Goal: Task Accomplishment & Management: Manage account settings

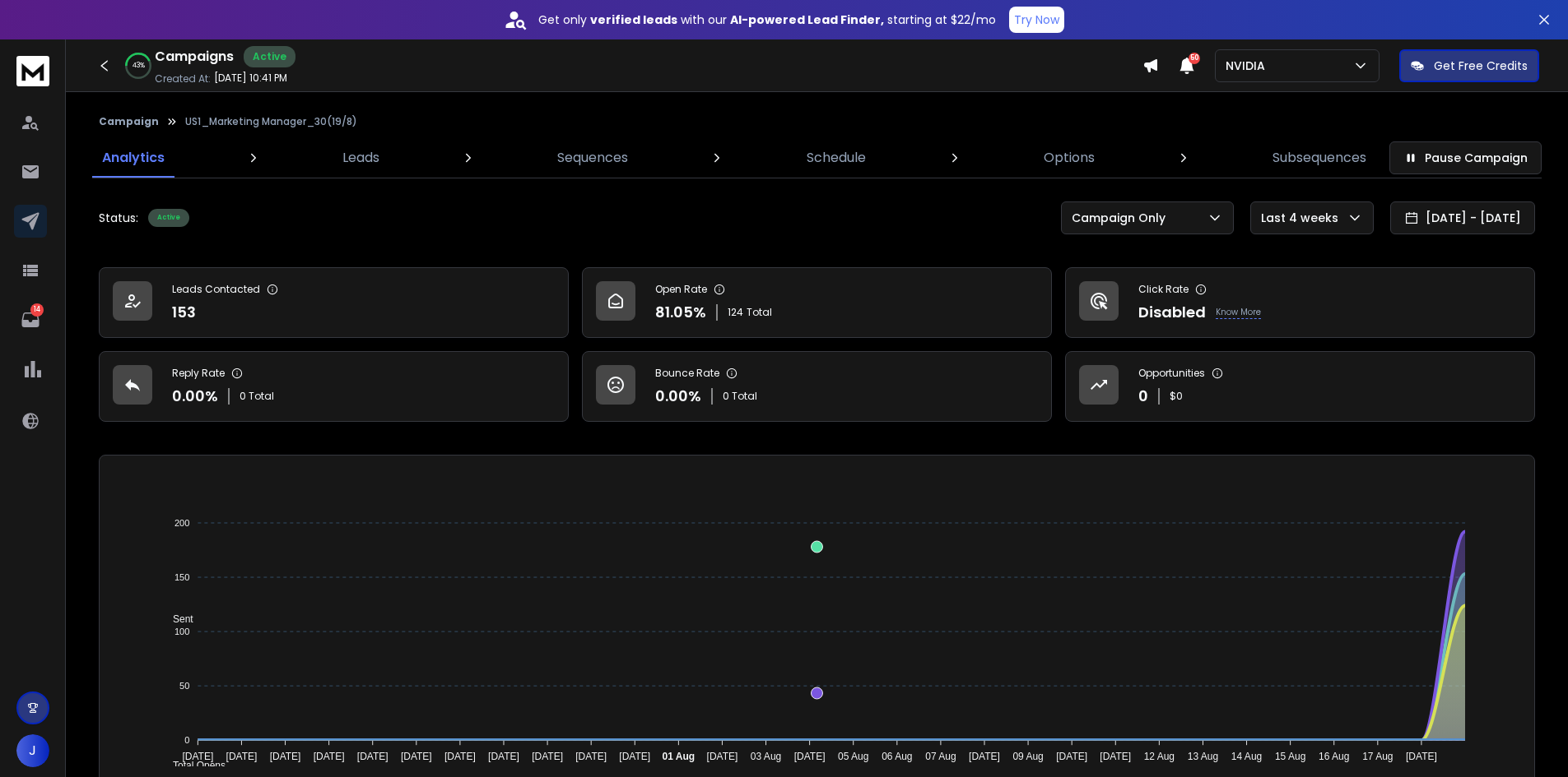
click at [609, 238] on div "Status: Active Pause Campaign Campaign Only Last 4 weeks 21 Jul 2025 - 19 Aug 2…" at bounding box center [817, 623] width 1436 height 842
click at [22, 218] on icon at bounding box center [31, 222] width 20 height 20
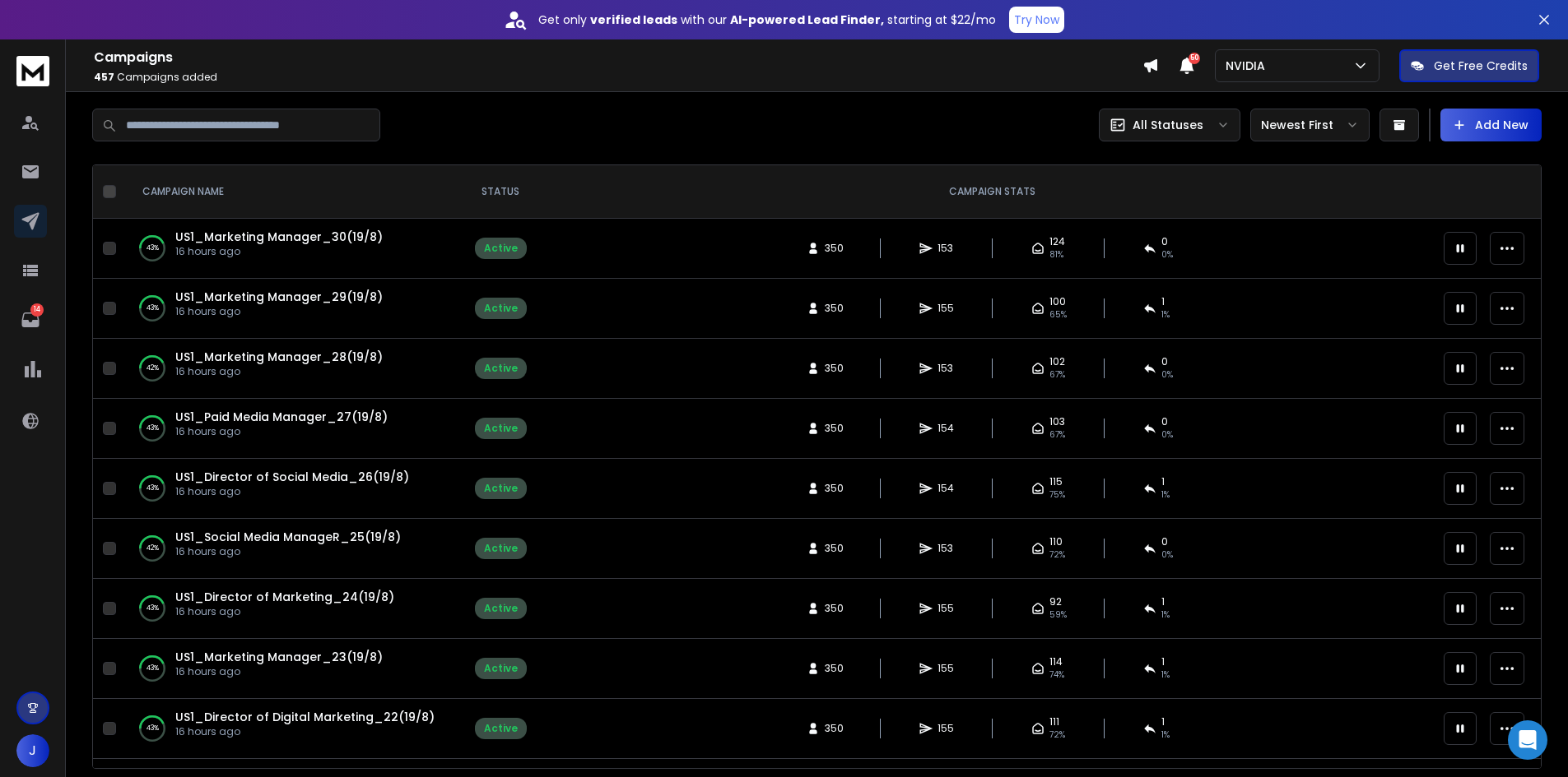
drag, startPoint x: 583, startPoint y: 135, endPoint x: 281, endPoint y: 221, distance: 314.0
click at [582, 135] on div at bounding box center [455, 125] width 725 height 33
click at [31, 315] on link "14" at bounding box center [31, 320] width 33 height 33
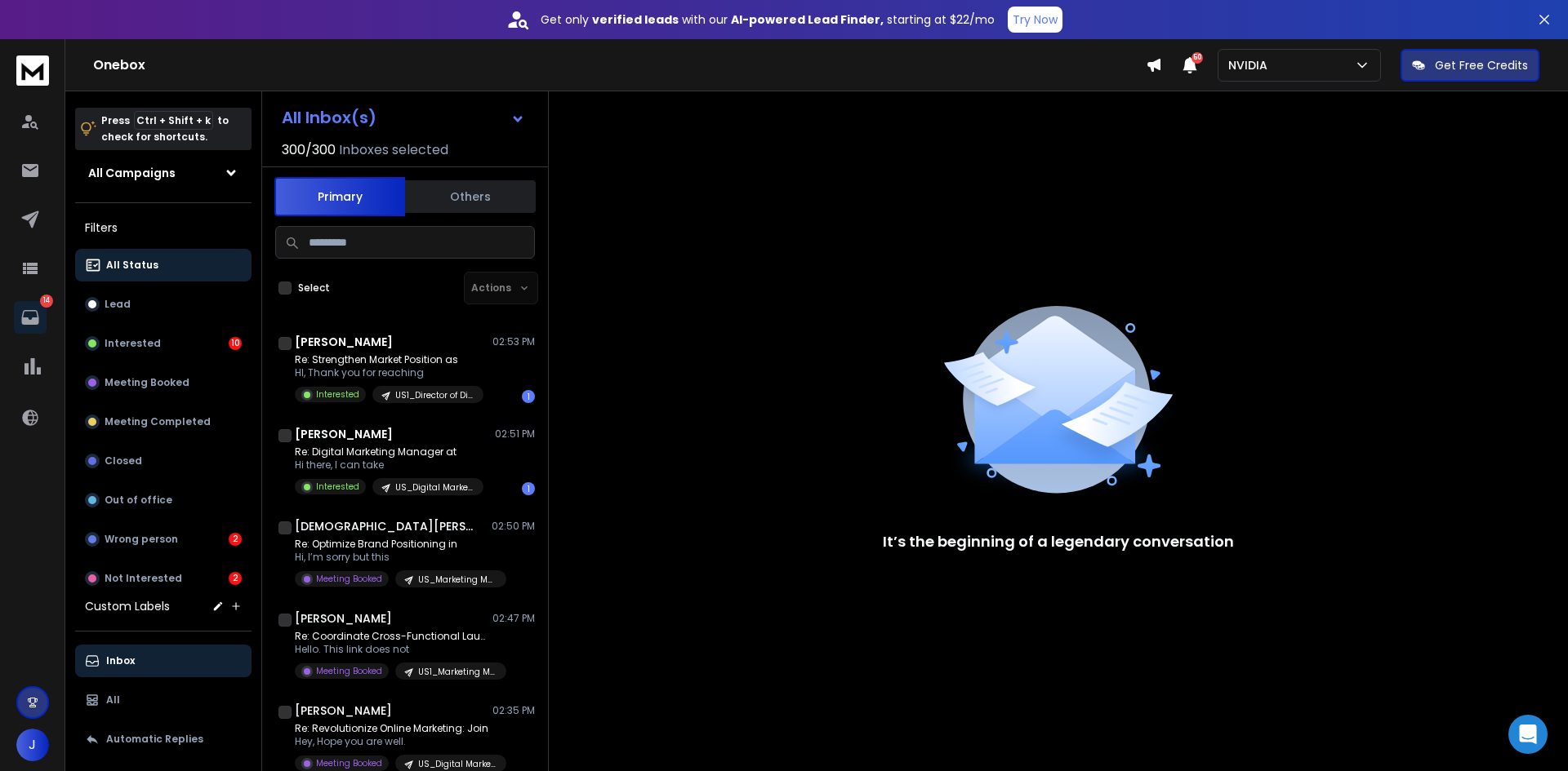
click at [164, 543] on p "Wrong person" at bounding box center [142, 540] width 74 height 13
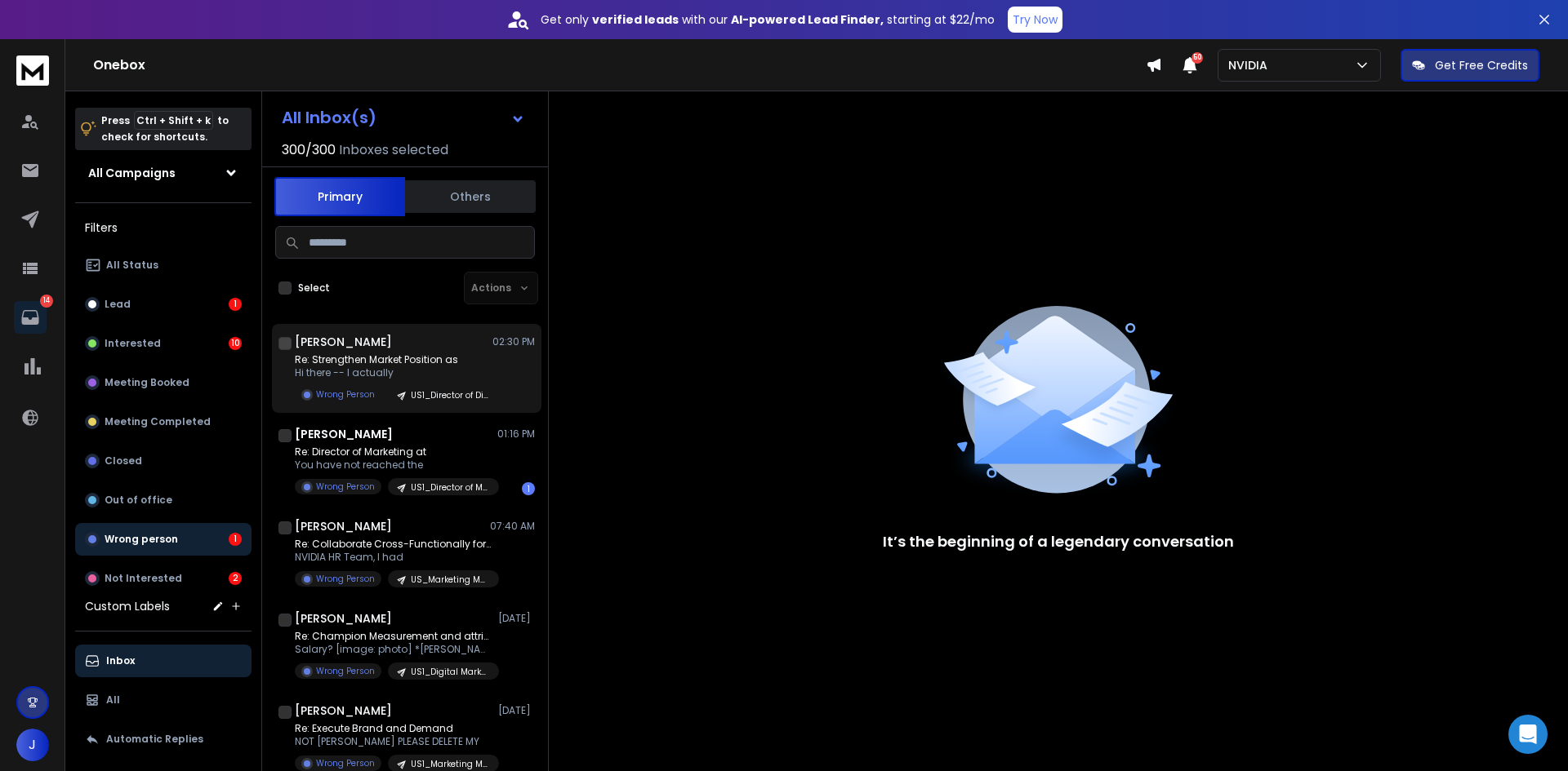
click at [404, 363] on p "Re: Strengthen Market Position as" at bounding box center [393, 360] width 196 height 13
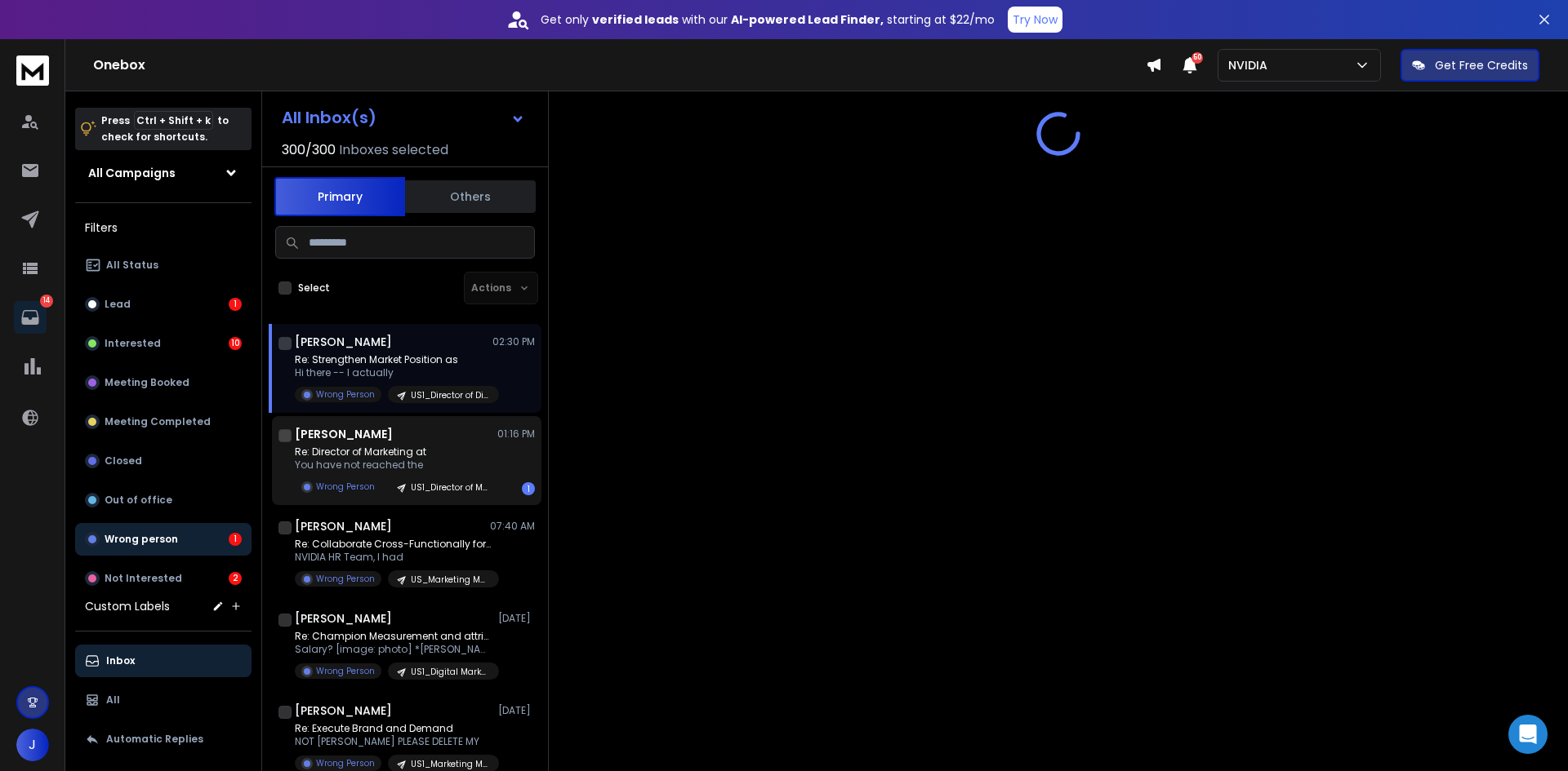
click at [390, 449] on p "Re: Director of Marketing at" at bounding box center [393, 452] width 196 height 13
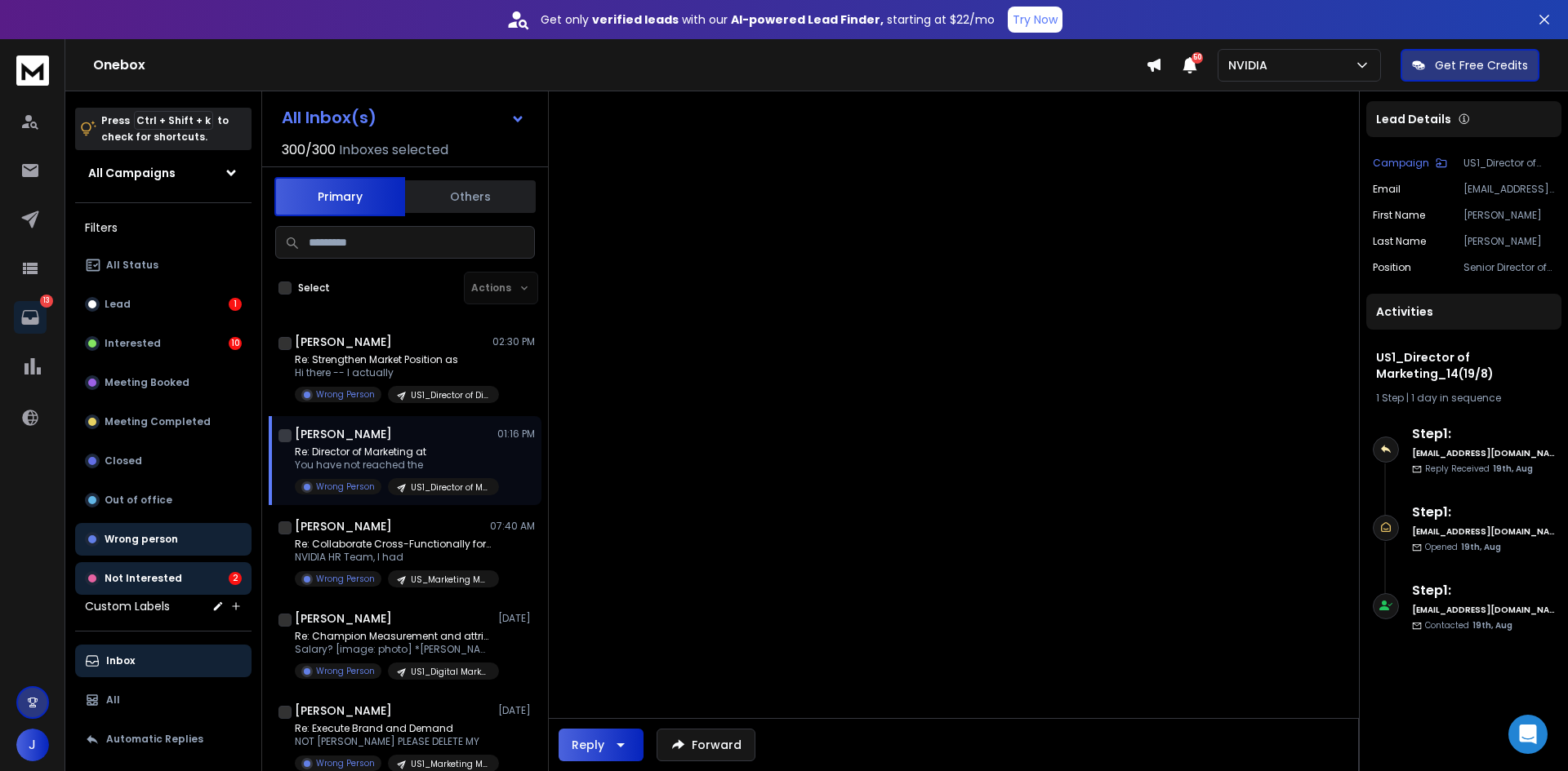
click at [184, 581] on button "Not Interested 2" at bounding box center [164, 579] width 177 height 33
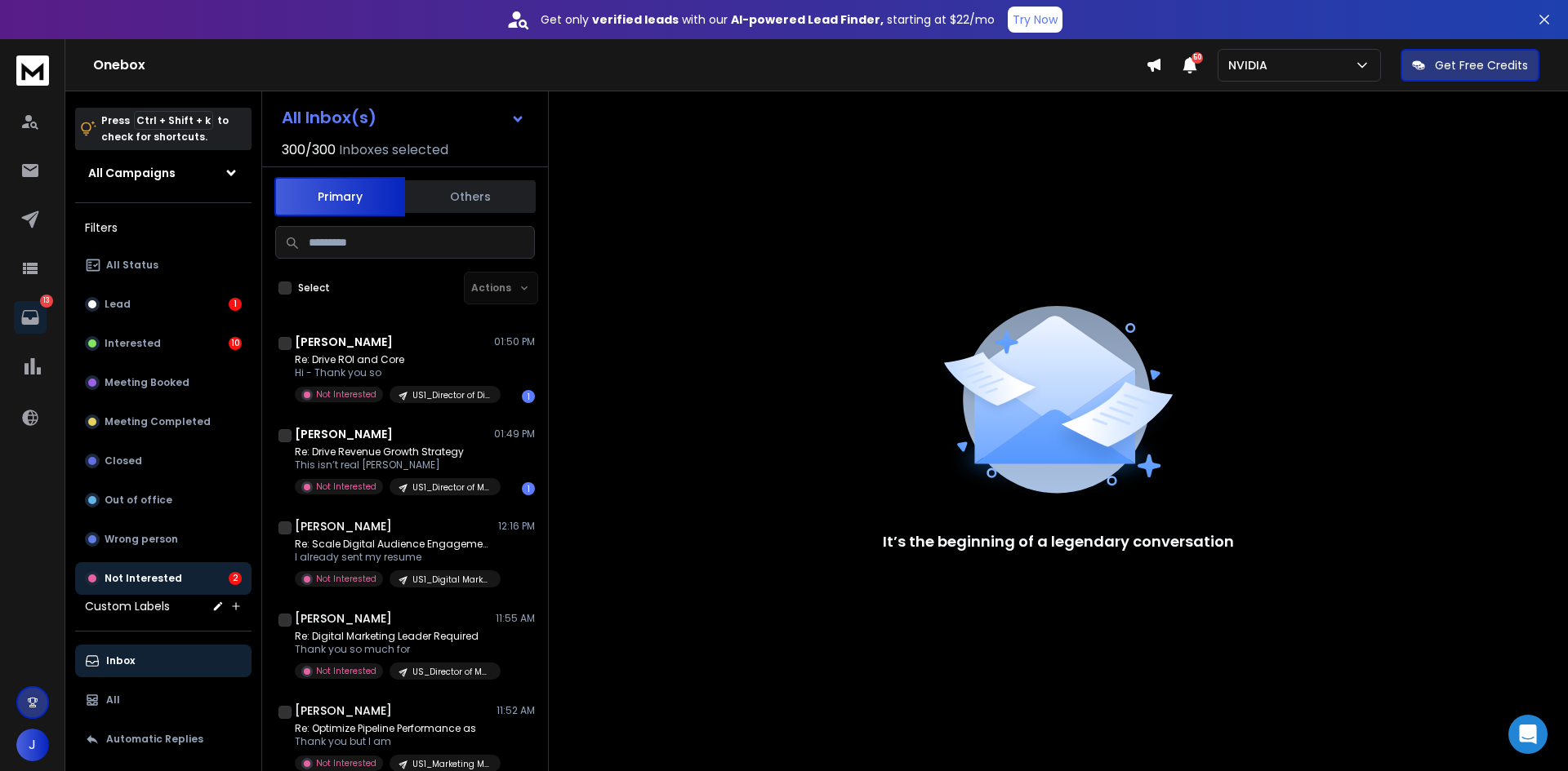
click at [393, 321] on div "Kristine Mikulka 01:50 PM Re: Drive ROI and Core Hi - Thank you so Not Interest…" at bounding box center [404, 606] width 285 height 571
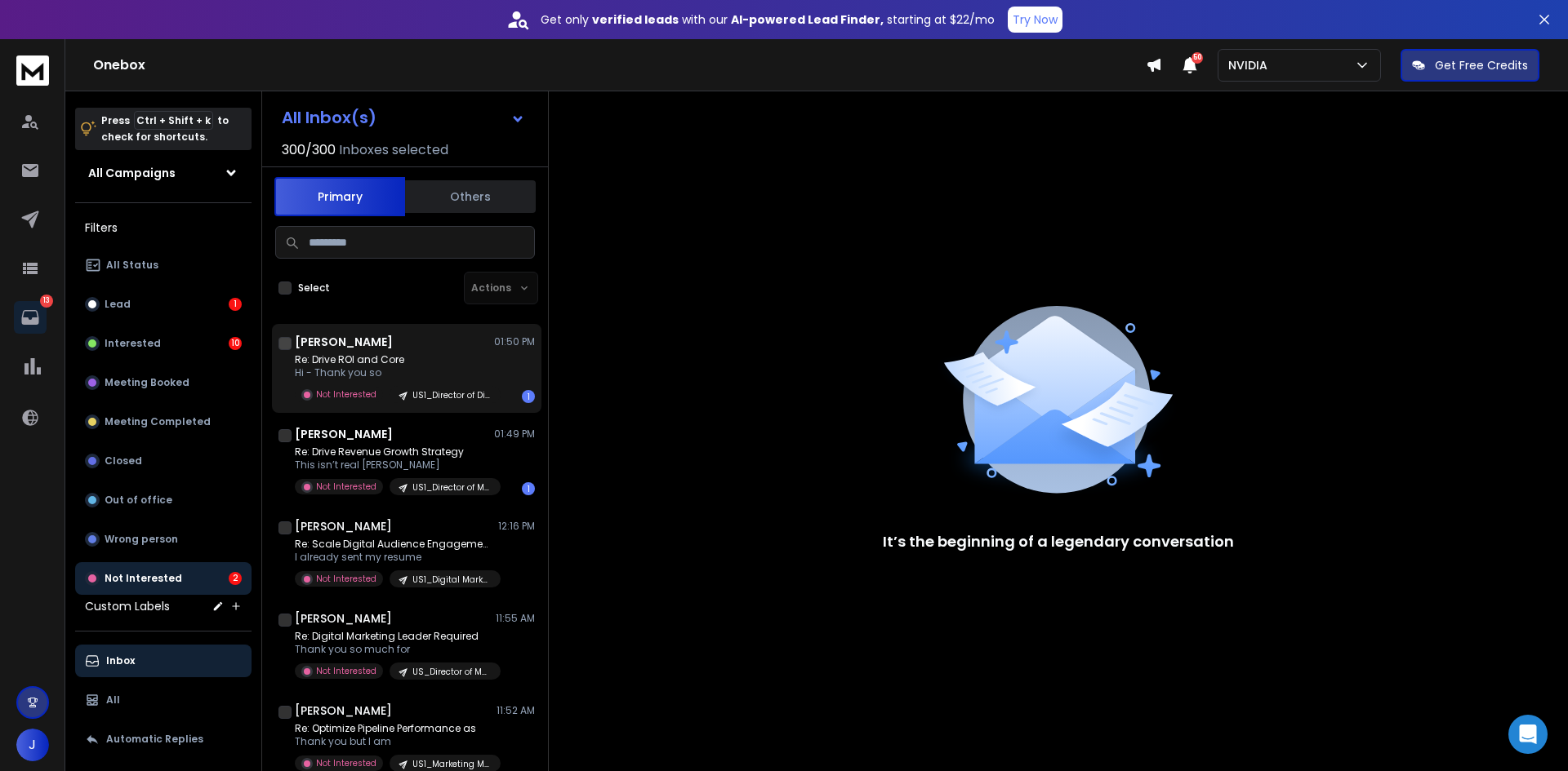
click at [399, 334] on div "Kristine Mikulka 01:50 PM" at bounding box center [415, 342] width 240 height 16
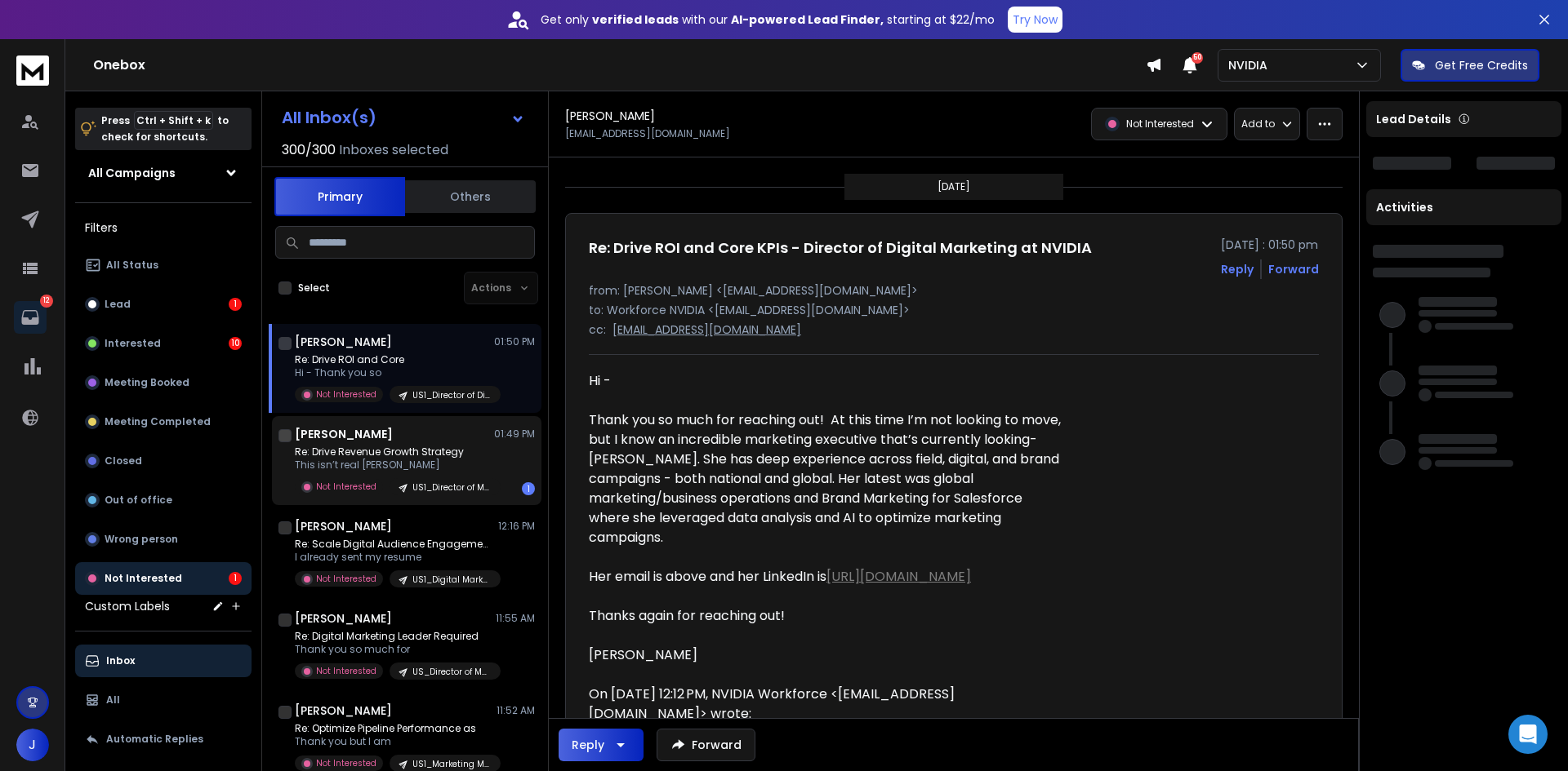
click at [373, 439] on div "Sean Clark 01:49 PM" at bounding box center [415, 434] width 240 height 16
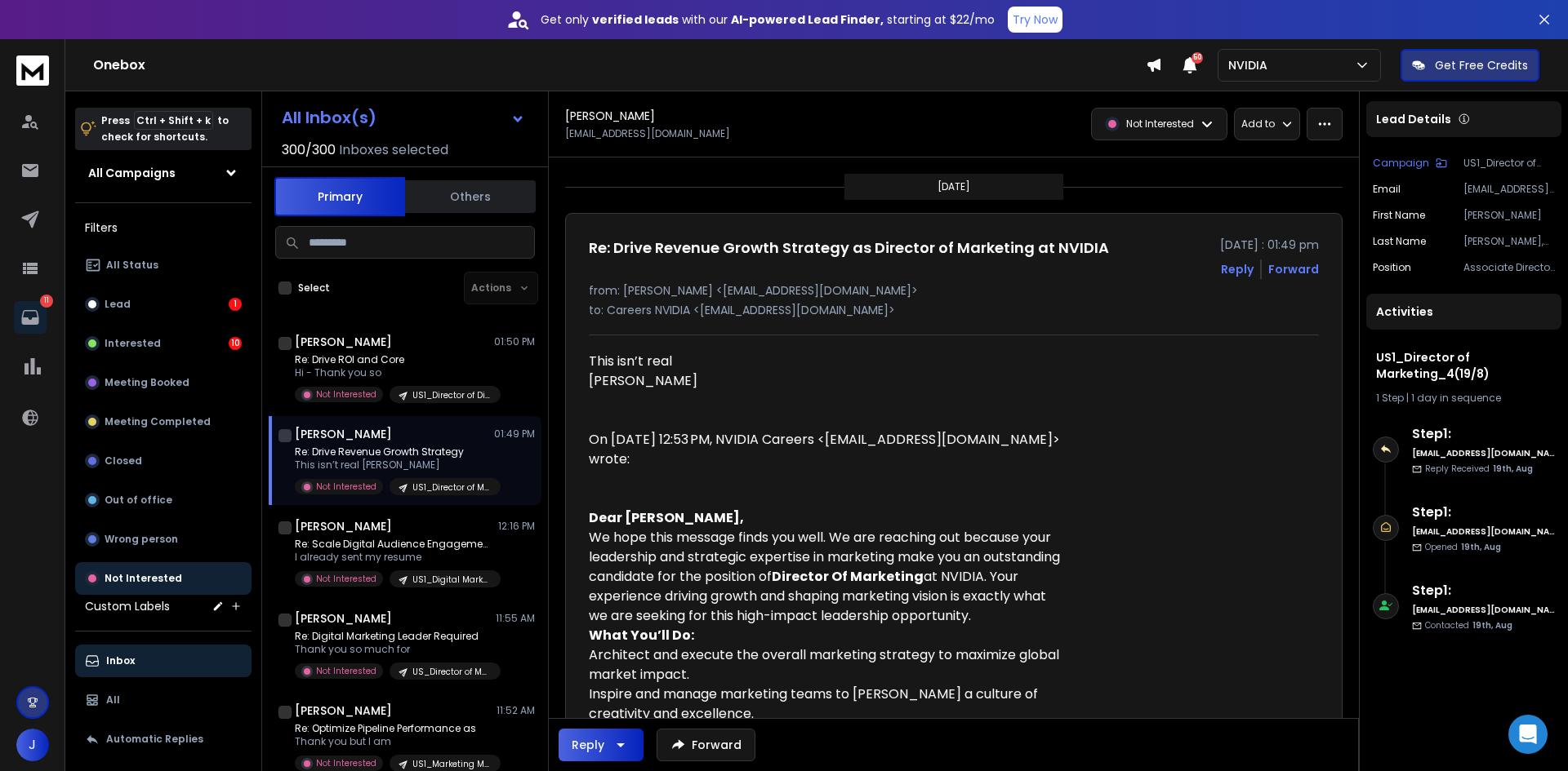
click at [375, 244] on input at bounding box center [404, 243] width 259 height 33
paste input "**********"
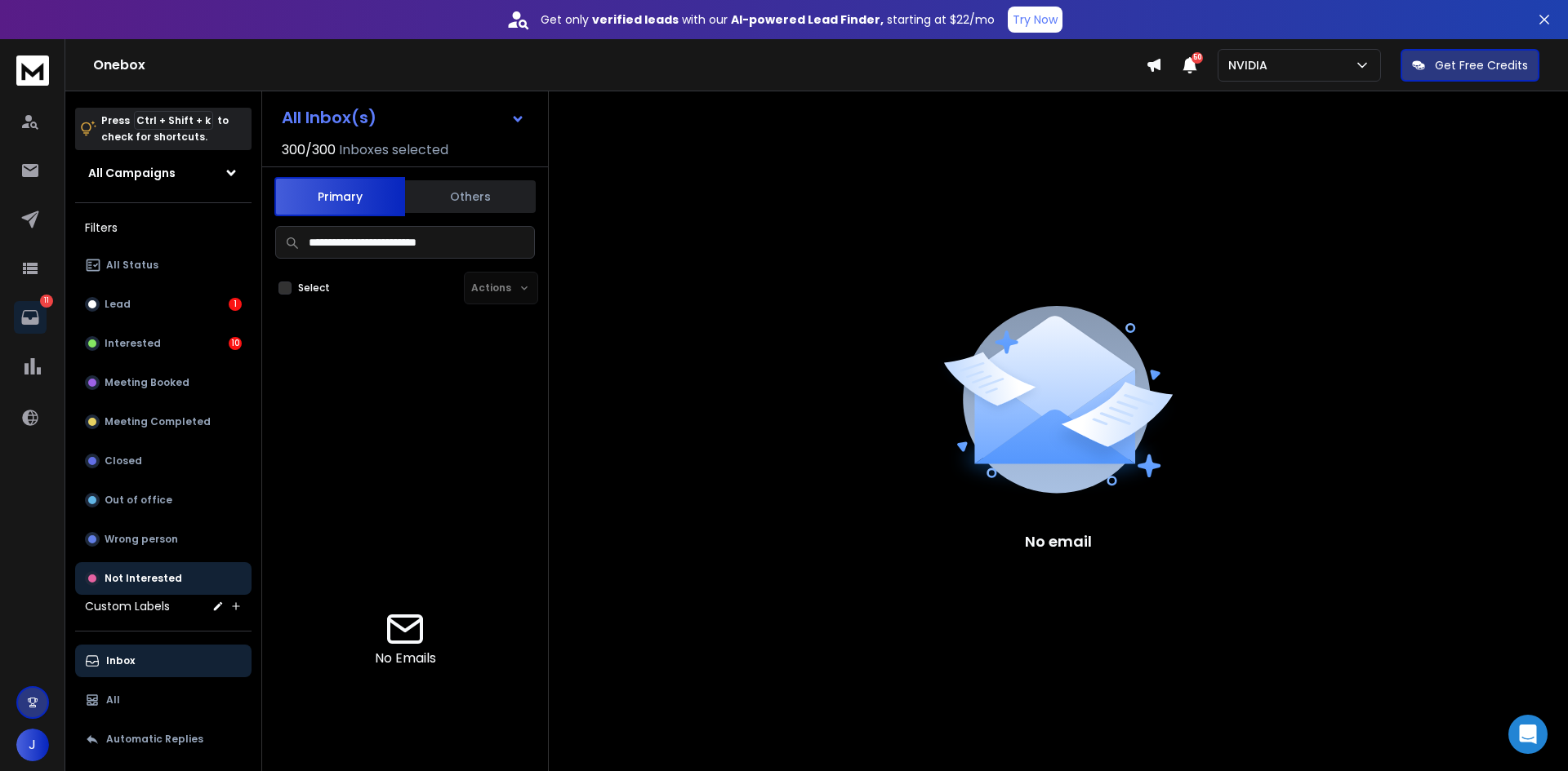
drag, startPoint x: 479, startPoint y: 240, endPoint x: 309, endPoint y: 229, distance: 170.4
click at [309, 229] on input "**********" at bounding box center [404, 243] width 259 height 33
click at [158, 374] on button "Meeting Booked" at bounding box center [164, 383] width 177 height 33
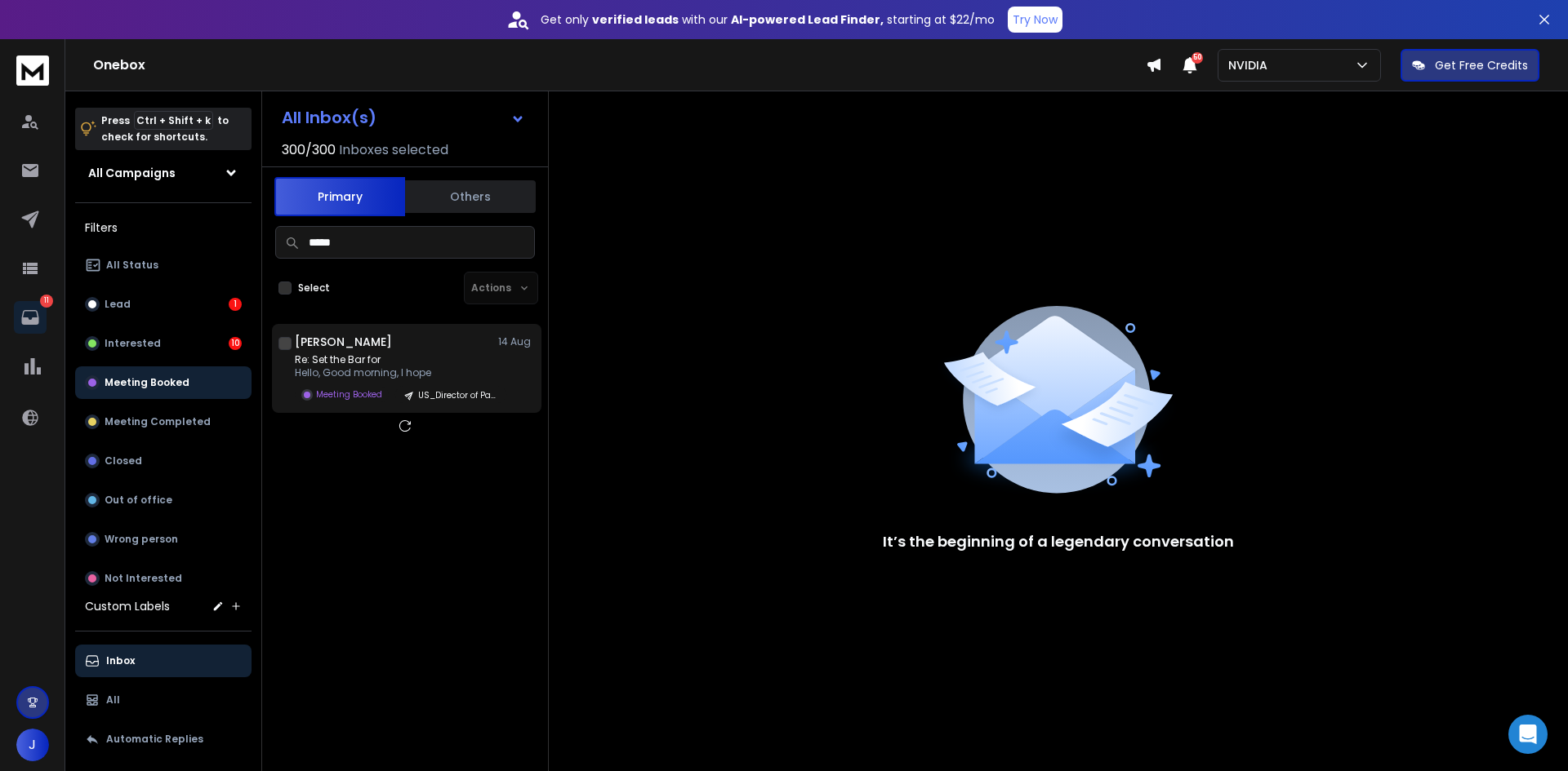
click at [421, 377] on p "Hello, Good morning, I hope" at bounding box center [393, 373] width 196 height 13
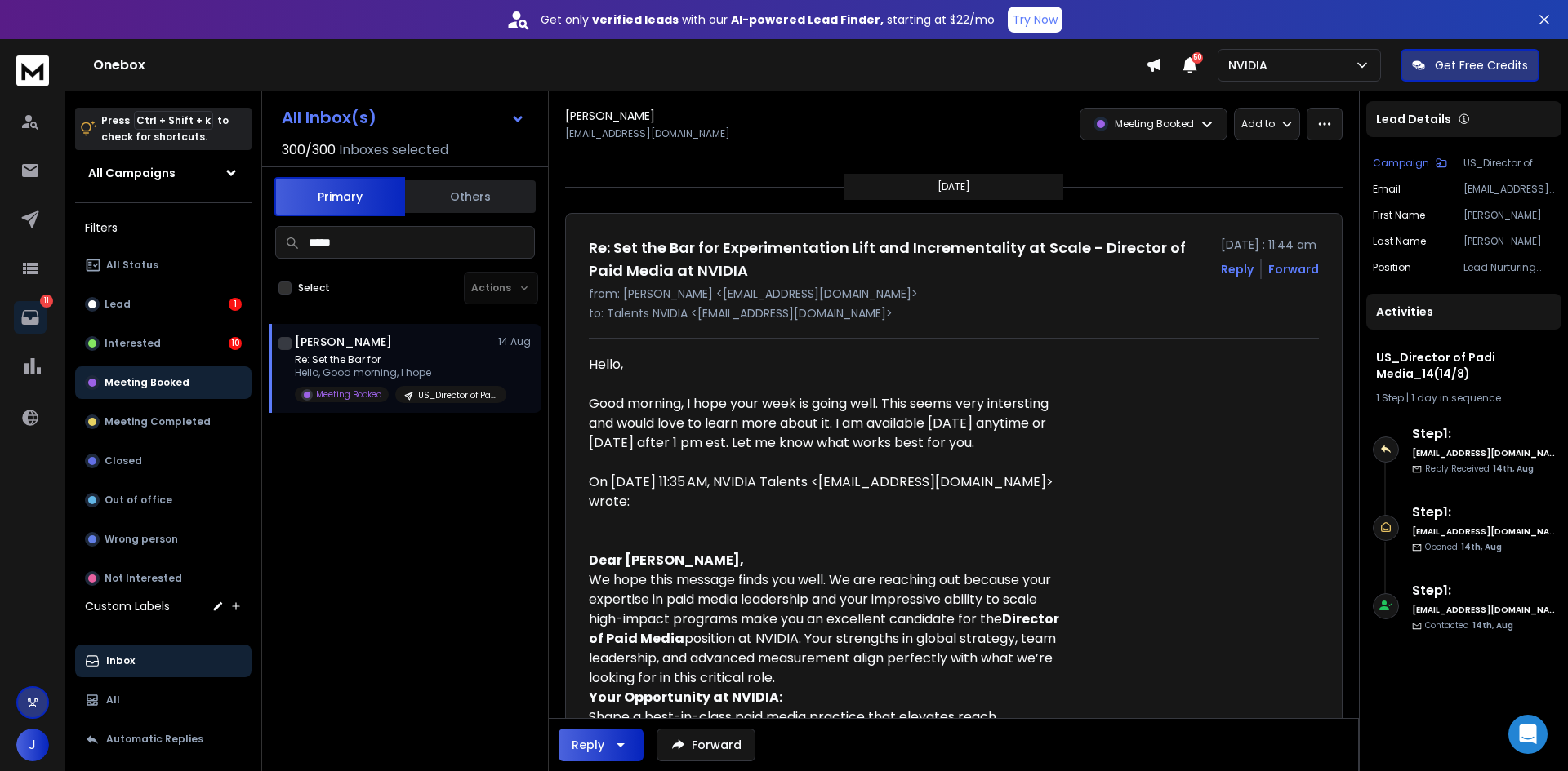
drag, startPoint x: 875, startPoint y: 315, endPoint x: 694, endPoint y: 316, distance: 181.0
click at [694, 316] on p "to: Talents NVIDIA <talents@workforceinnovationhubnvidia.com>" at bounding box center [954, 313] width 730 height 16
copy p "talents@workforceinnovationhubnvidia.com"
drag, startPoint x: 950, startPoint y: 310, endPoint x: 698, endPoint y: 310, distance: 252.0
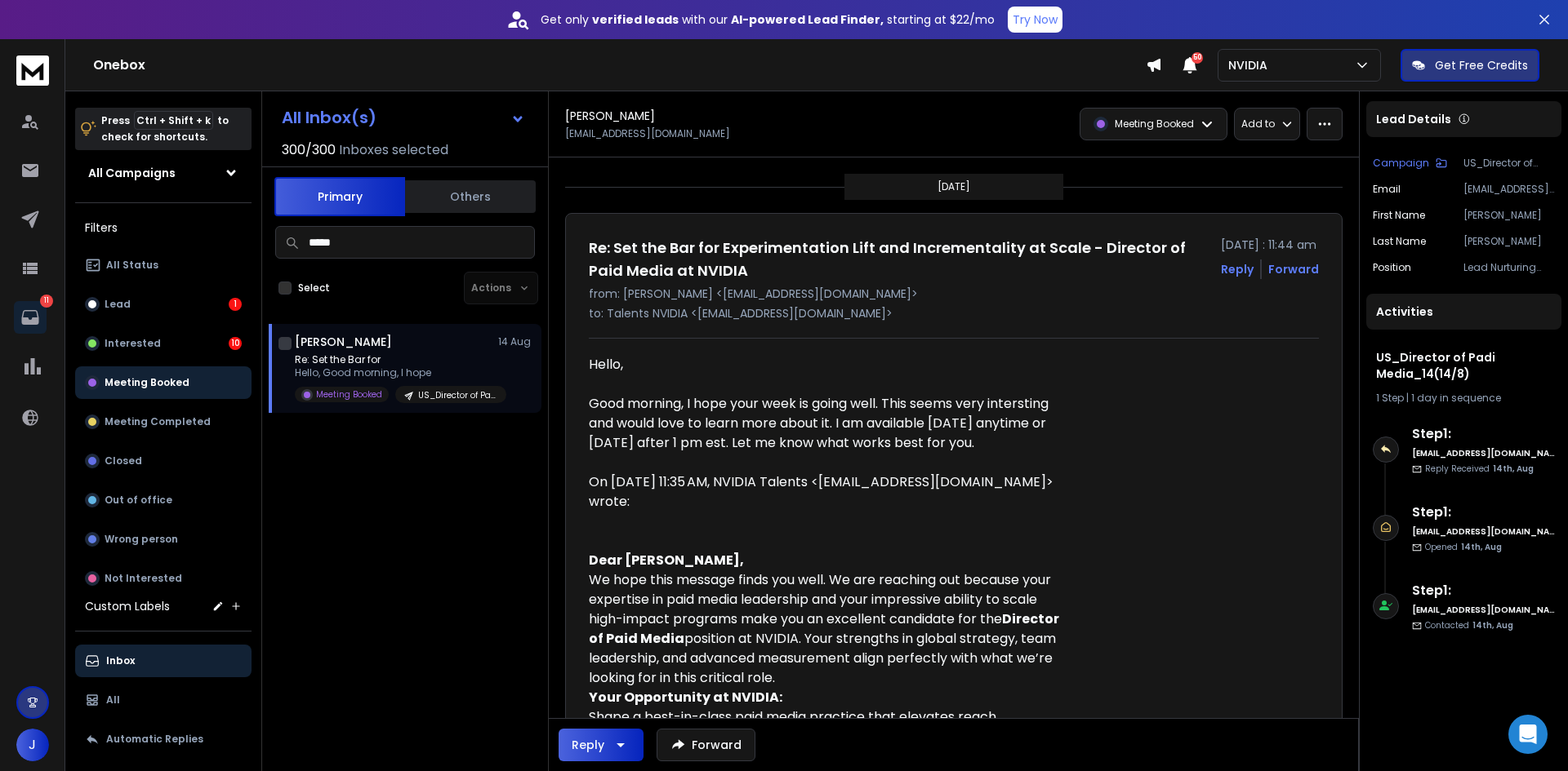
click at [698, 310] on p "to: Talents NVIDIA <talents@workforceinnovationhubnvidia.com>" at bounding box center [954, 313] width 730 height 16
copy p "talents@workforceinnovationhubnvidia.com"
click at [352, 244] on input "*****" at bounding box center [404, 243] width 259 height 33
paste input "**********"
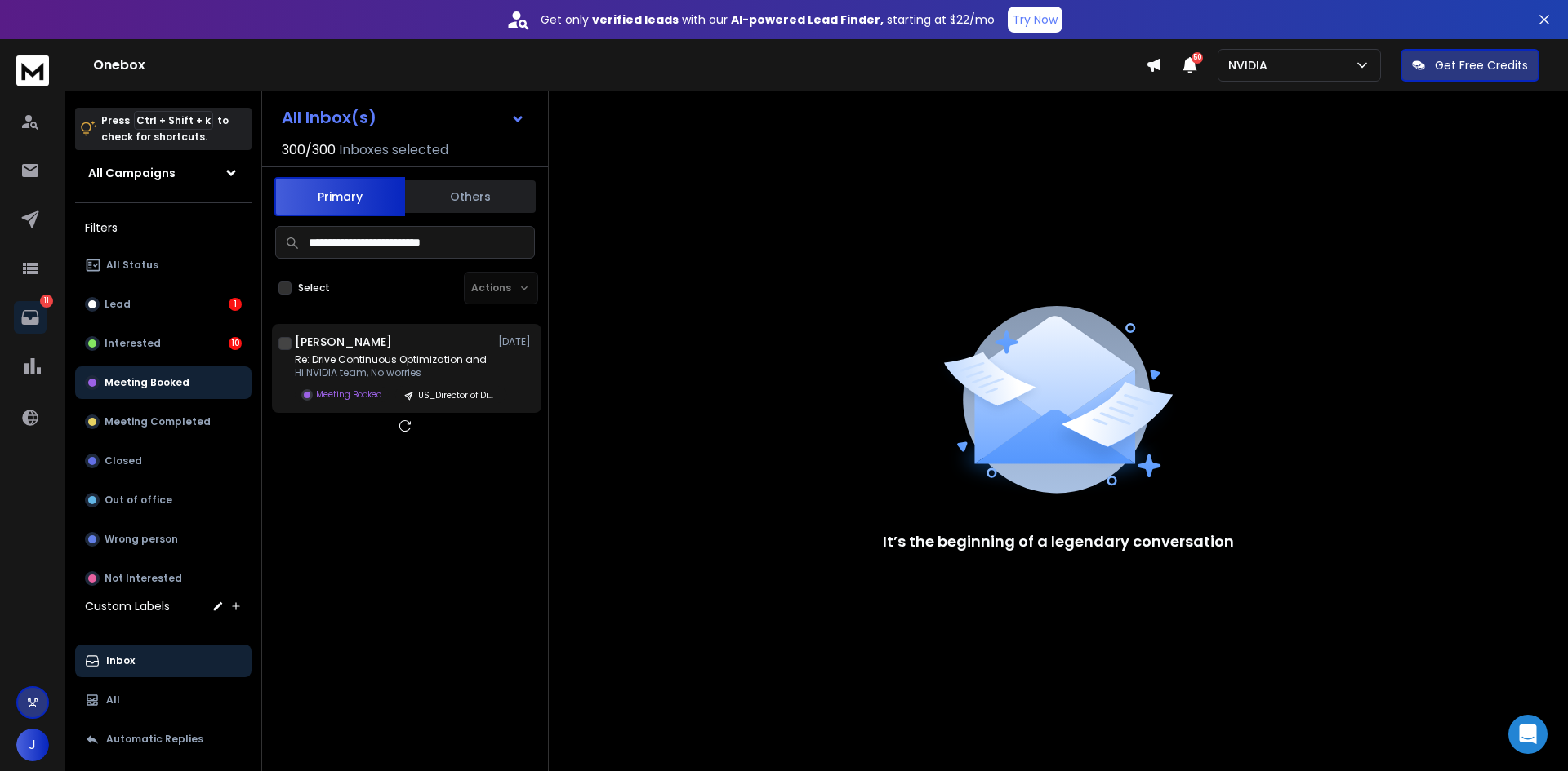
click at [478, 374] on p "Hi NVIDIA team, No worries" at bounding box center [393, 373] width 196 height 13
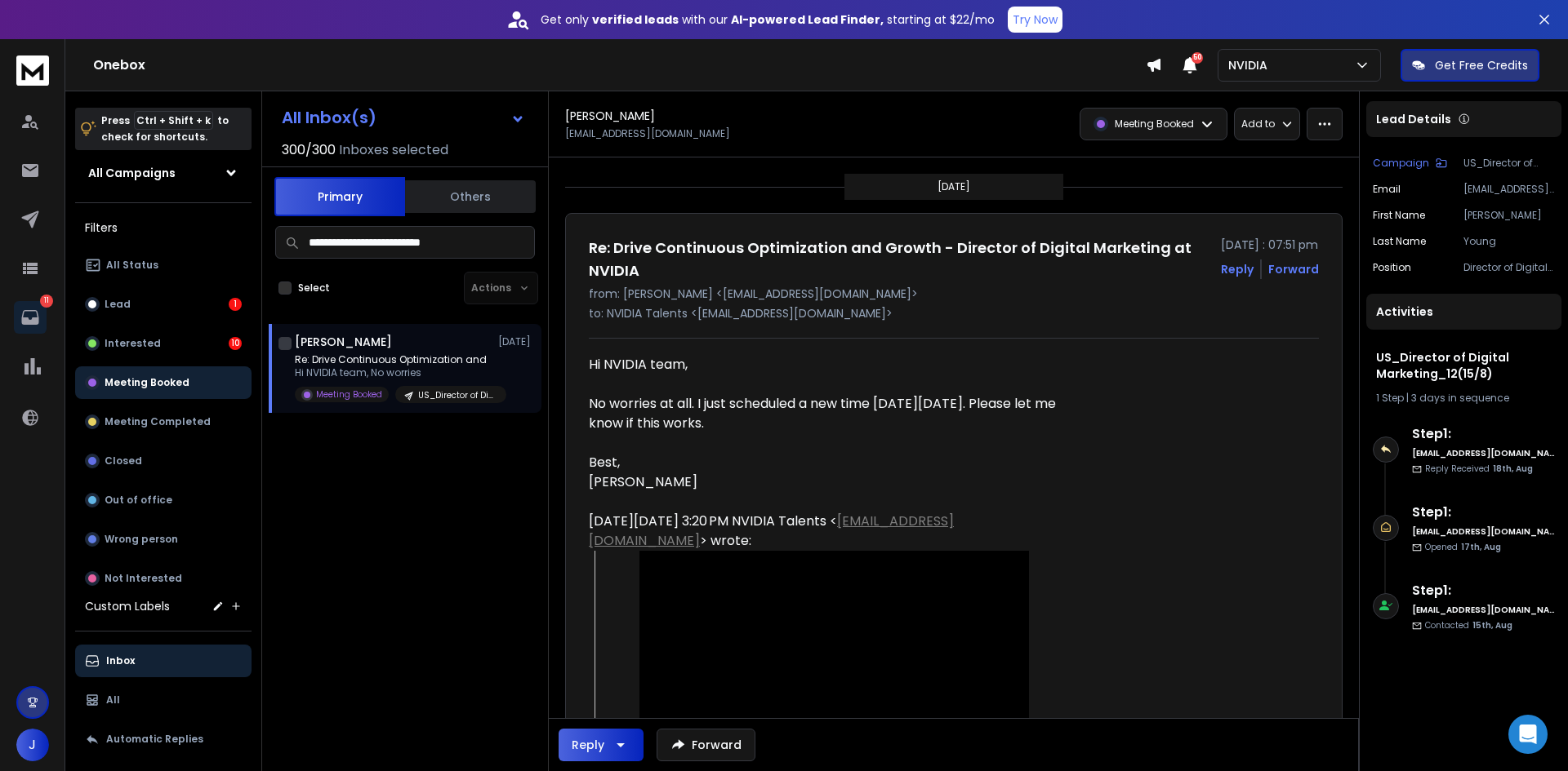
drag, startPoint x: 936, startPoint y: 314, endPoint x: 698, endPoint y: 319, distance: 238.1
click at [698, 319] on p "to: NVIDIA Talents <joinus@digitaltalentacquisitionnvidia.com>" at bounding box center [954, 313] width 730 height 16
copy p "joinus@digitaltalentacquisitionnvidia.com"
click at [335, 227] on input "**********" at bounding box center [404, 243] width 259 height 33
paste input
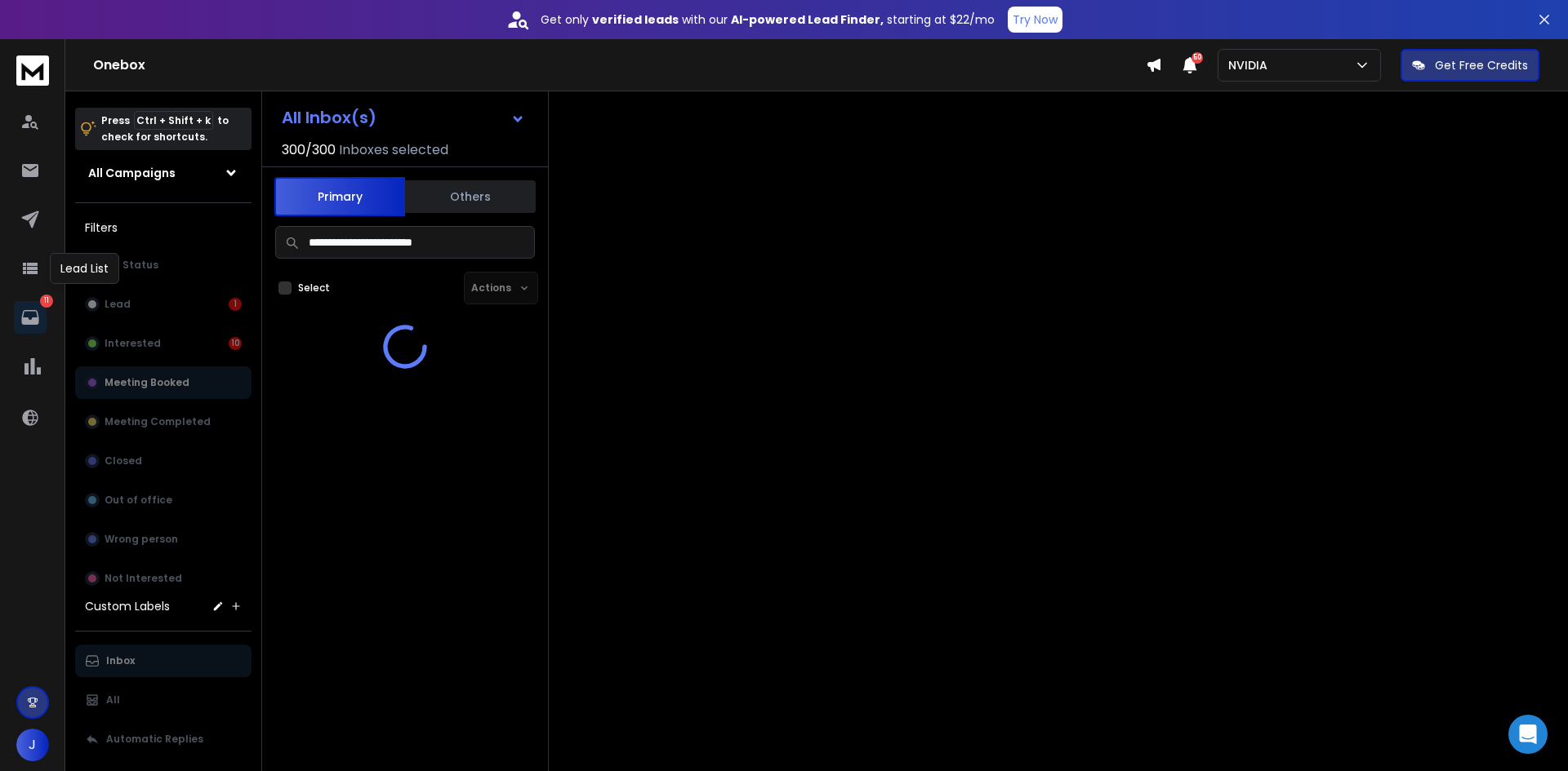
type input "**********"
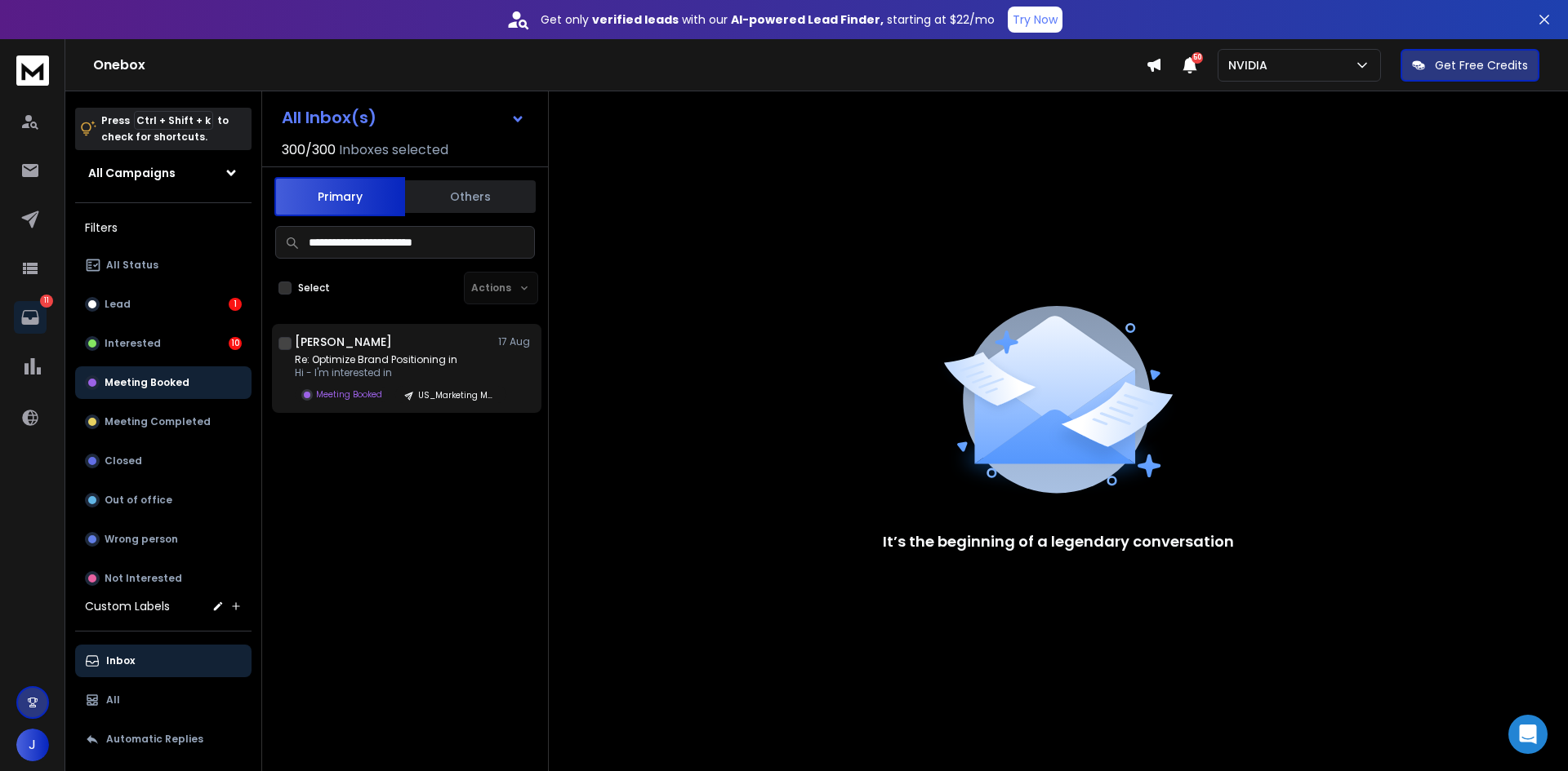
click at [408, 347] on div "Kelly Linthicum 17 Aug" at bounding box center [415, 342] width 240 height 16
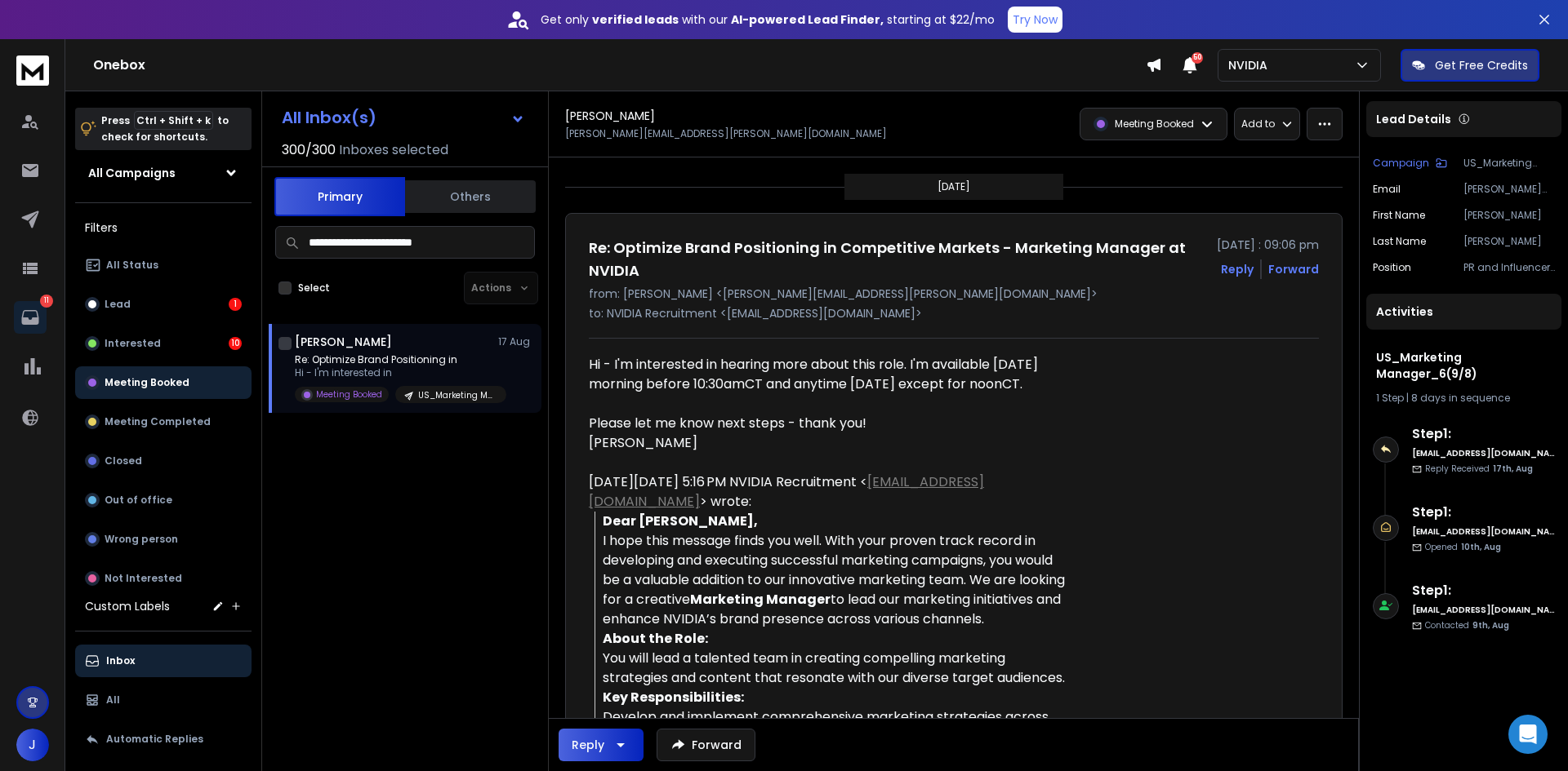
drag, startPoint x: 1000, startPoint y: 312, endPoint x: 727, endPoint y: 316, distance: 273.0
click at [727, 316] on p "to: NVIDIA Recruitment <recruitment@professionalgrowthhubnvidia.com>" at bounding box center [954, 313] width 730 height 16
copy p "recruitment@professionalgrowthhubnvidia.com"
click at [453, 239] on input "**********" at bounding box center [404, 243] width 259 height 33
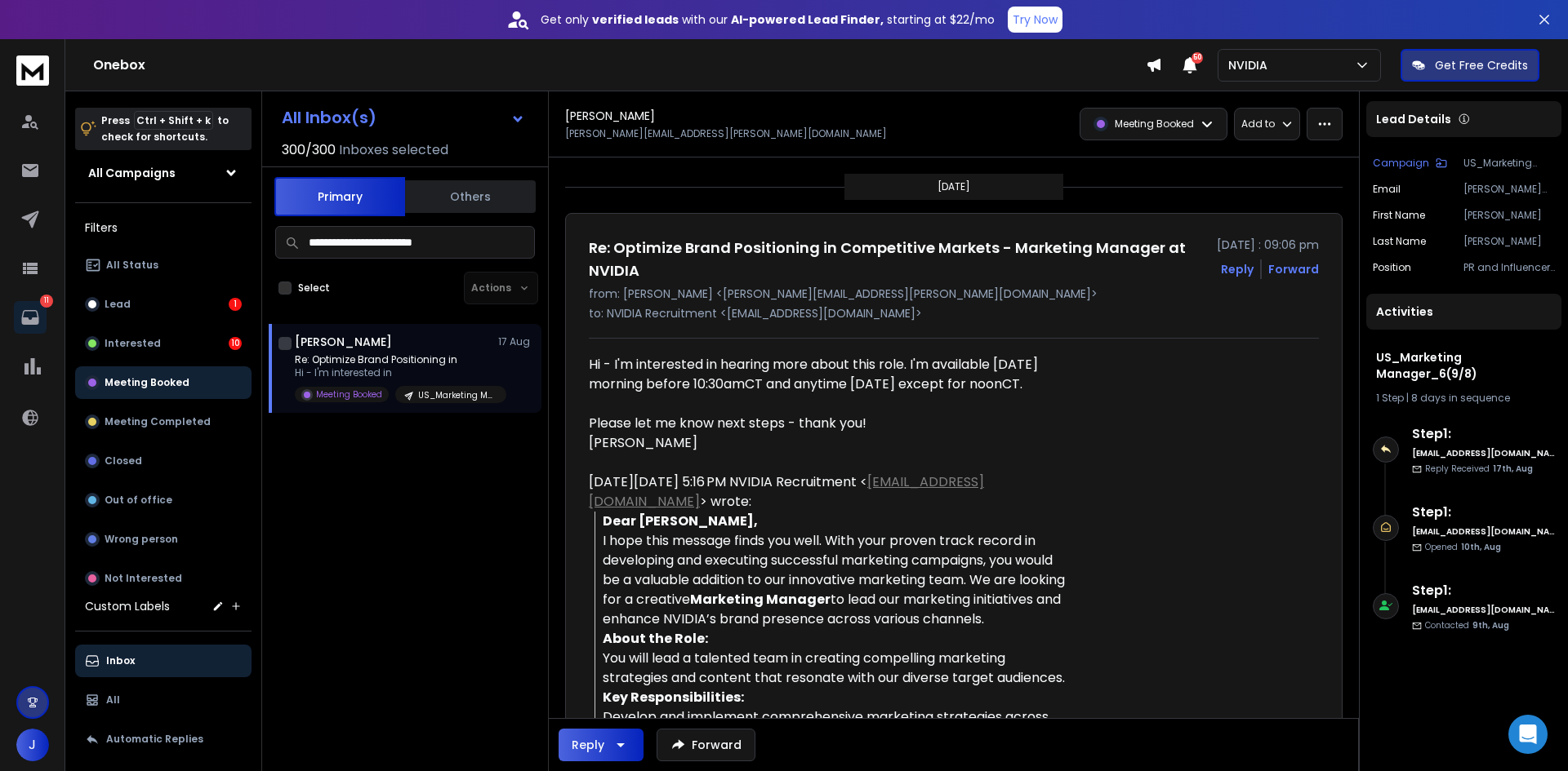
click at [453, 239] on input "**********" at bounding box center [404, 243] width 259 height 33
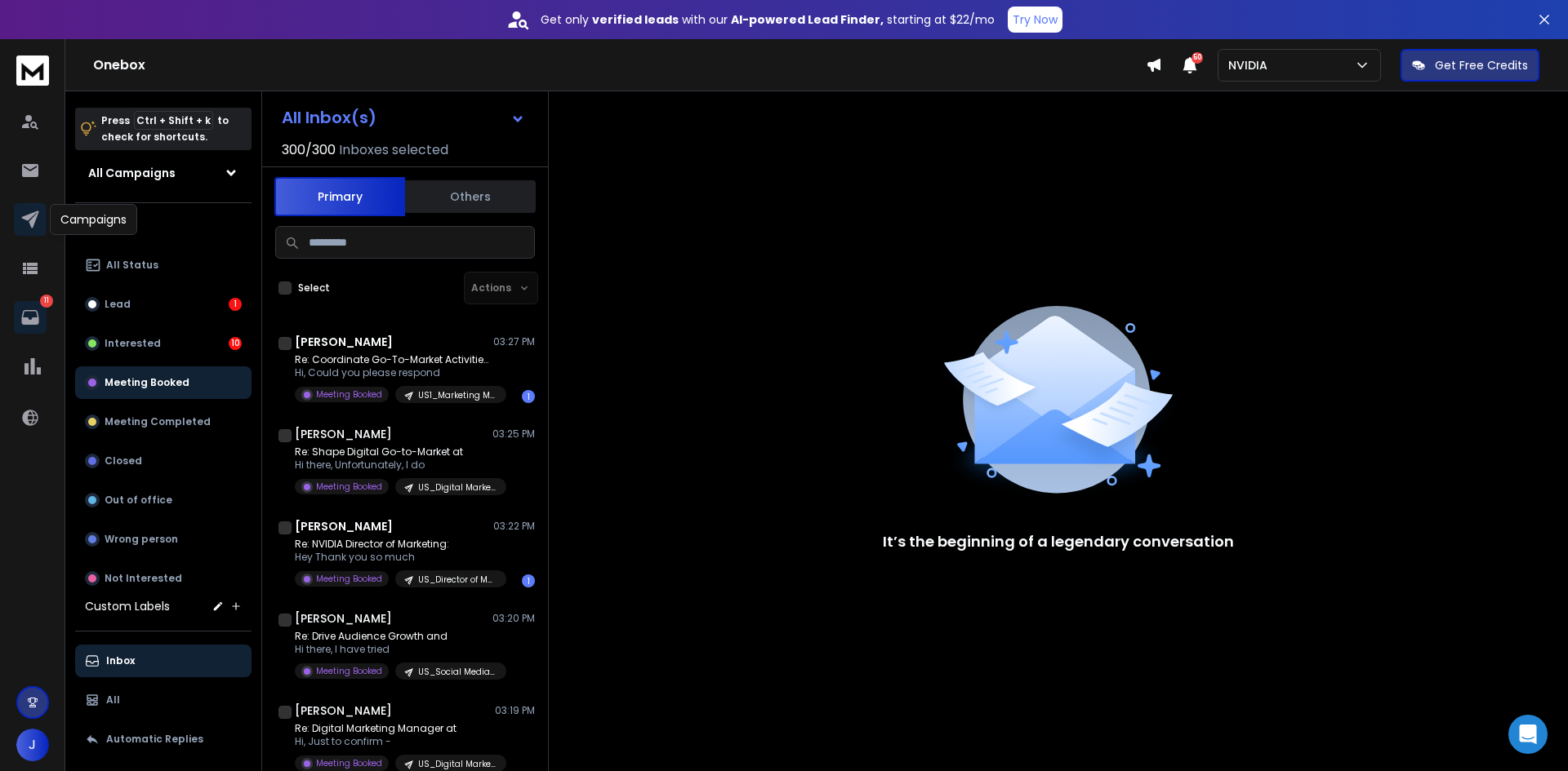
click at [29, 214] on icon at bounding box center [30, 220] width 20 height 20
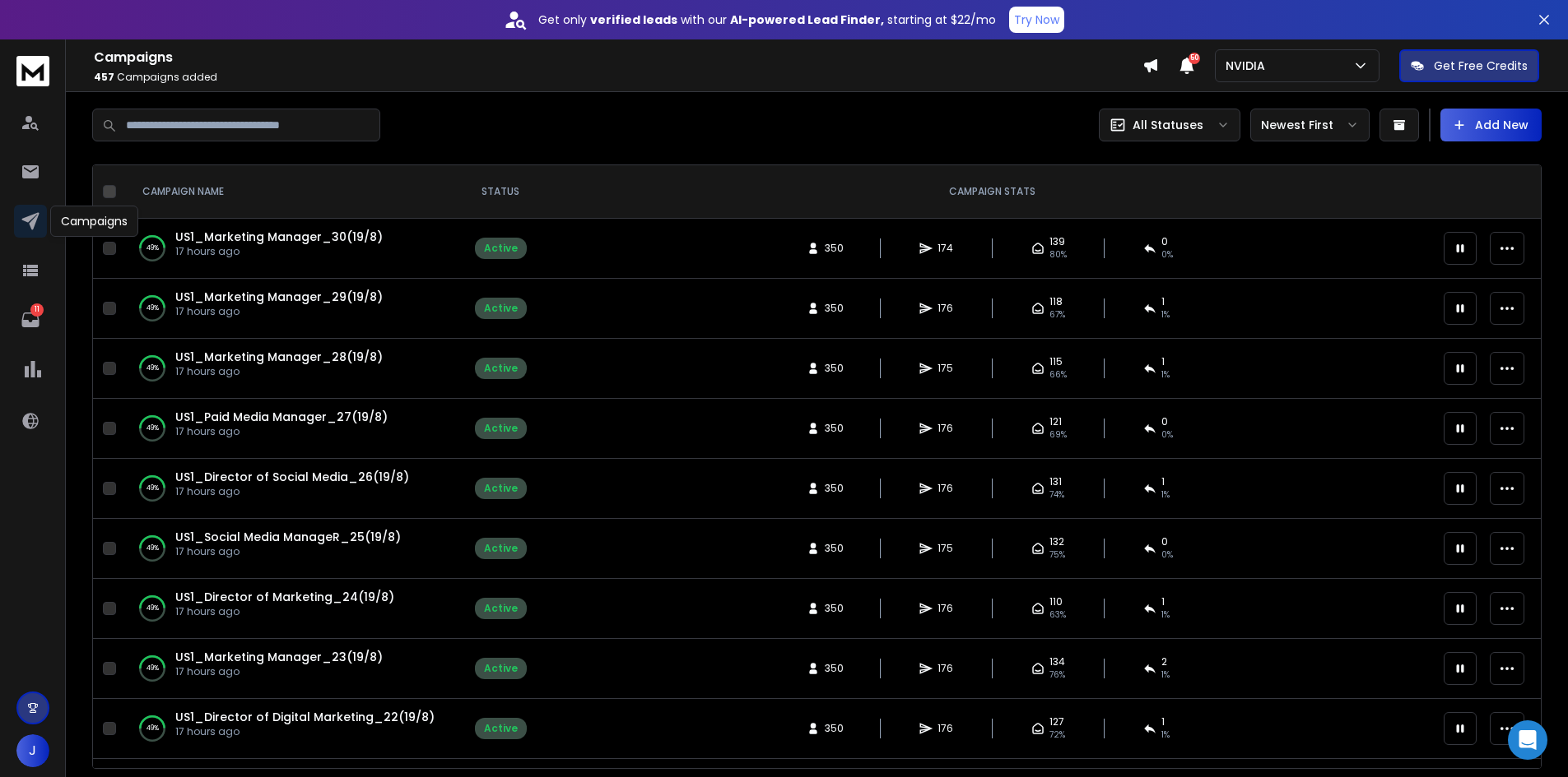
click at [480, 114] on div at bounding box center [455, 125] width 725 height 33
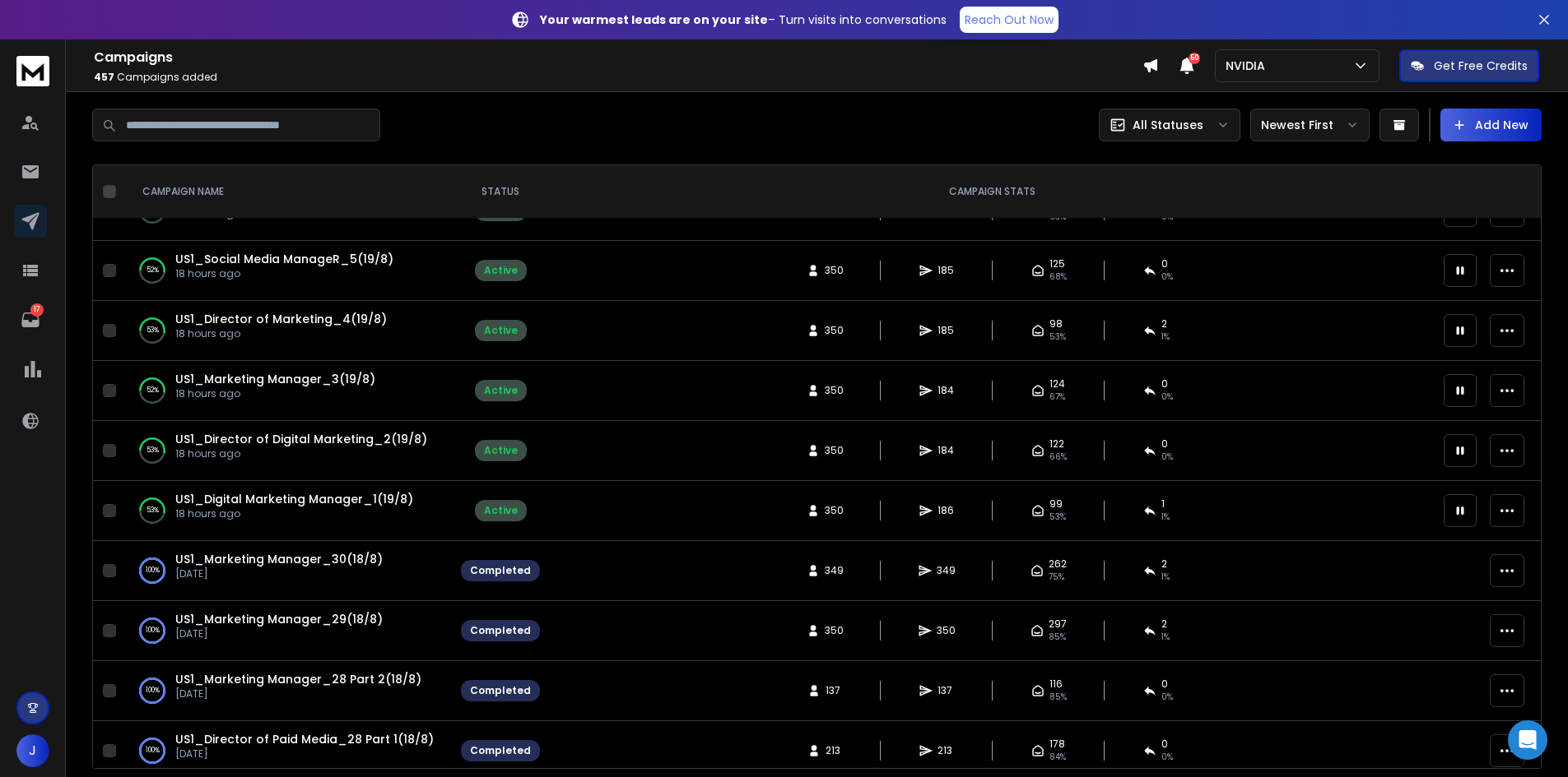
scroll to position [1481, 0]
click at [31, 316] on icon at bounding box center [31, 320] width 20 height 20
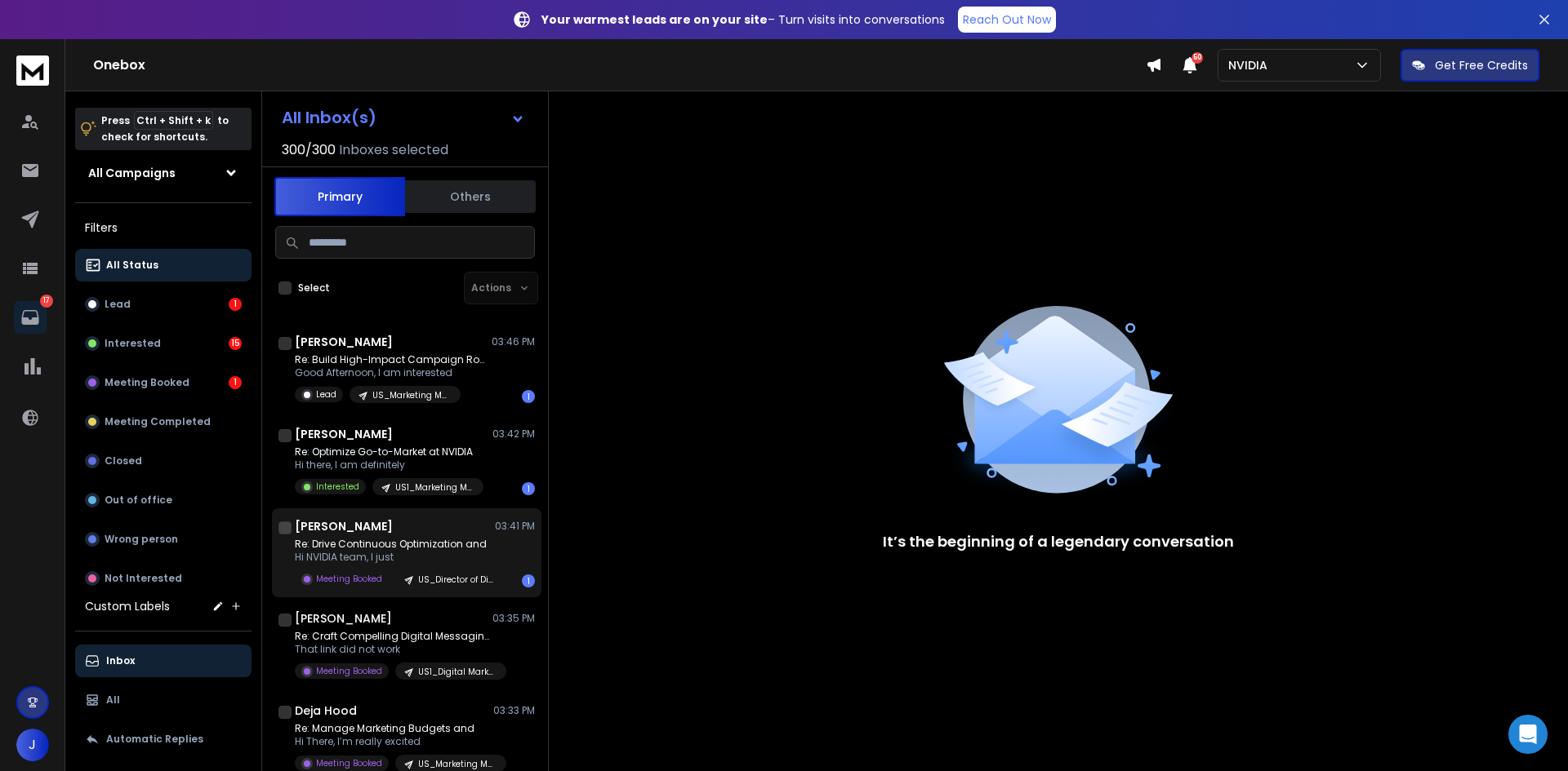
click at [455, 580] on div "Meeting Booked US_Director of Digital Marketing_12(15/8)" at bounding box center [400, 579] width 212 height 17
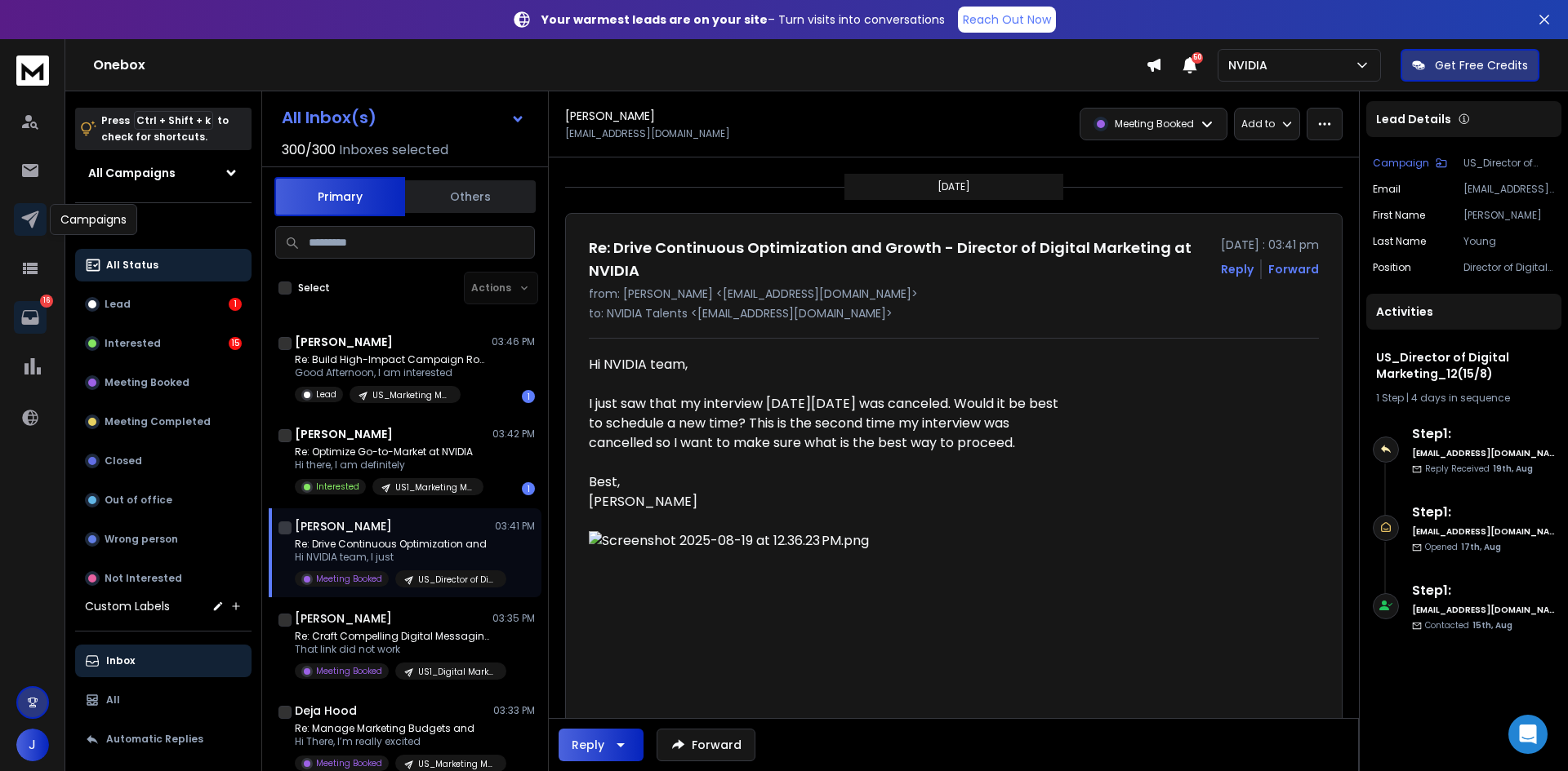
click at [34, 215] on icon at bounding box center [30, 220] width 20 height 20
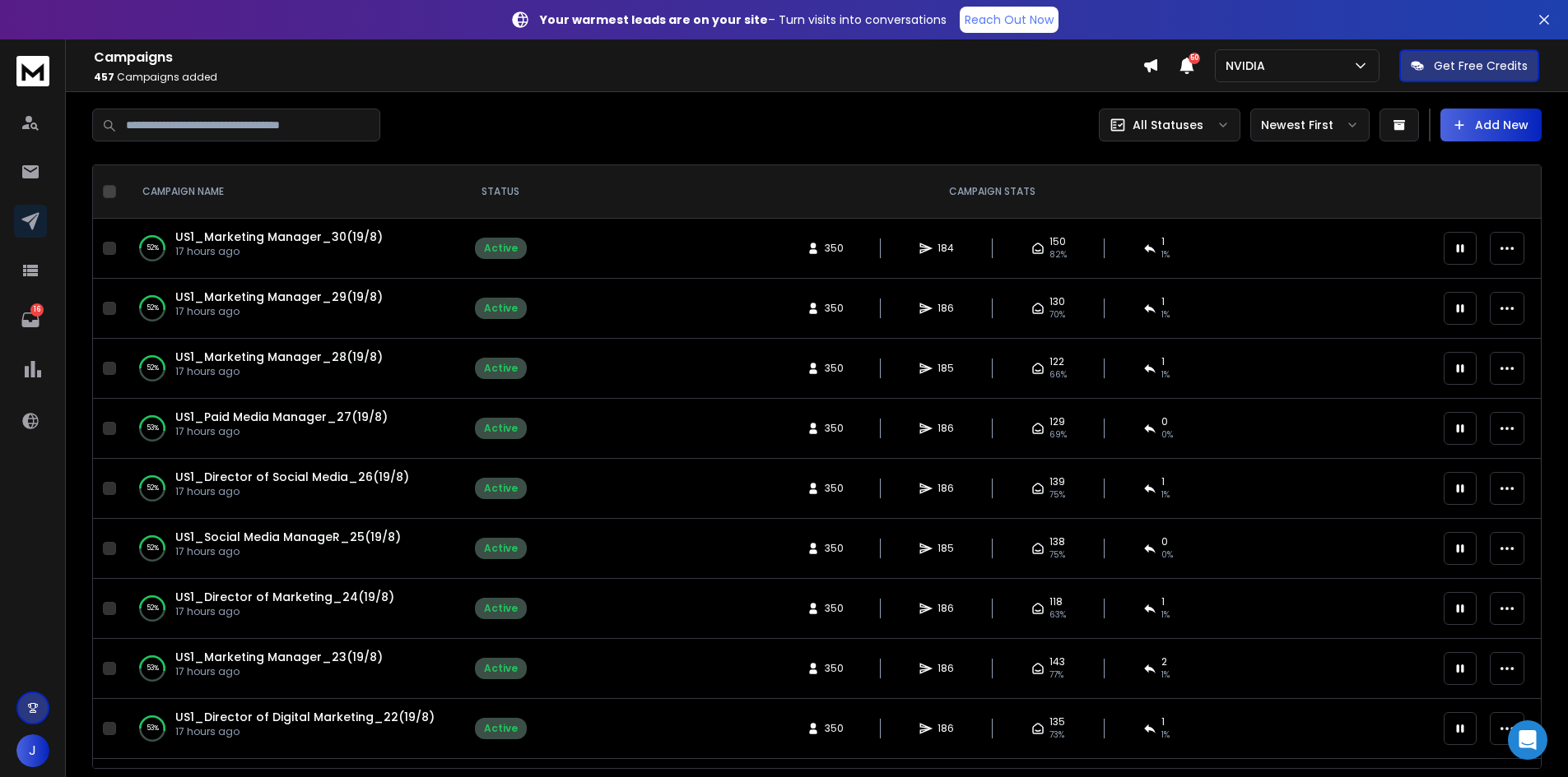
click at [694, 123] on div at bounding box center [455, 125] width 725 height 33
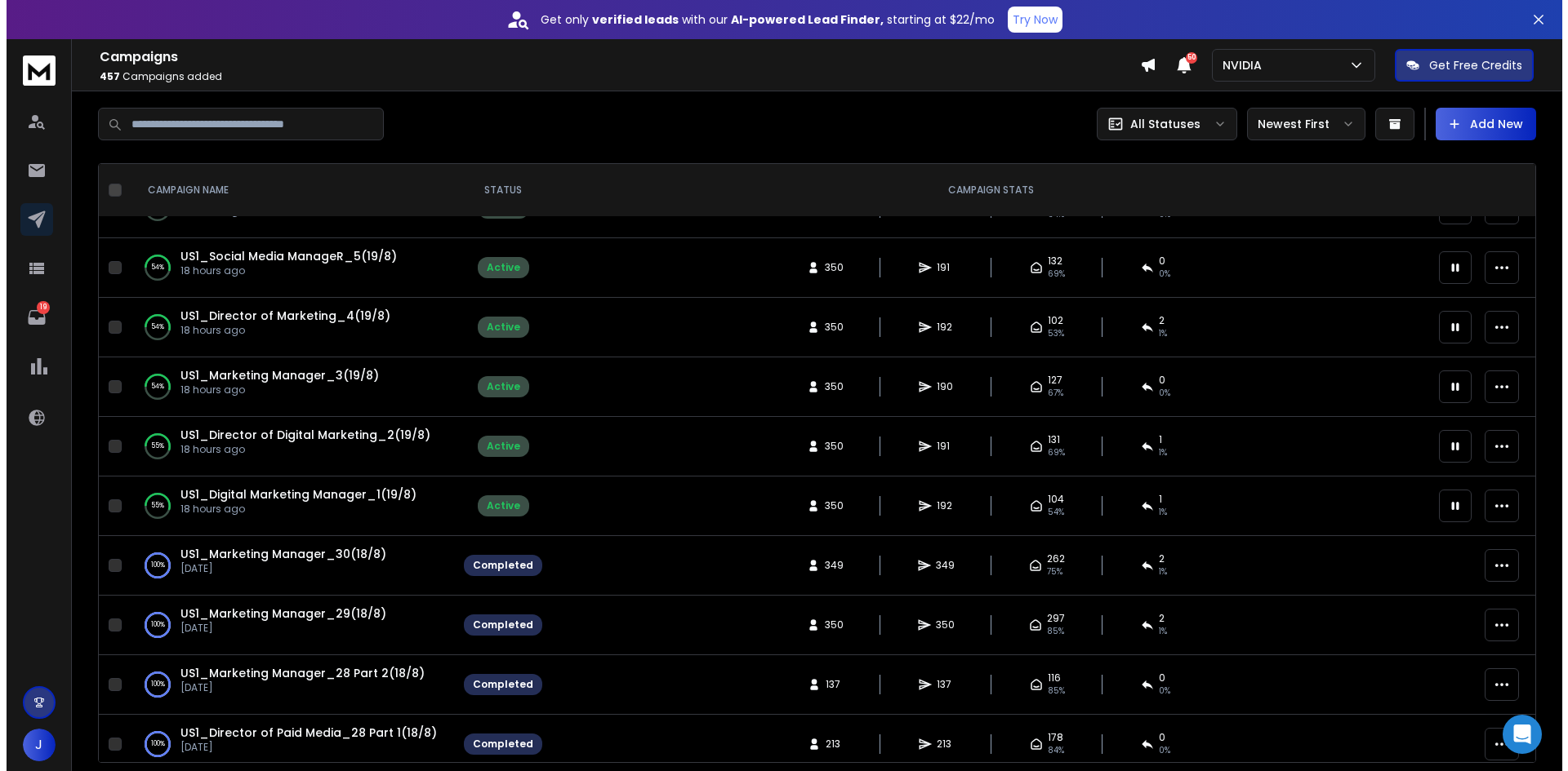
scroll to position [1469, 0]
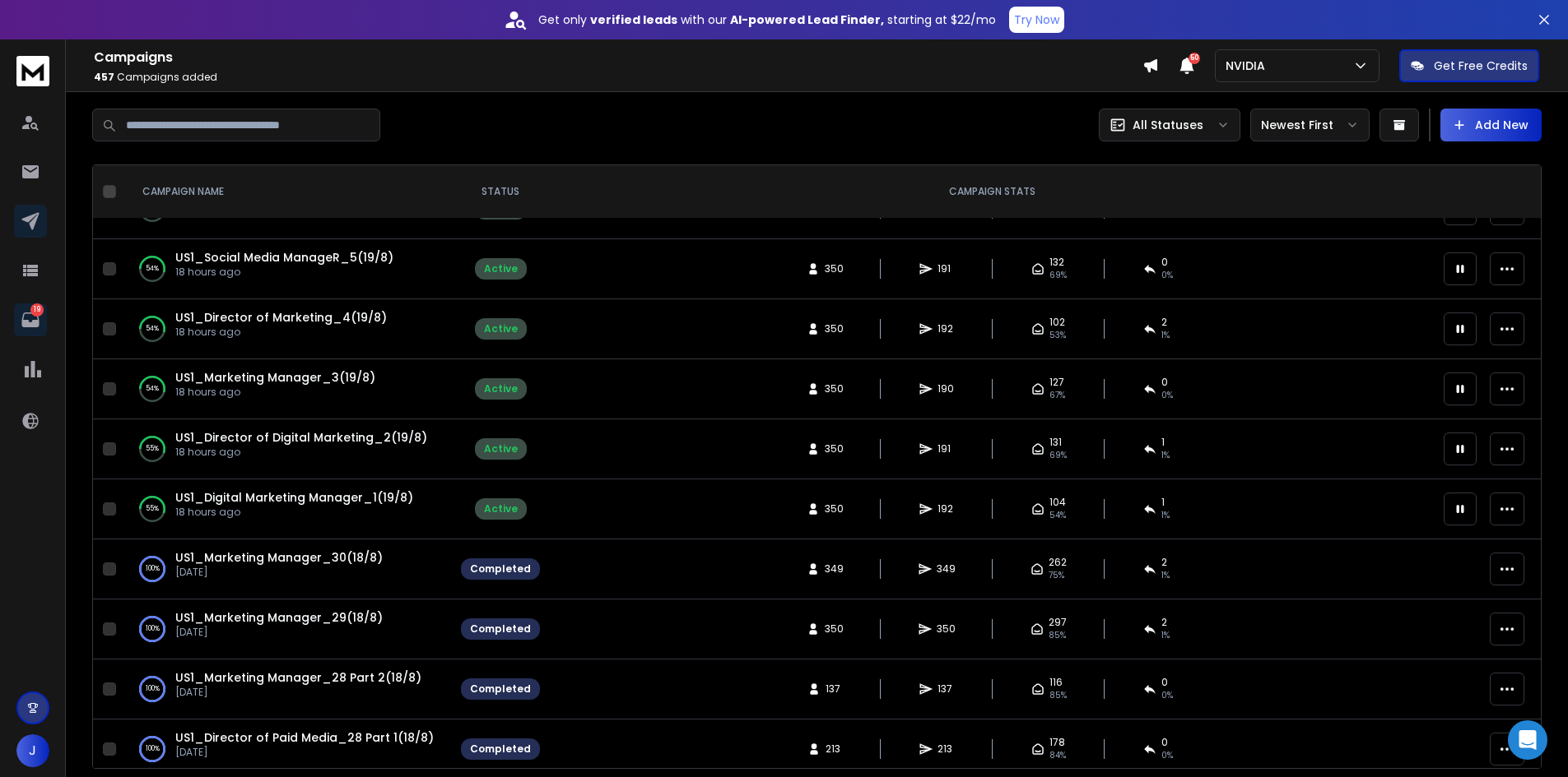
click at [37, 320] on icon at bounding box center [30, 320] width 17 height 15
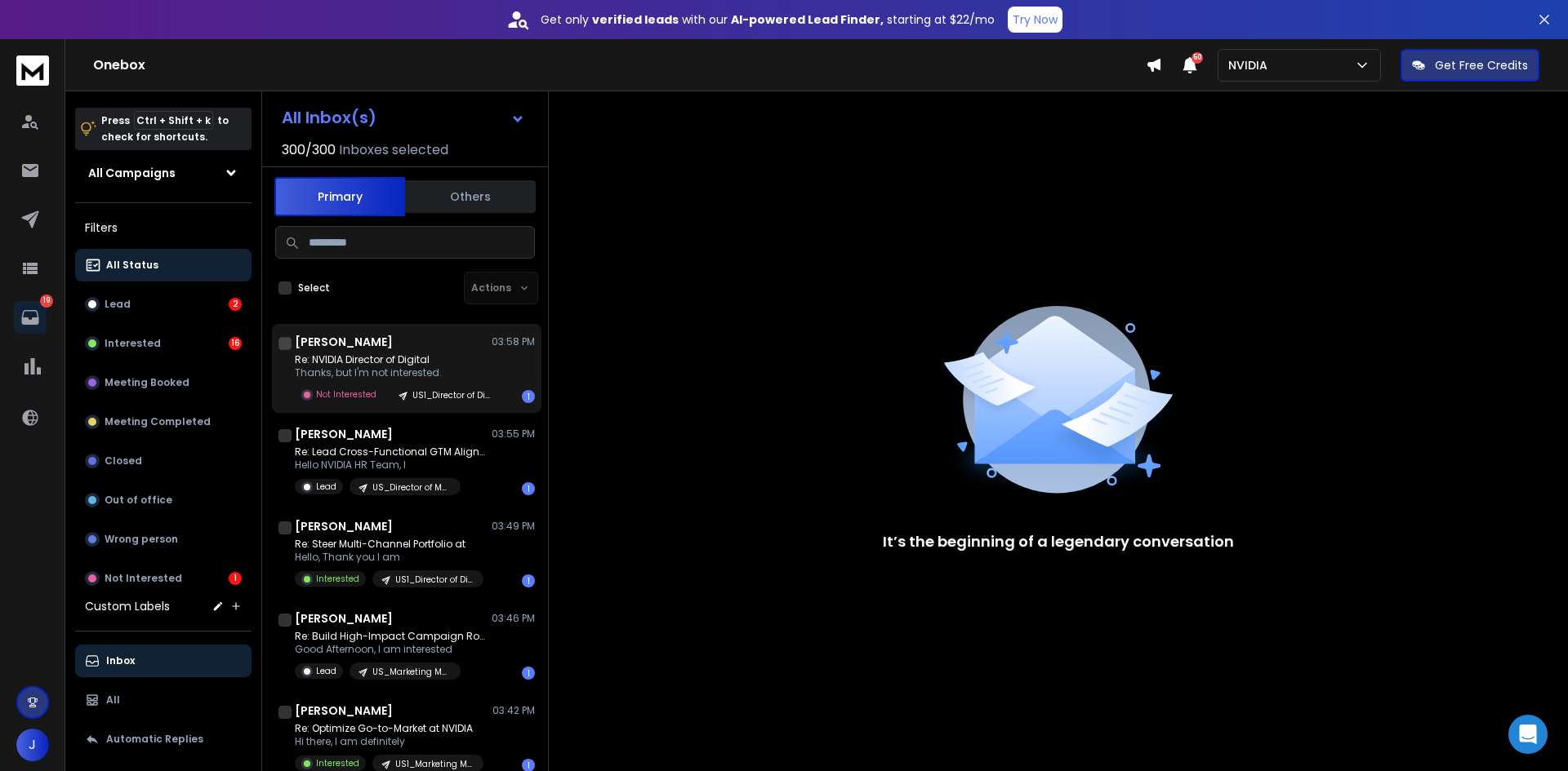
click at [421, 363] on p "Re: NVIDIA Director of Digital" at bounding box center [393, 360] width 196 height 13
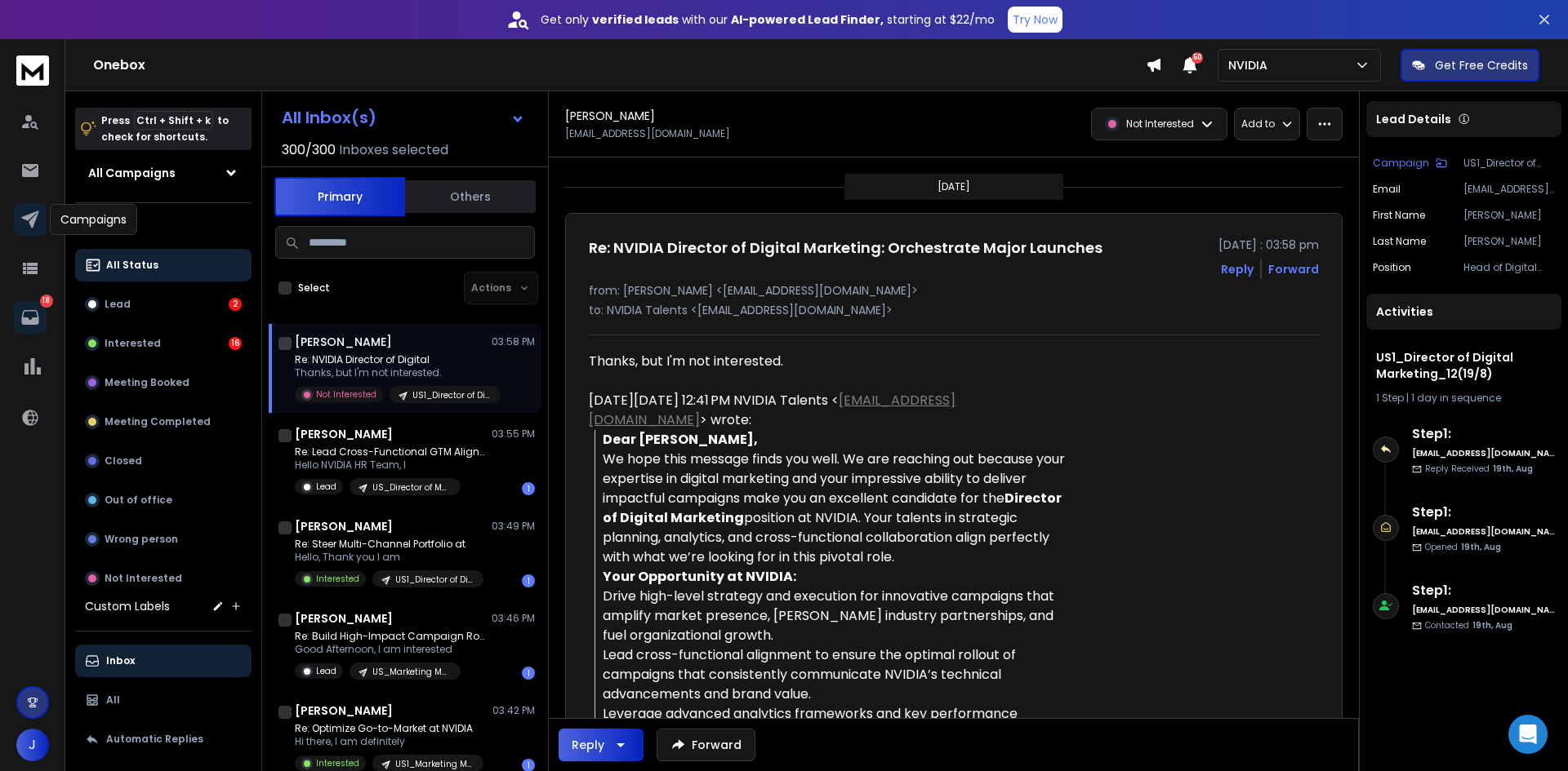
click at [25, 226] on icon at bounding box center [30, 220] width 20 height 20
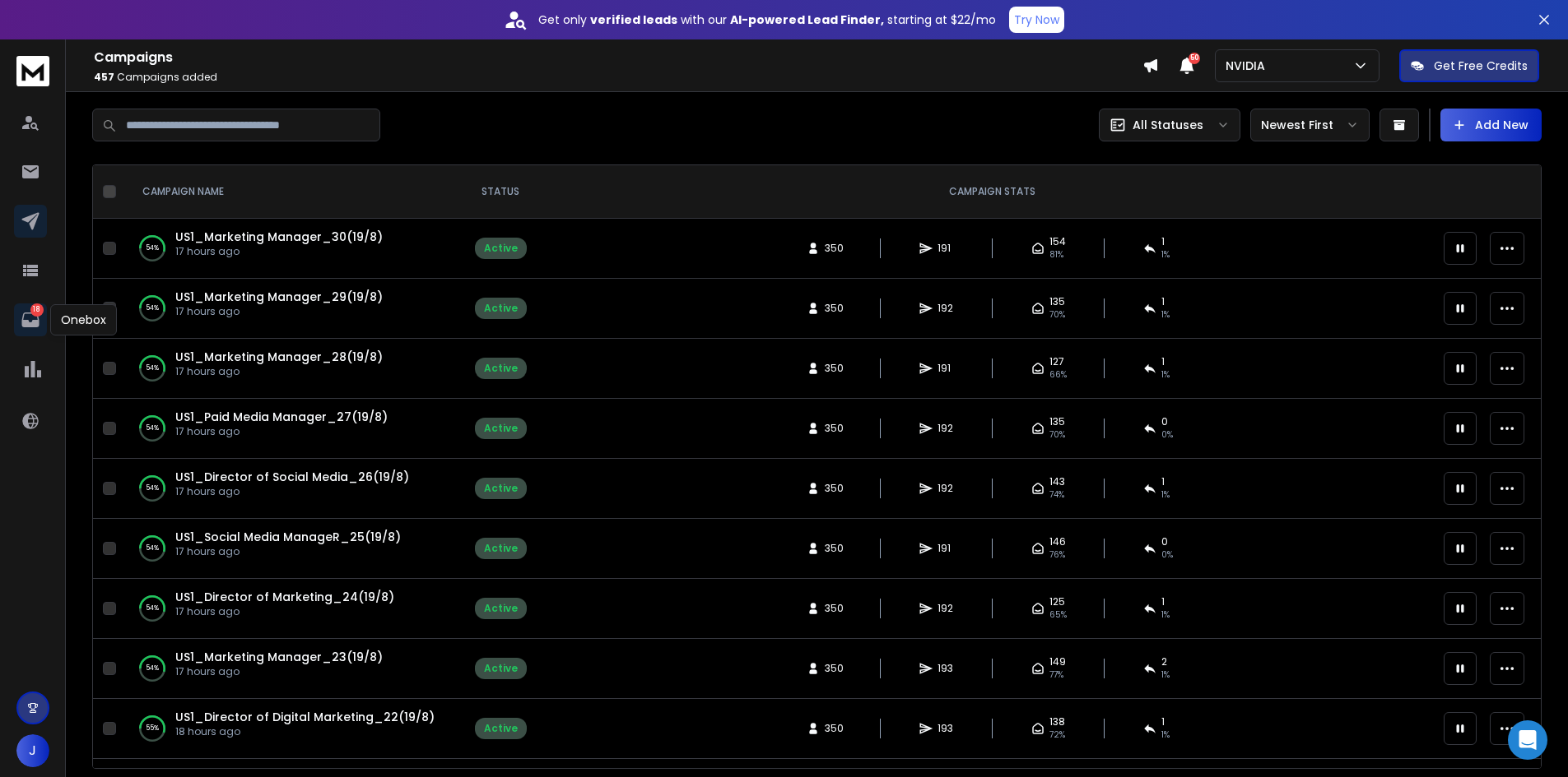
click at [34, 310] on p "18" at bounding box center [37, 310] width 13 height 13
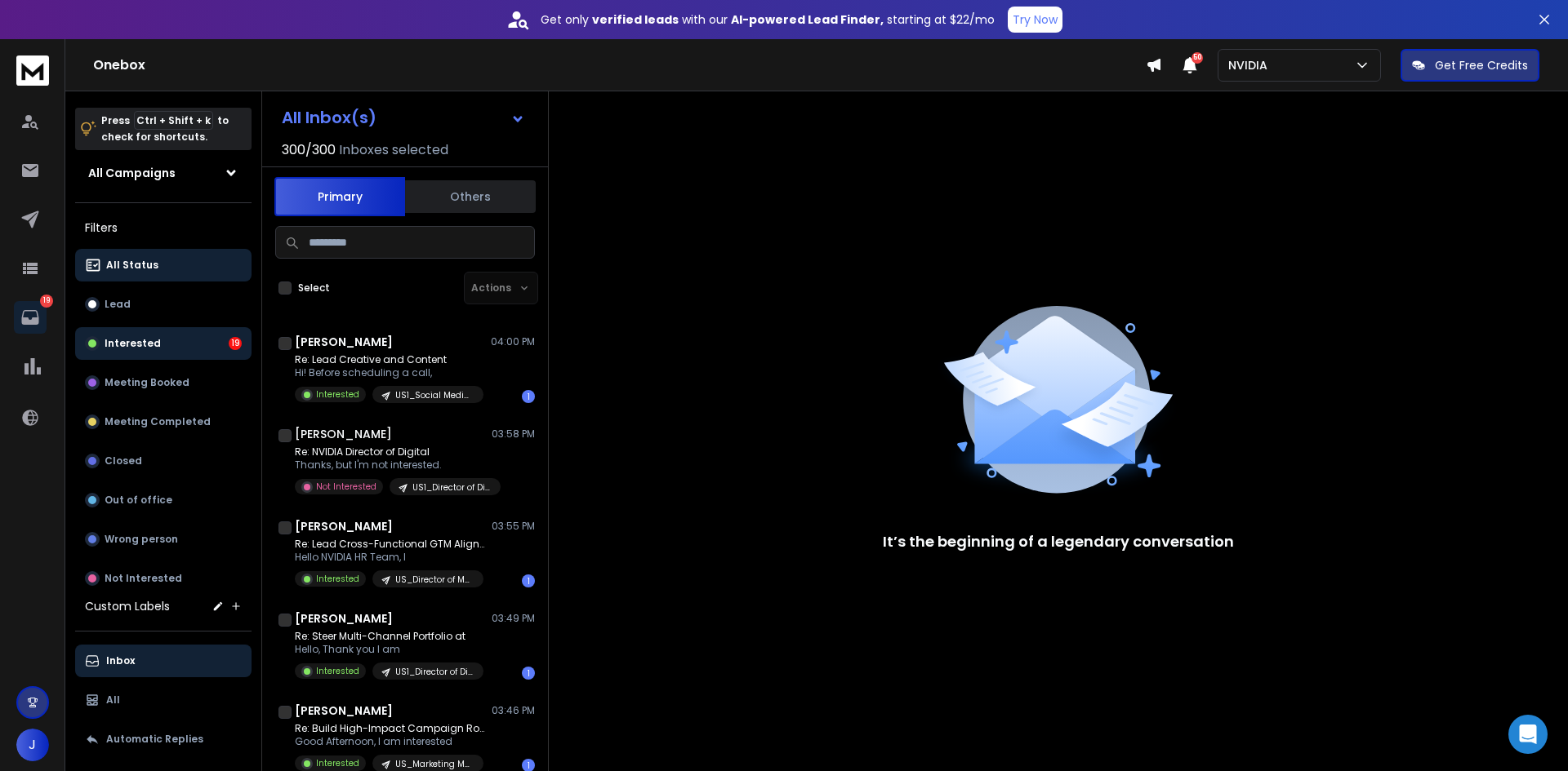
click at [151, 330] on button "Interested 19" at bounding box center [164, 343] width 177 height 33
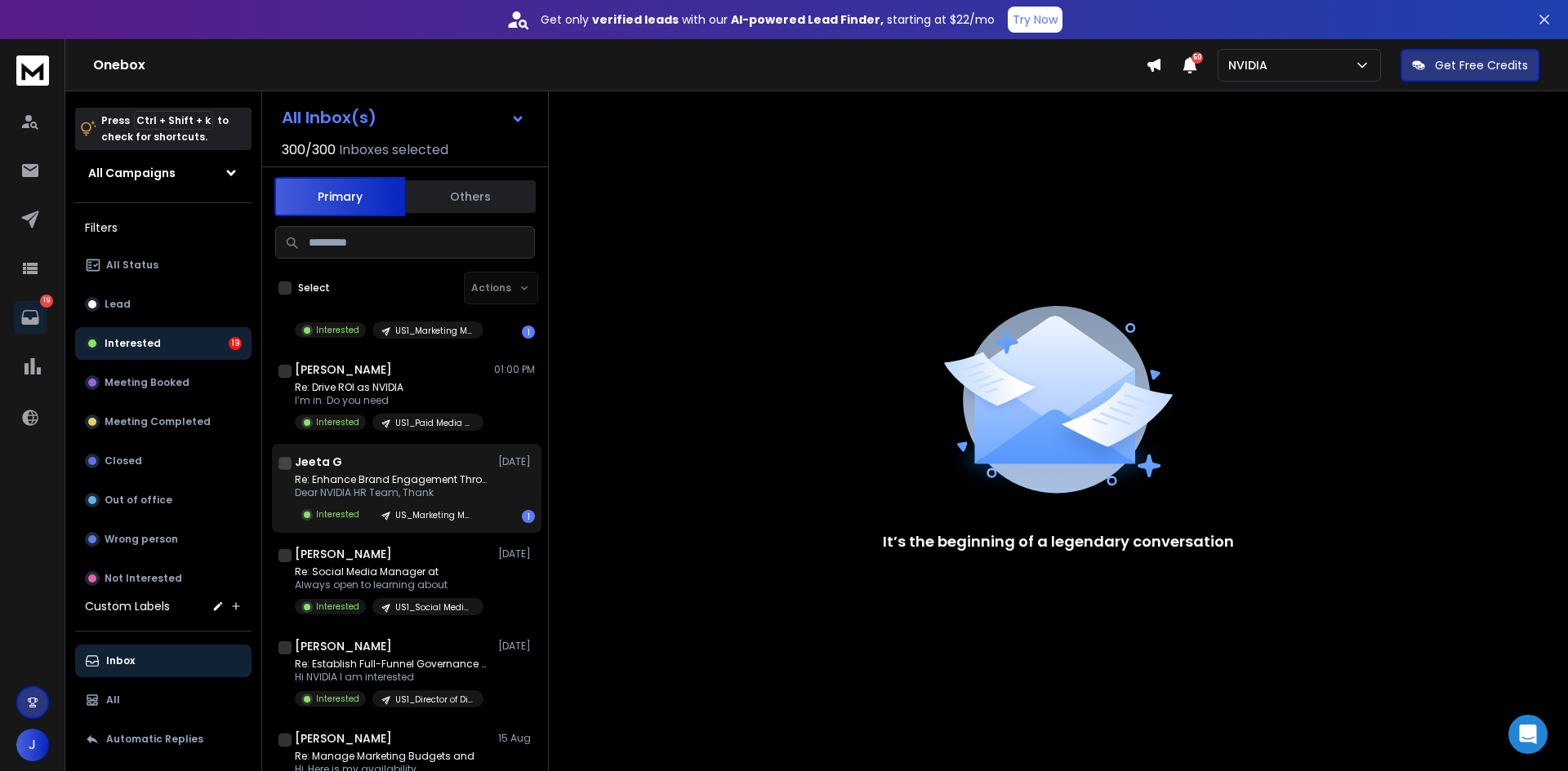
scroll to position [1908, 0]
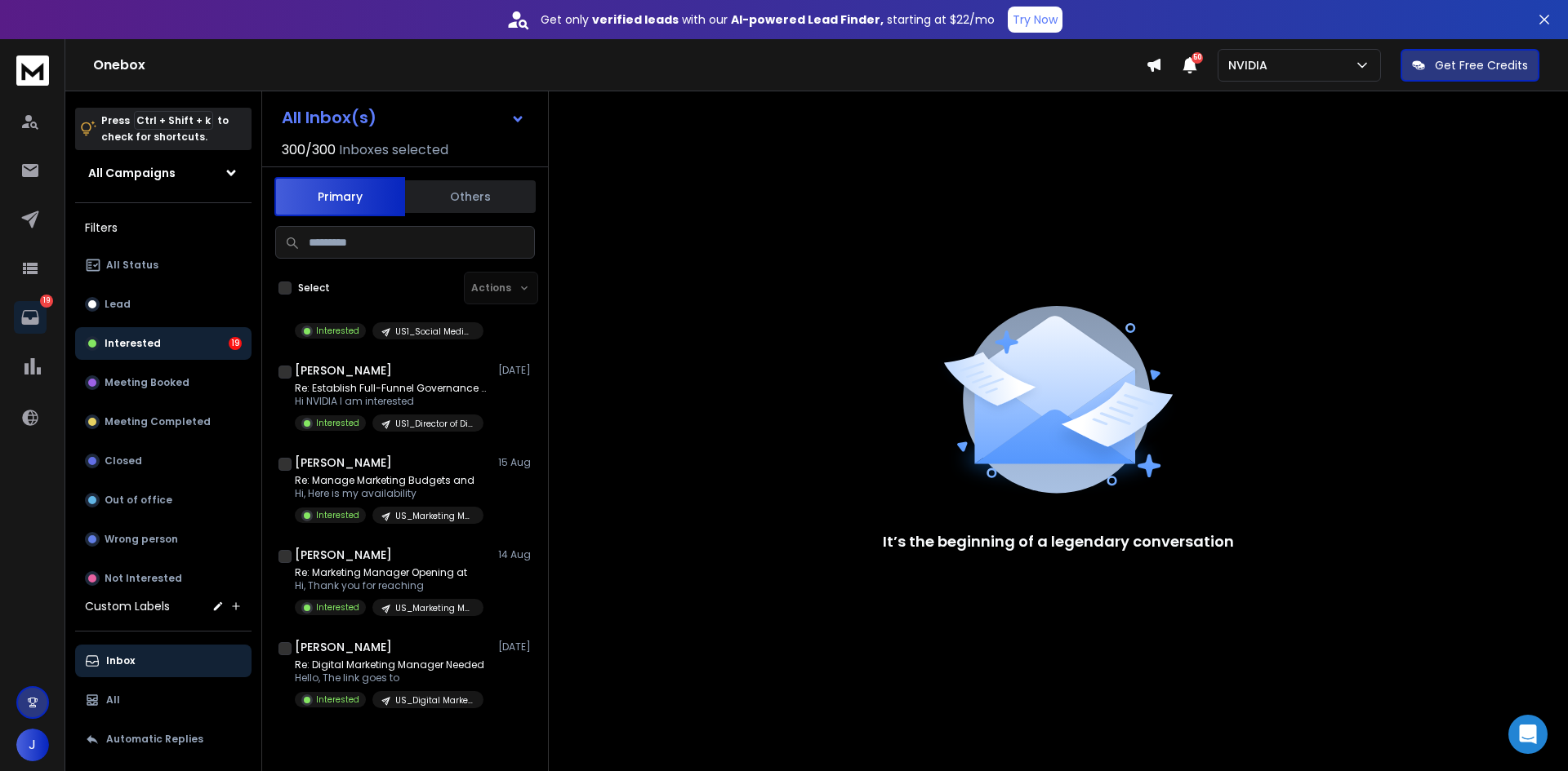
click at [661, 551] on div "It’s the beginning of a legendary conversation" at bounding box center [1058, 419] width 1019 height 656
click at [584, 548] on div "It’s the beginning of a legendary conversation" at bounding box center [1058, 419] width 1019 height 656
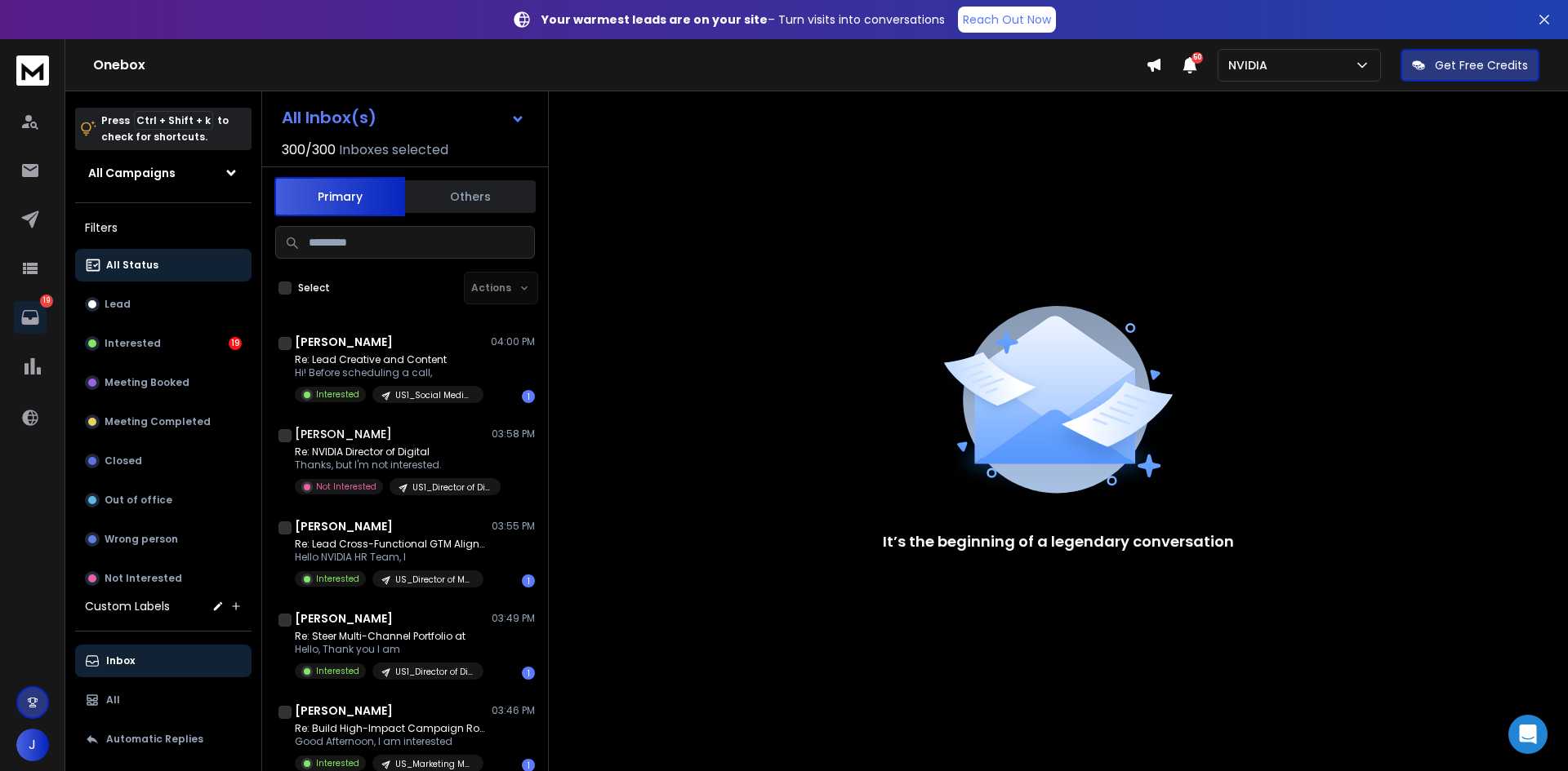
click at [903, 720] on div "It’s the beginning of a legendary conversation" at bounding box center [1058, 419] width 1019 height 656
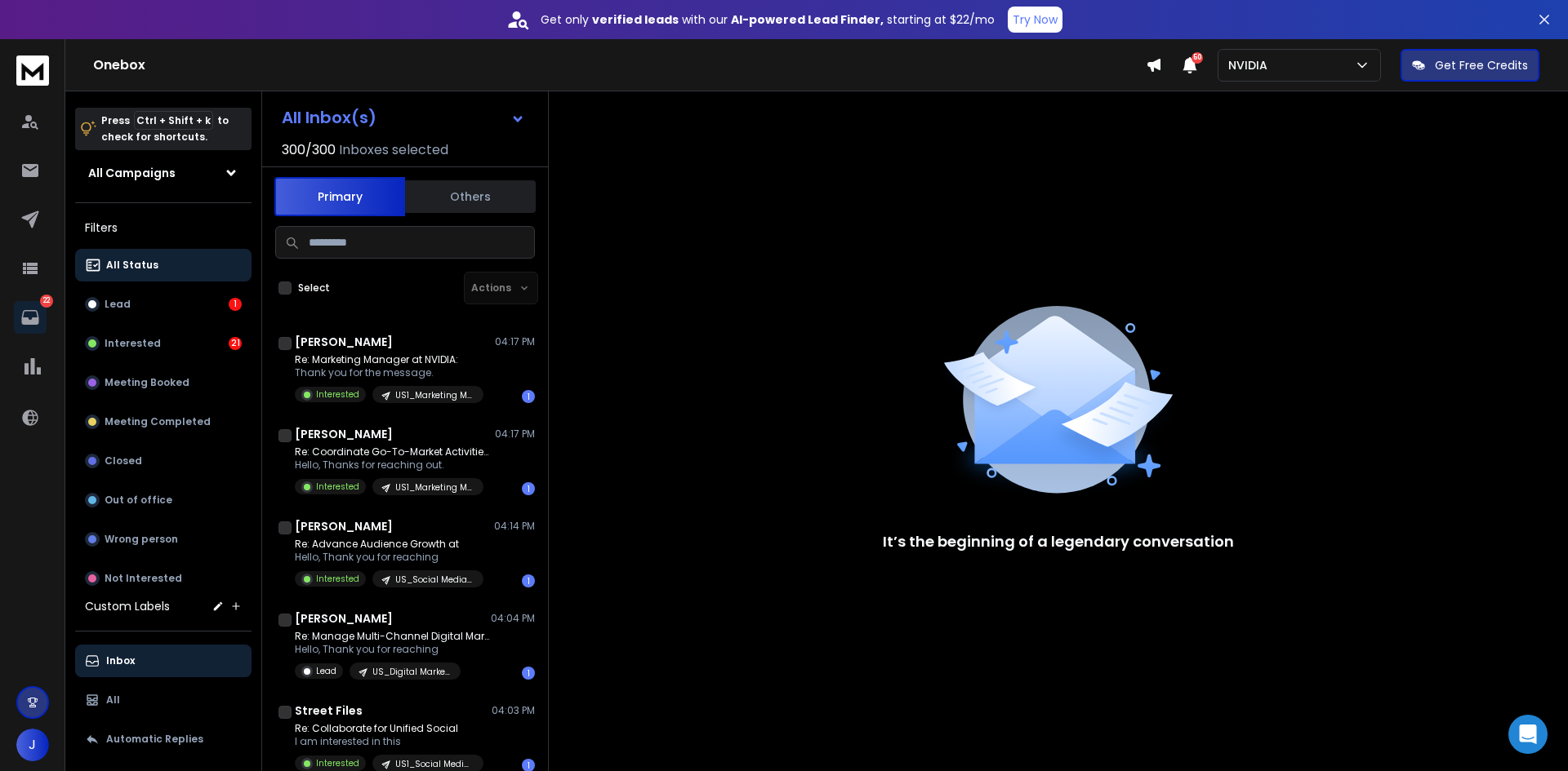
click at [787, 569] on div "It’s the beginning of a legendary conversation" at bounding box center [1058, 419] width 1019 height 656
click at [28, 213] on icon at bounding box center [30, 220] width 20 height 20
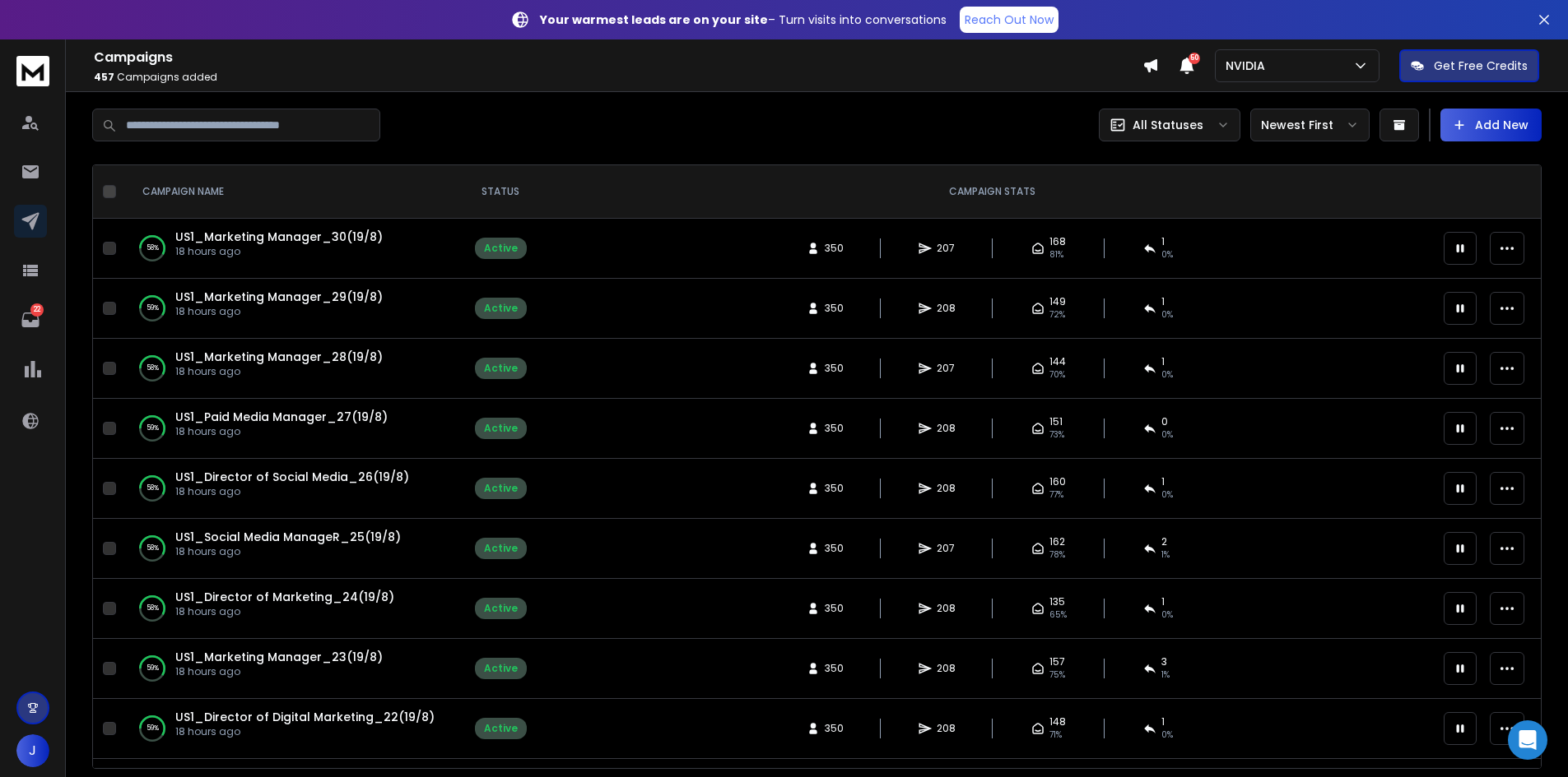
click at [700, 142] on div "Campaigns 457 Campaigns Added All Statuses Newest First Add New CAMPAIGN NAME S…" at bounding box center [817, 439] width 1449 height 661
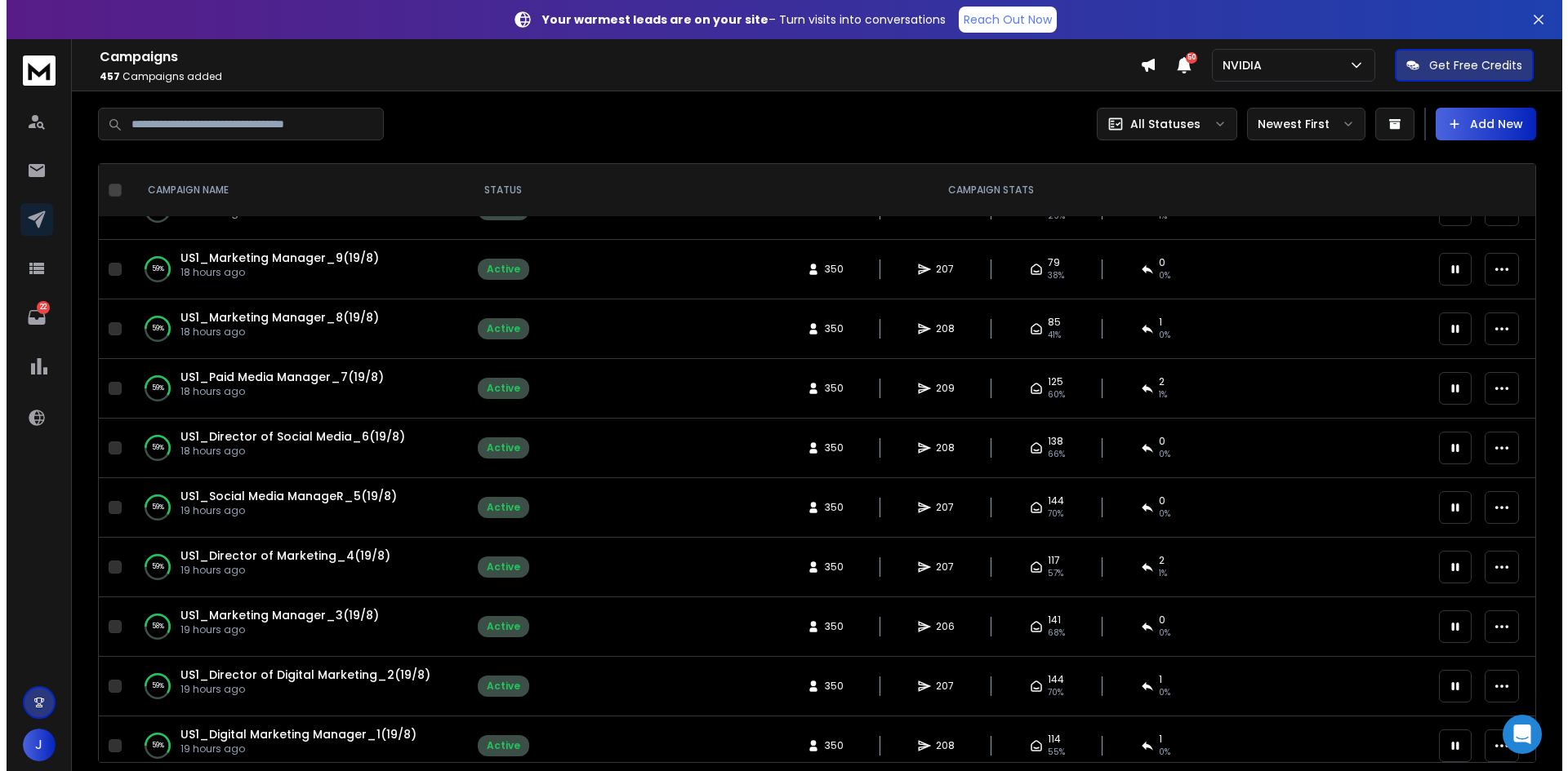
scroll to position [1306, 0]
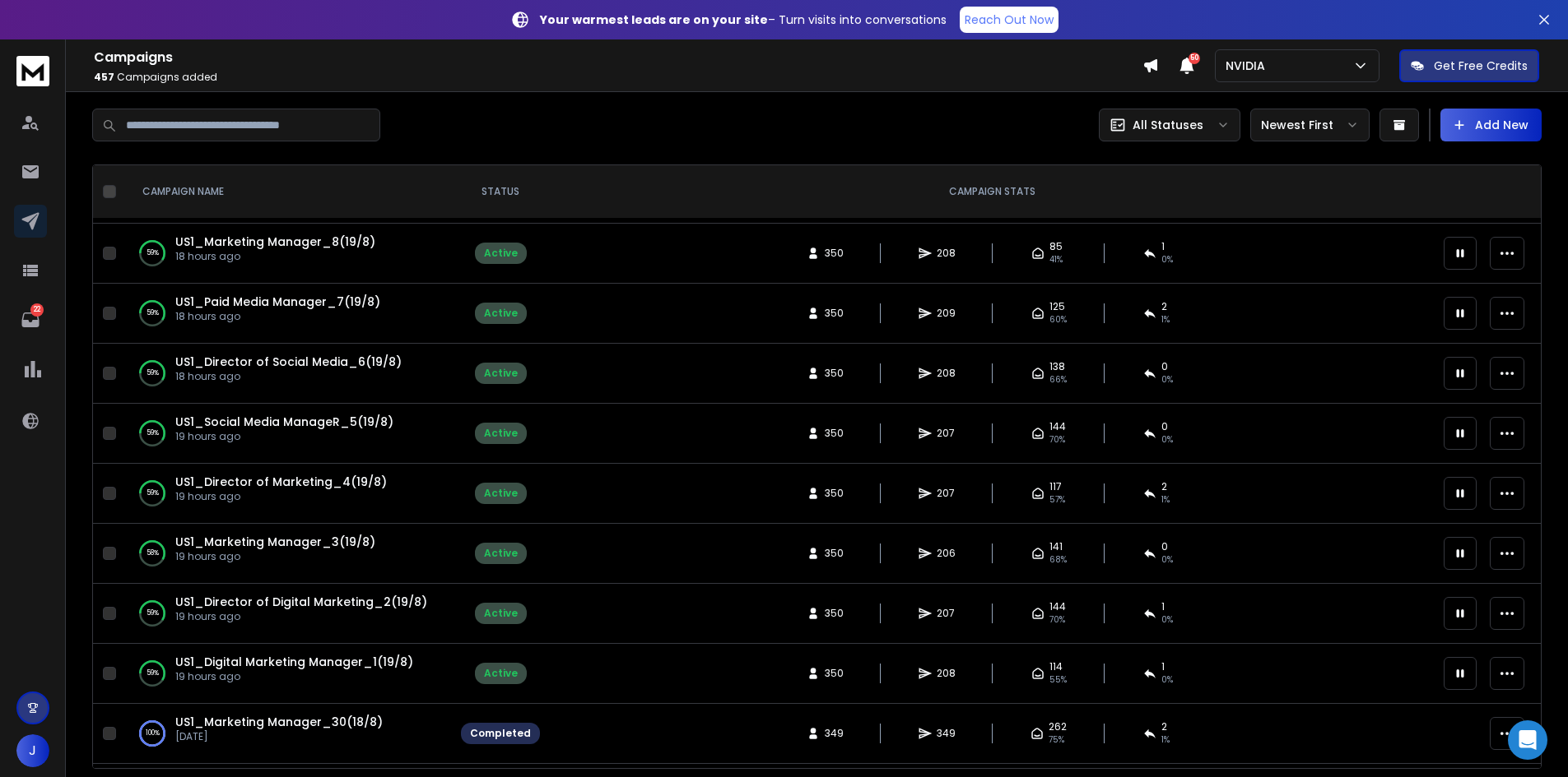
click at [463, 113] on div at bounding box center [455, 125] width 725 height 33
click at [36, 303] on p "22" at bounding box center [37, 310] width 13 height 13
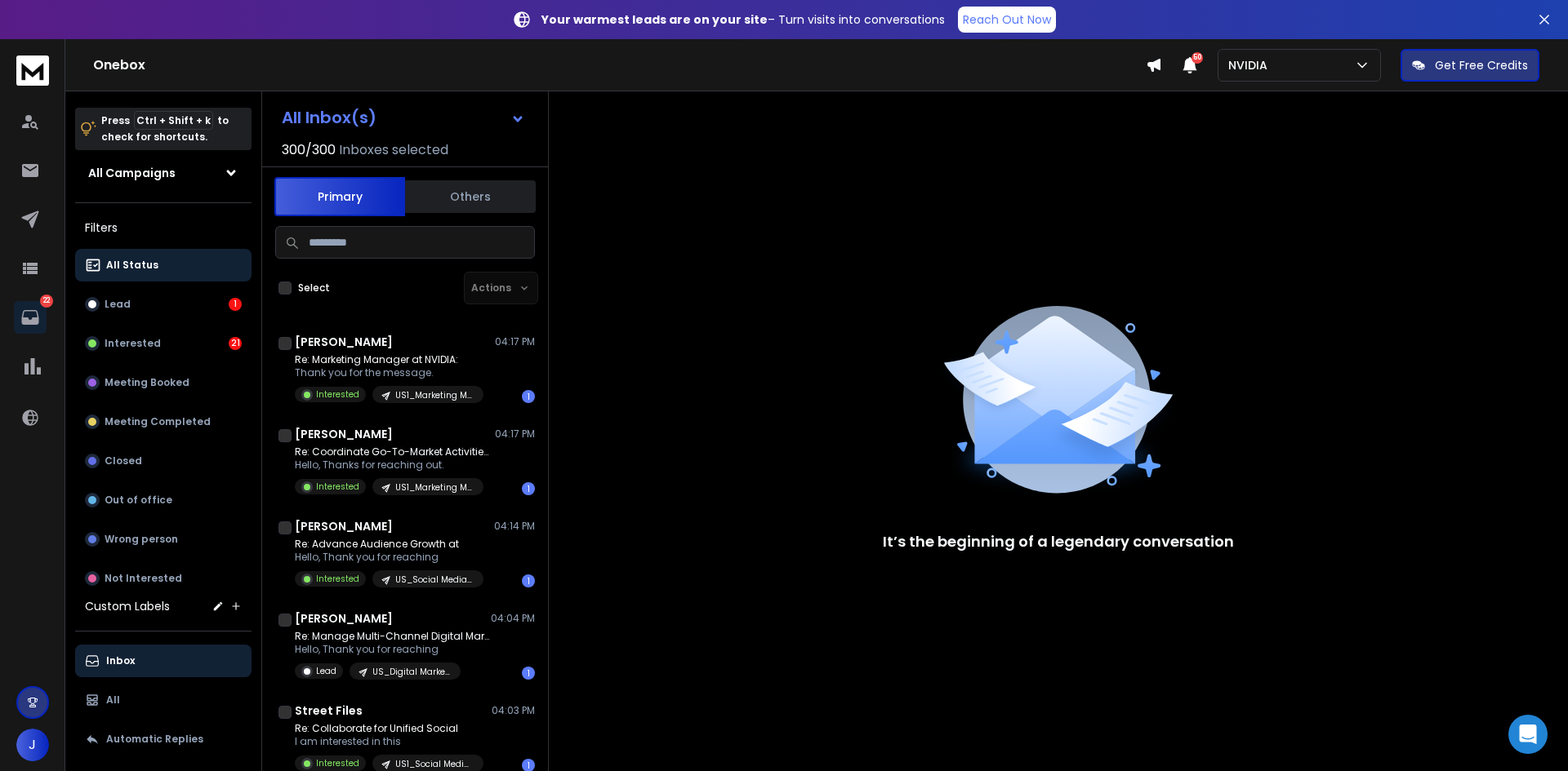
click at [417, 240] on input at bounding box center [404, 243] width 259 height 33
paste input "**********"
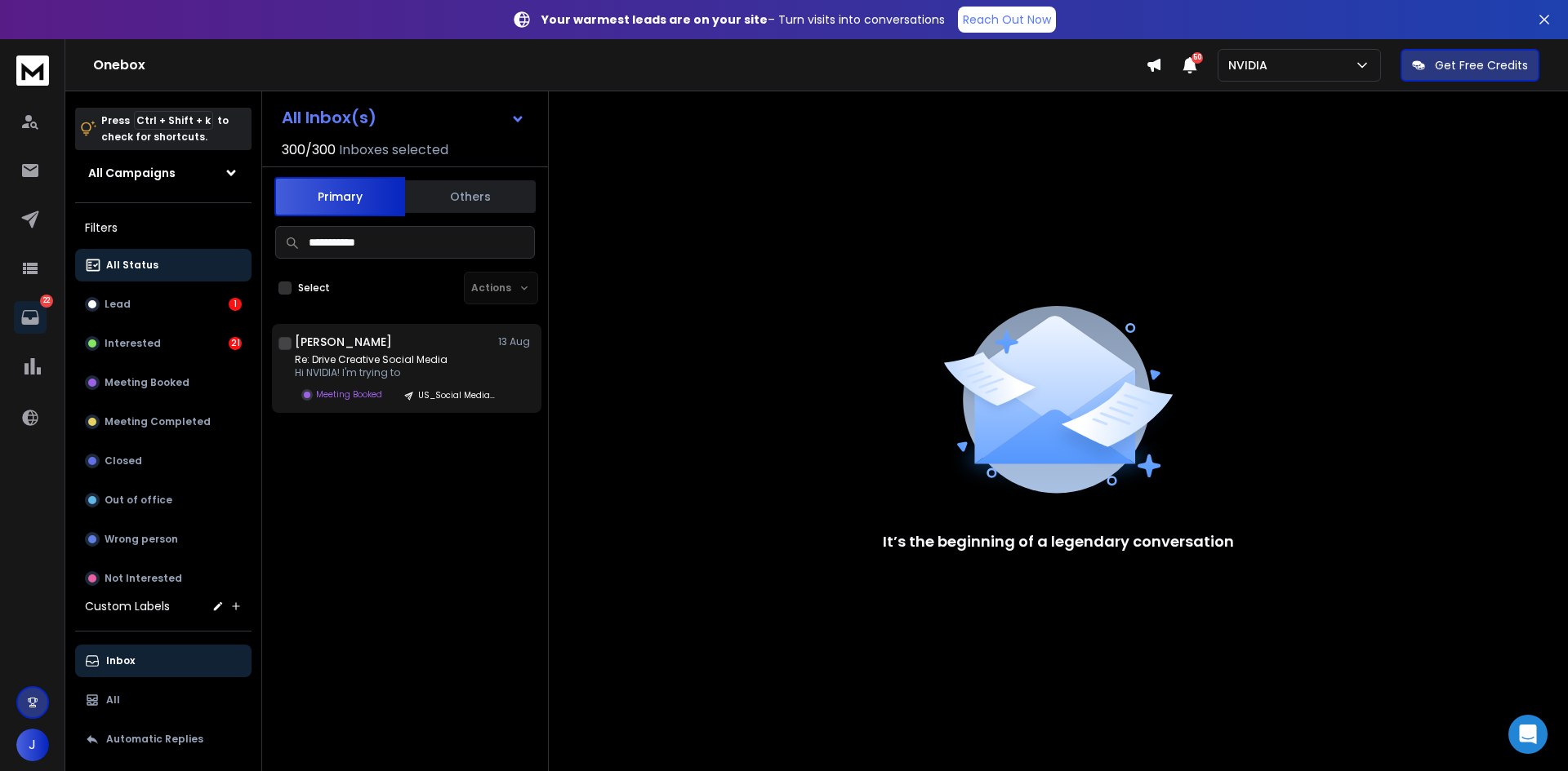
type input "**********"
click at [423, 359] on p "Re: Drive Creative Social Media" at bounding box center [393, 360] width 196 height 13
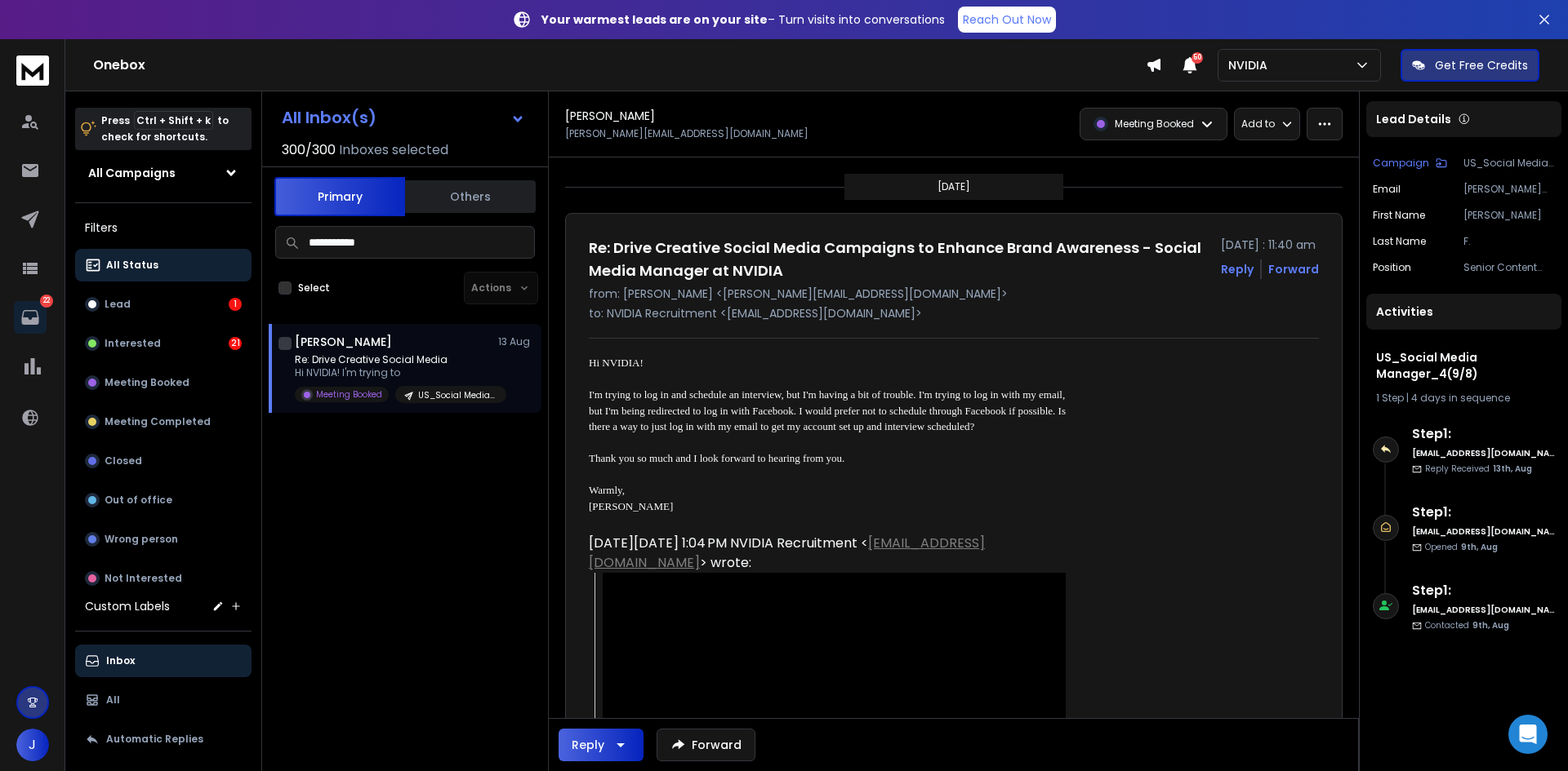
drag, startPoint x: 995, startPoint y: 313, endPoint x: 726, endPoint y: 324, distance: 269.2
copy p "recruitment@recruitmentinnovationnvidia.com"
click at [760, 446] on div at bounding box center [827, 443] width 477 height 16
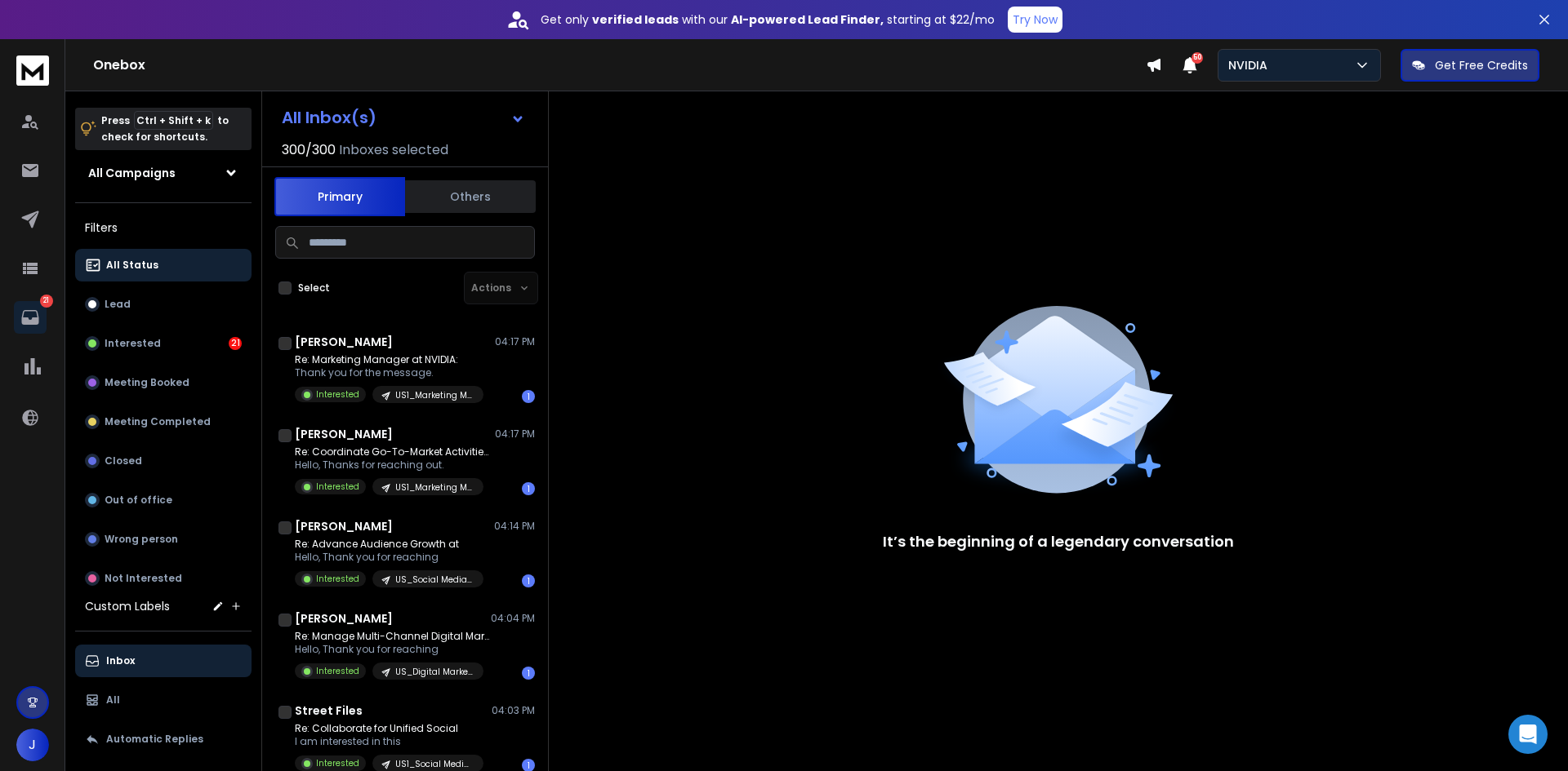
click at [1341, 69] on div "NVIDIA" at bounding box center [1300, 65] width 142 height 16
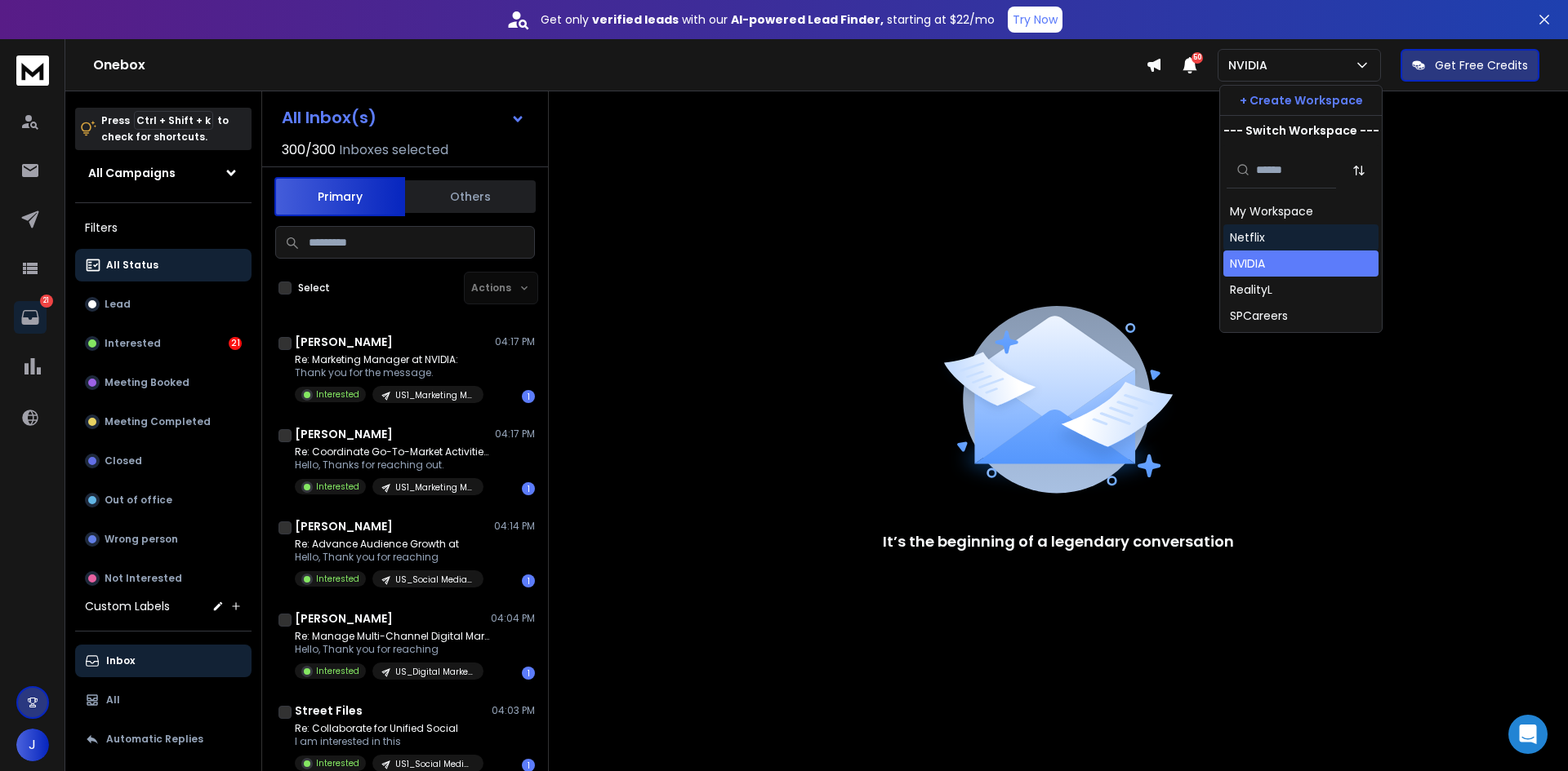
click at [1268, 228] on div "Netflix" at bounding box center [1301, 238] width 155 height 26
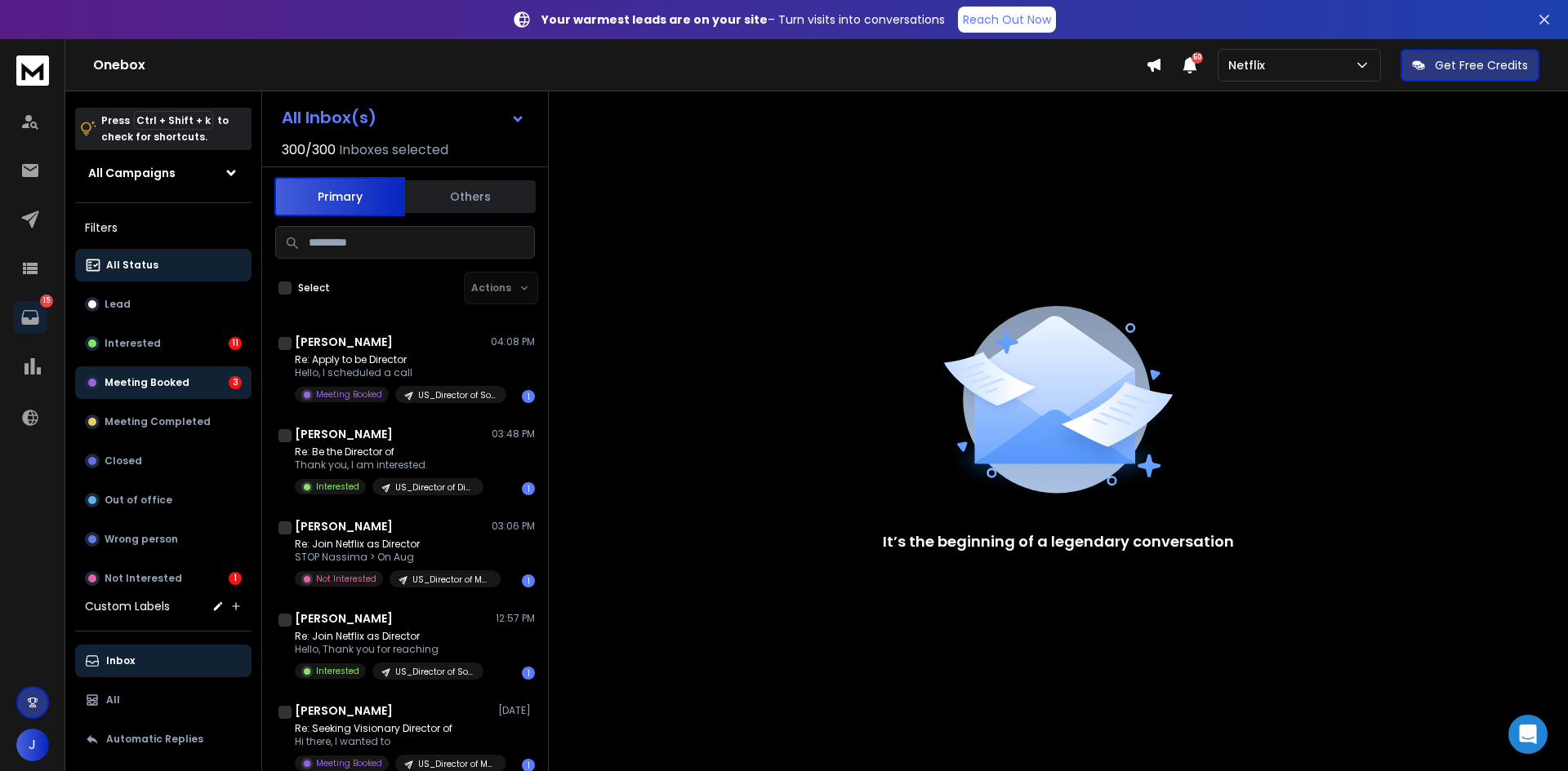
click at [168, 388] on p "Meeting Booked" at bounding box center [147, 383] width 85 height 13
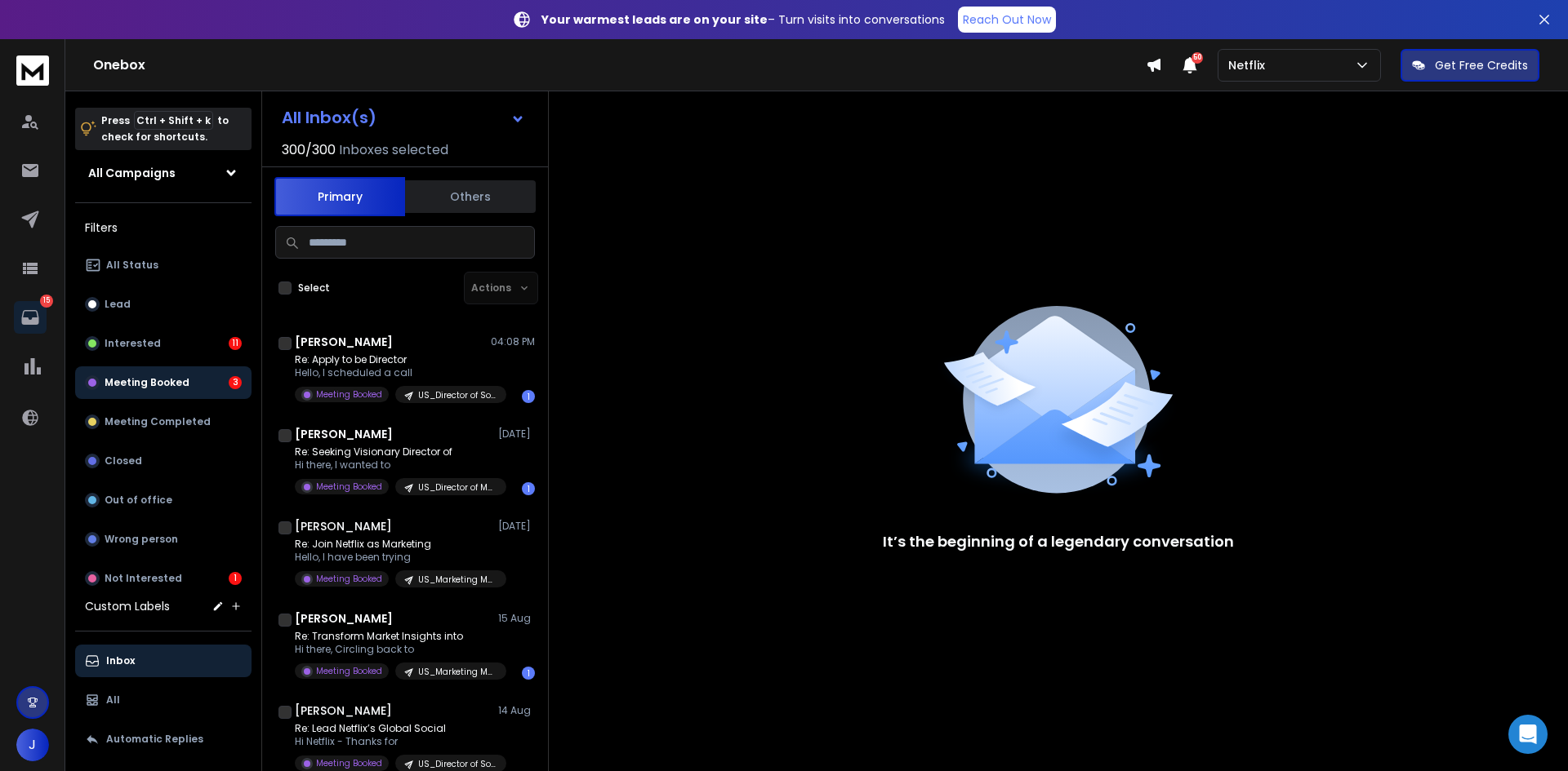
click at [753, 424] on div "It’s the beginning of a legendary conversation" at bounding box center [1058, 419] width 1019 height 656
click at [1253, 67] on p "Netflix" at bounding box center [1250, 65] width 43 height 16
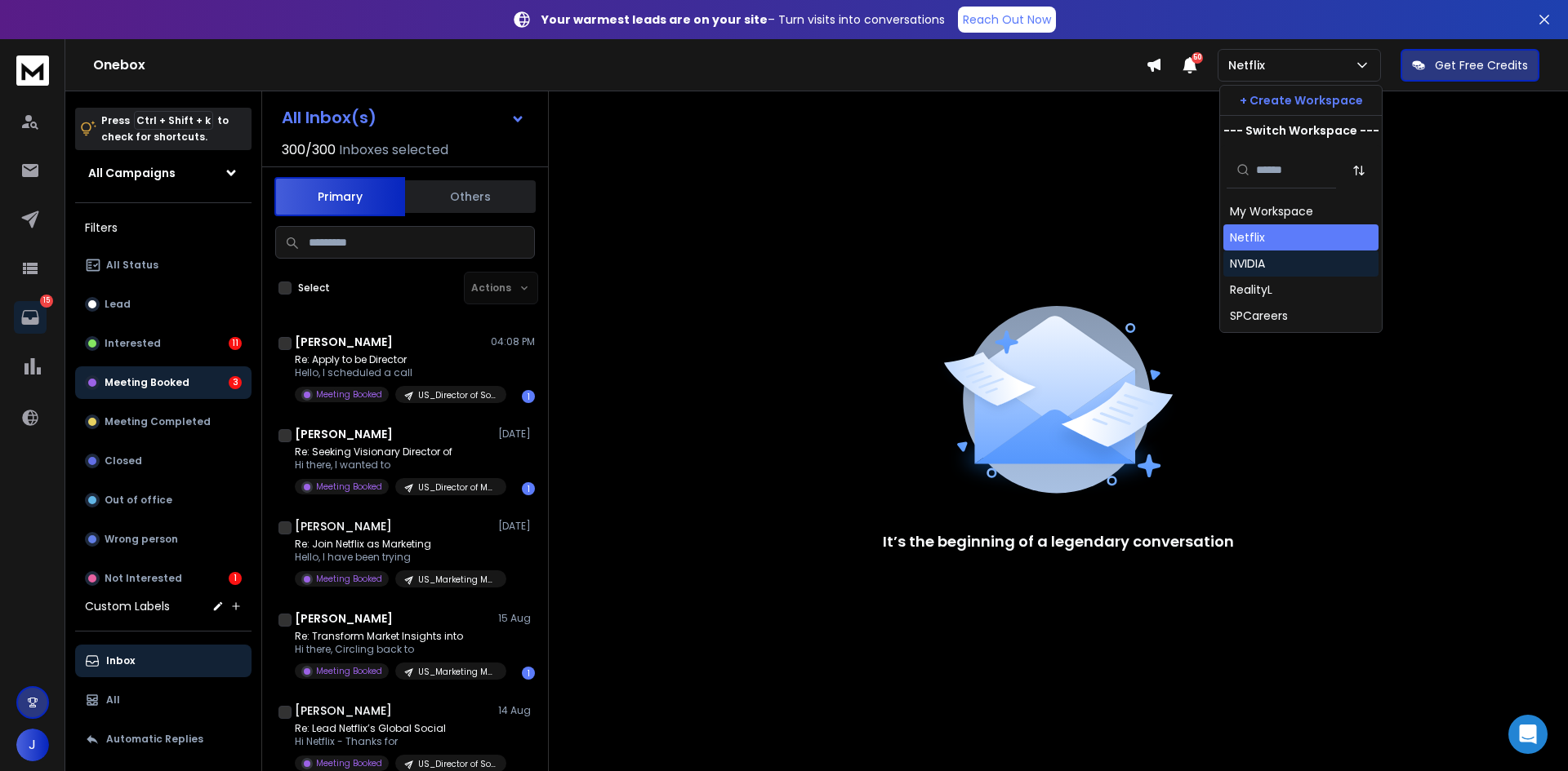
click at [1260, 262] on div "NVIDIA" at bounding box center [1247, 263] width 35 height 16
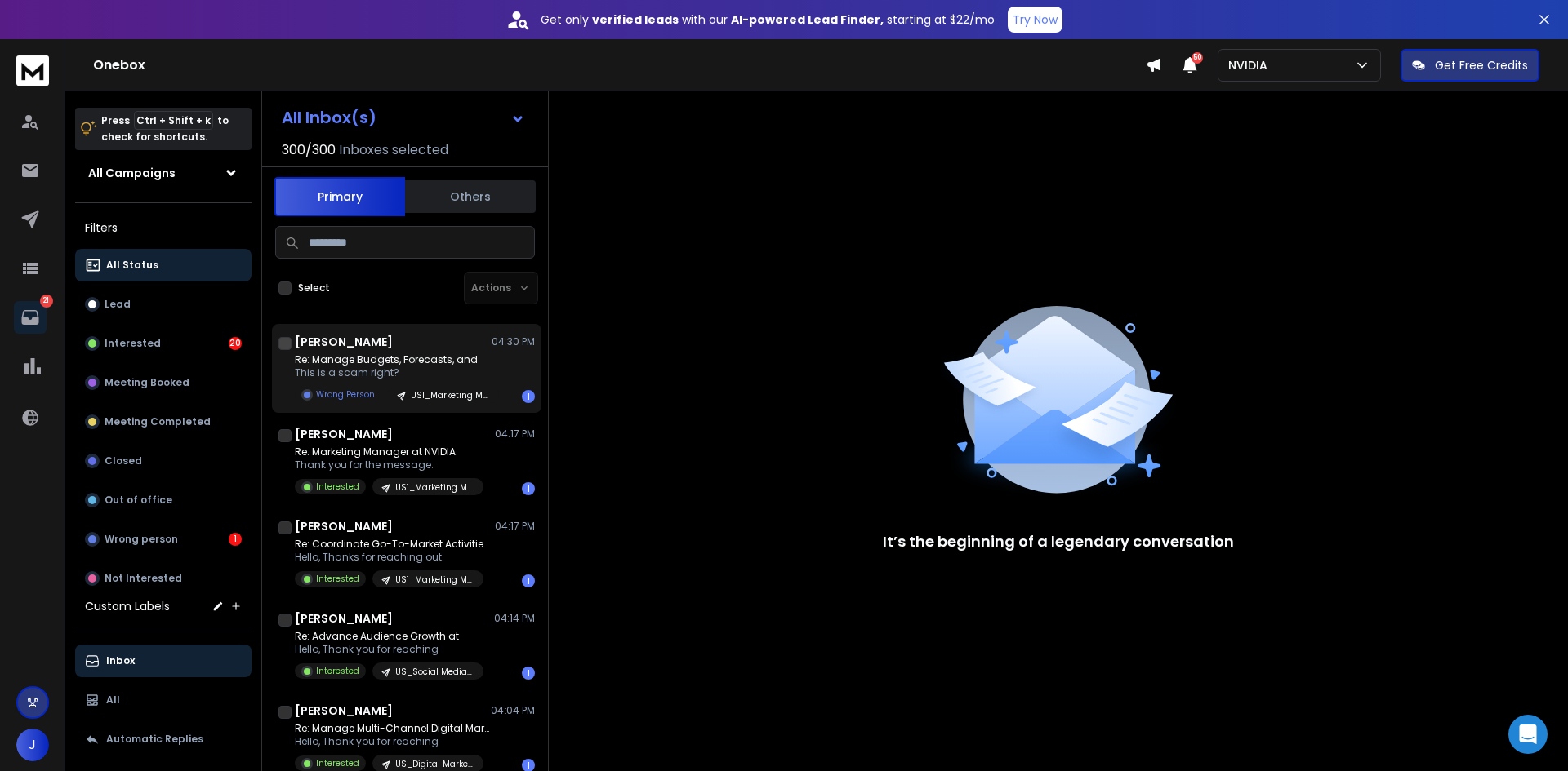
click at [463, 356] on p "Re: Manage Budgets, Forecasts, and" at bounding box center [393, 360] width 196 height 13
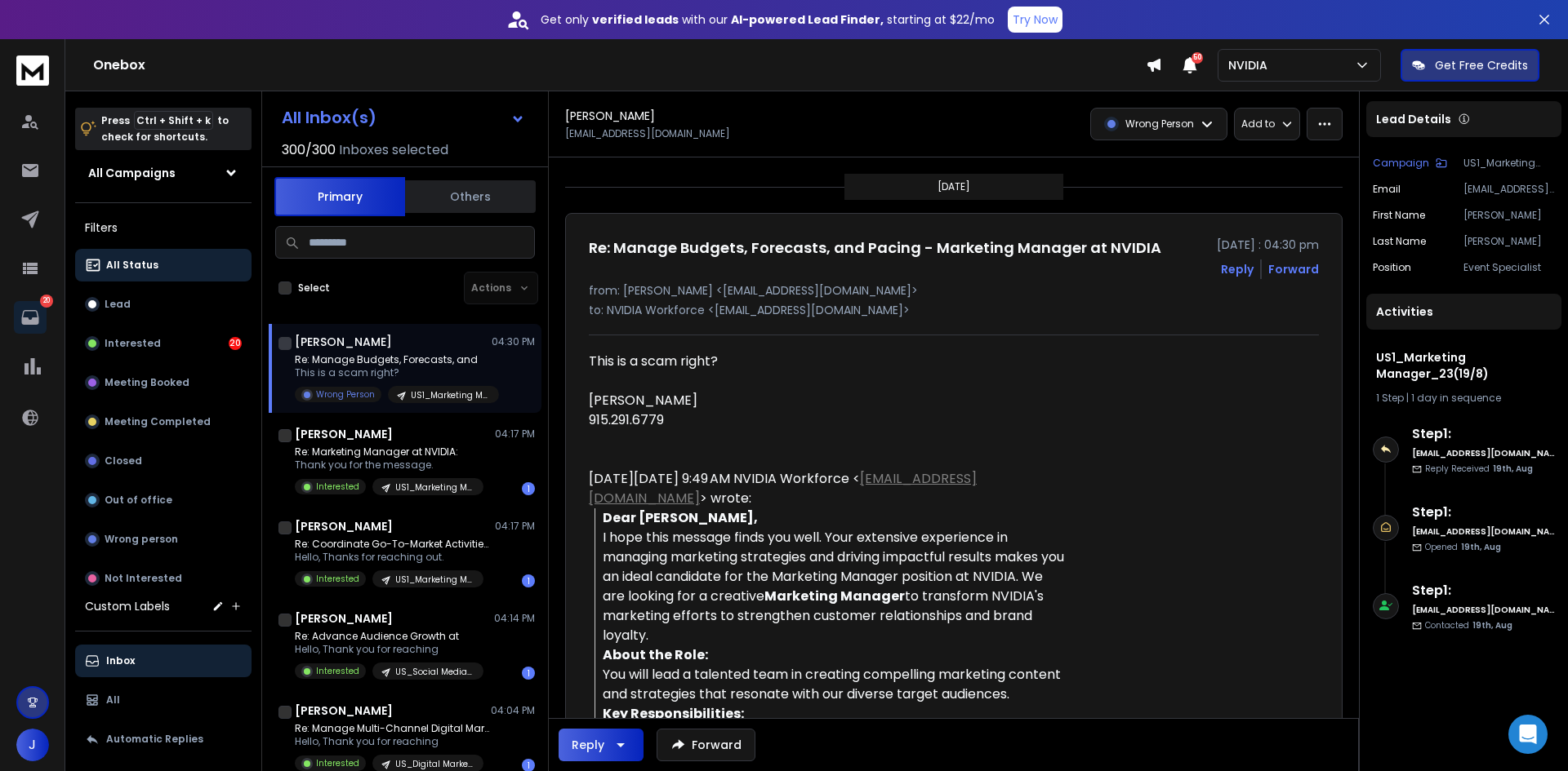
click at [871, 383] on div "This is a scam right? [PERSON_NAME] 915.291.6779" at bounding box center [827, 391] width 477 height 78
click at [25, 226] on icon at bounding box center [30, 220] width 20 height 20
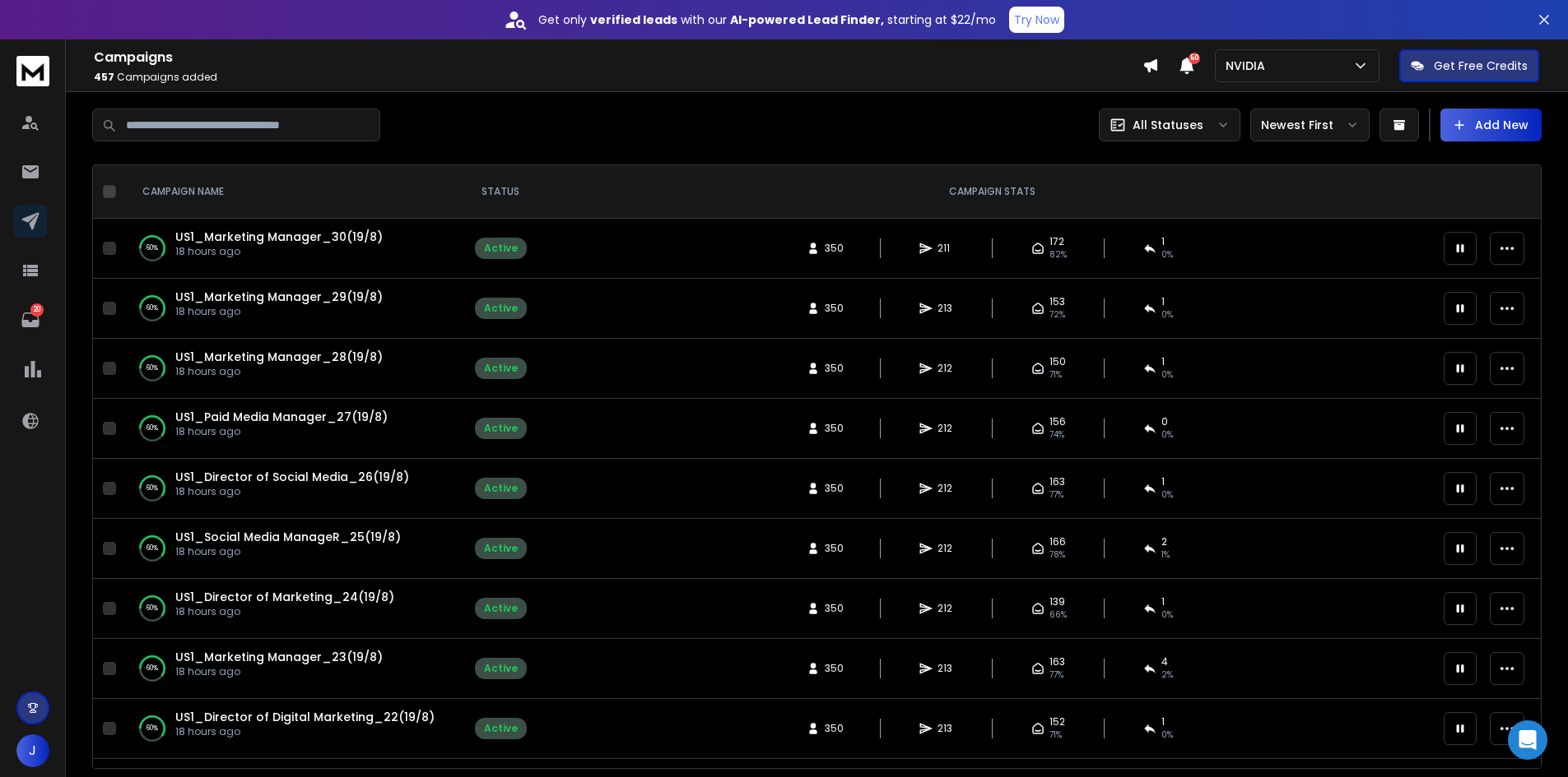
click at [707, 87] on div "Campaigns 457 Campaigns added 50 NVIDIA Get Free Credits" at bounding box center [784, 66] width 1568 height 53
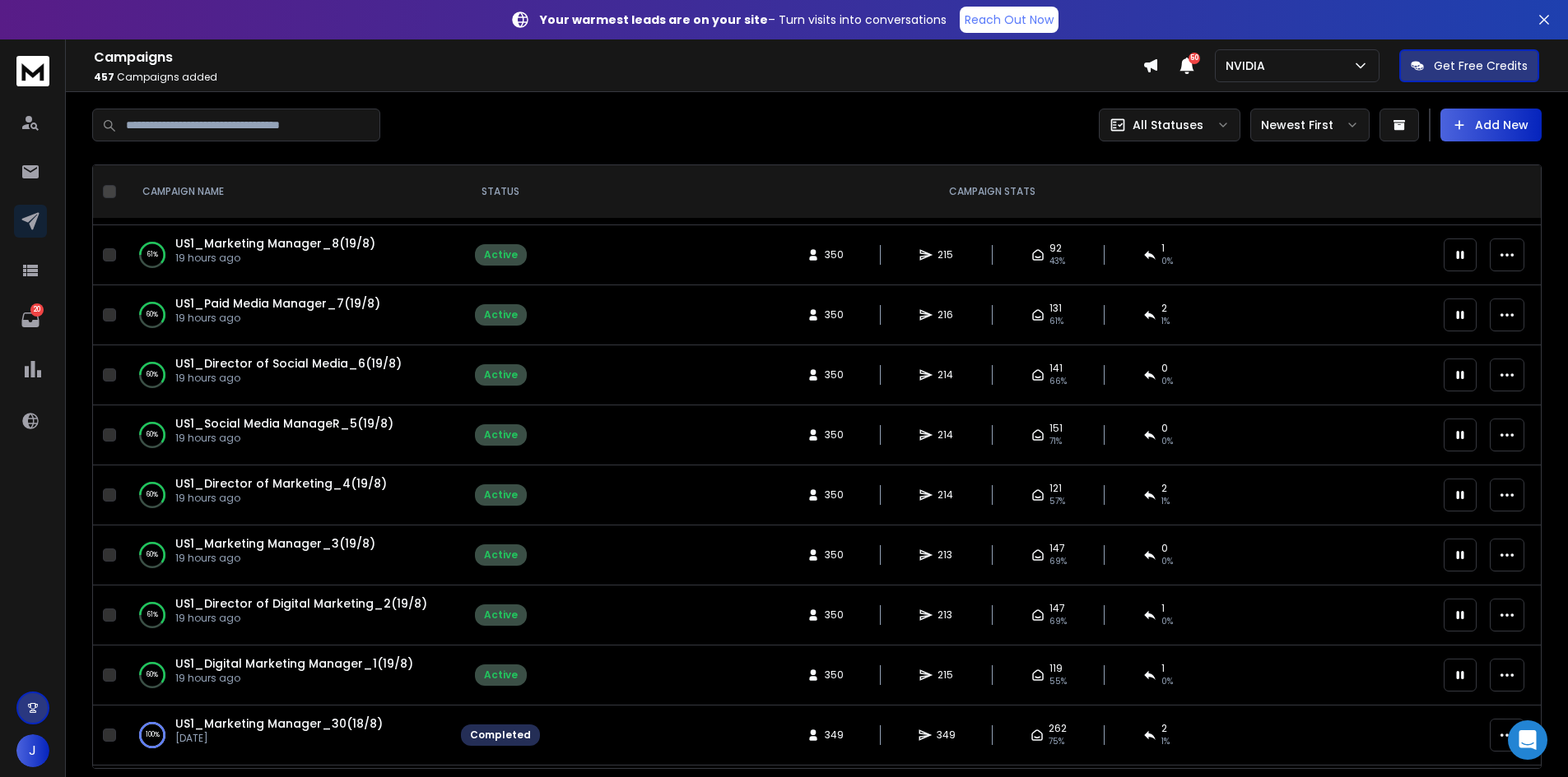
scroll to position [1316, 0]
click at [19, 168] on link at bounding box center [31, 172] width 33 height 33
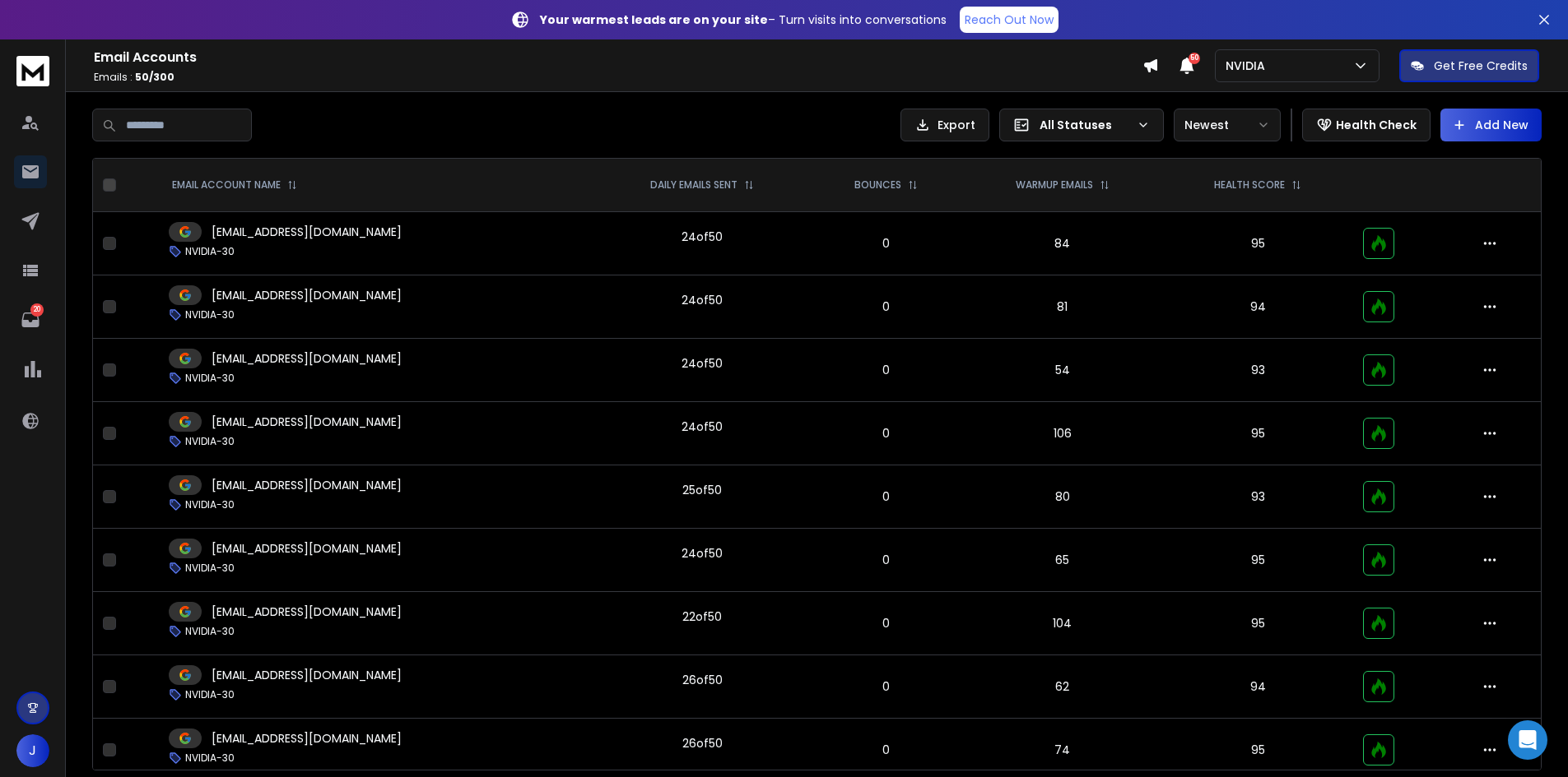
click at [506, 137] on div at bounding box center [491, 125] width 798 height 33
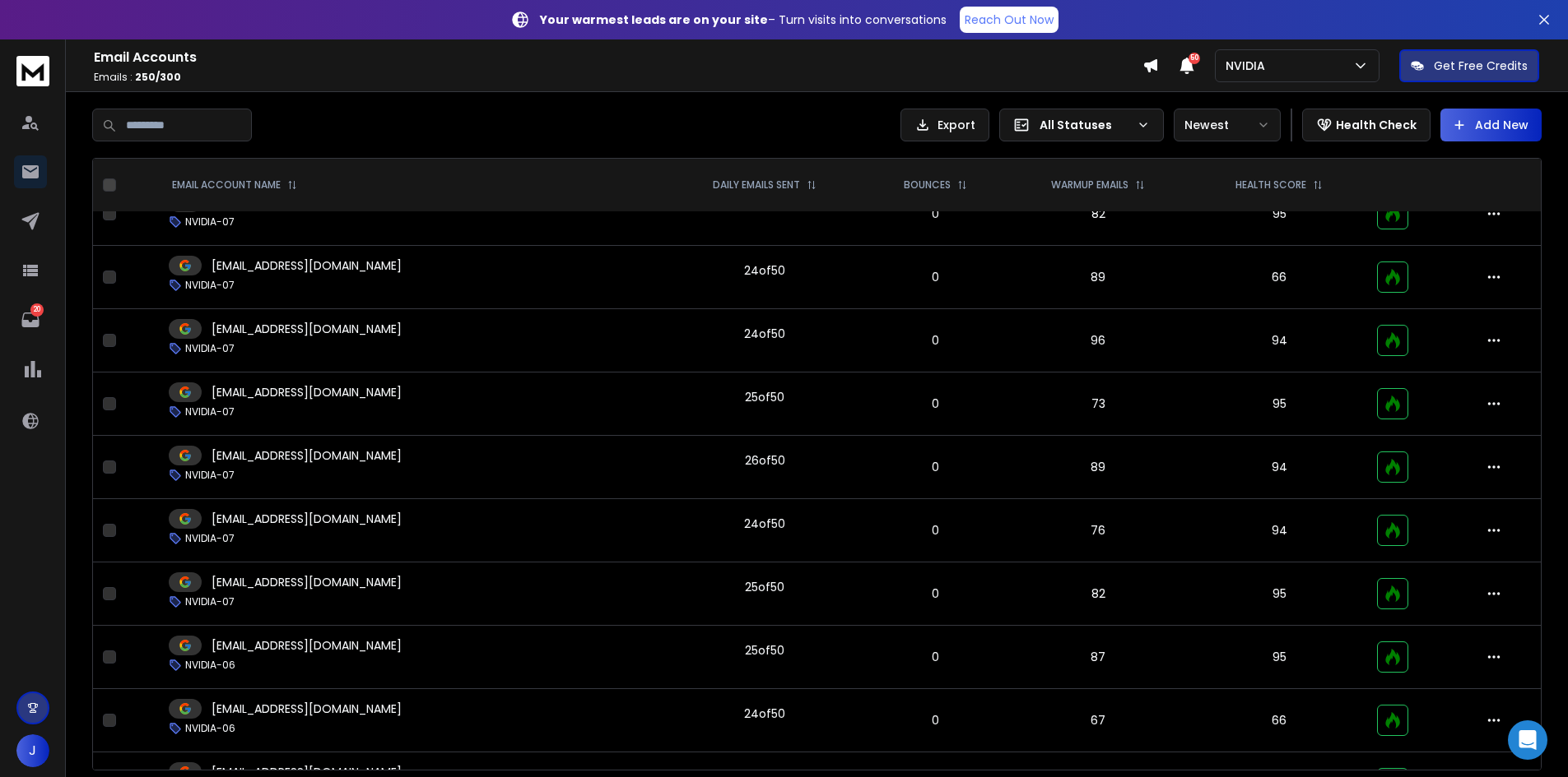
scroll to position [15322, 0]
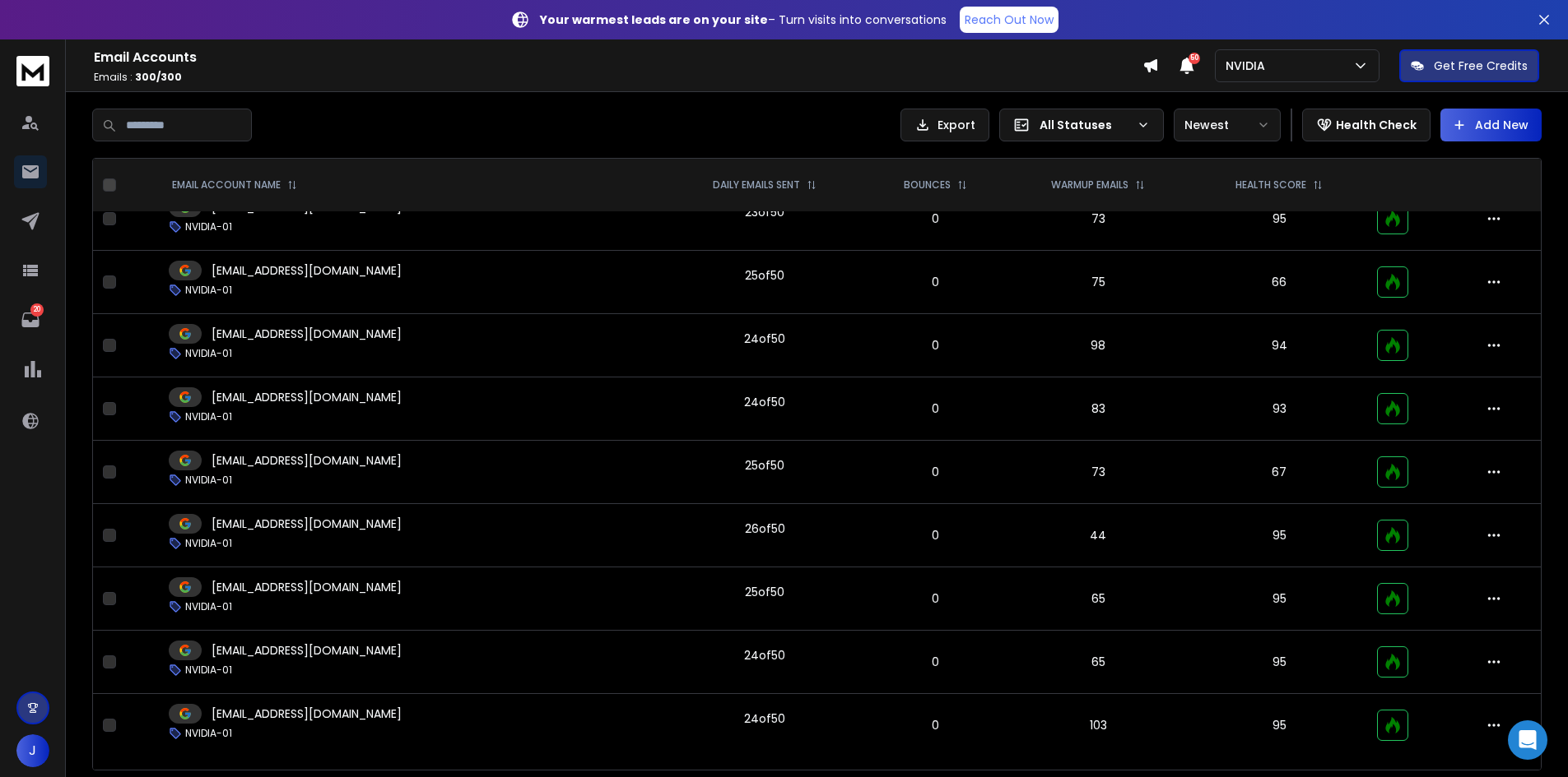
click at [646, 88] on div "Email Accounts Emails : 300 / 300 50 NVIDIA Get Free Credits" at bounding box center [784, 66] width 1568 height 53
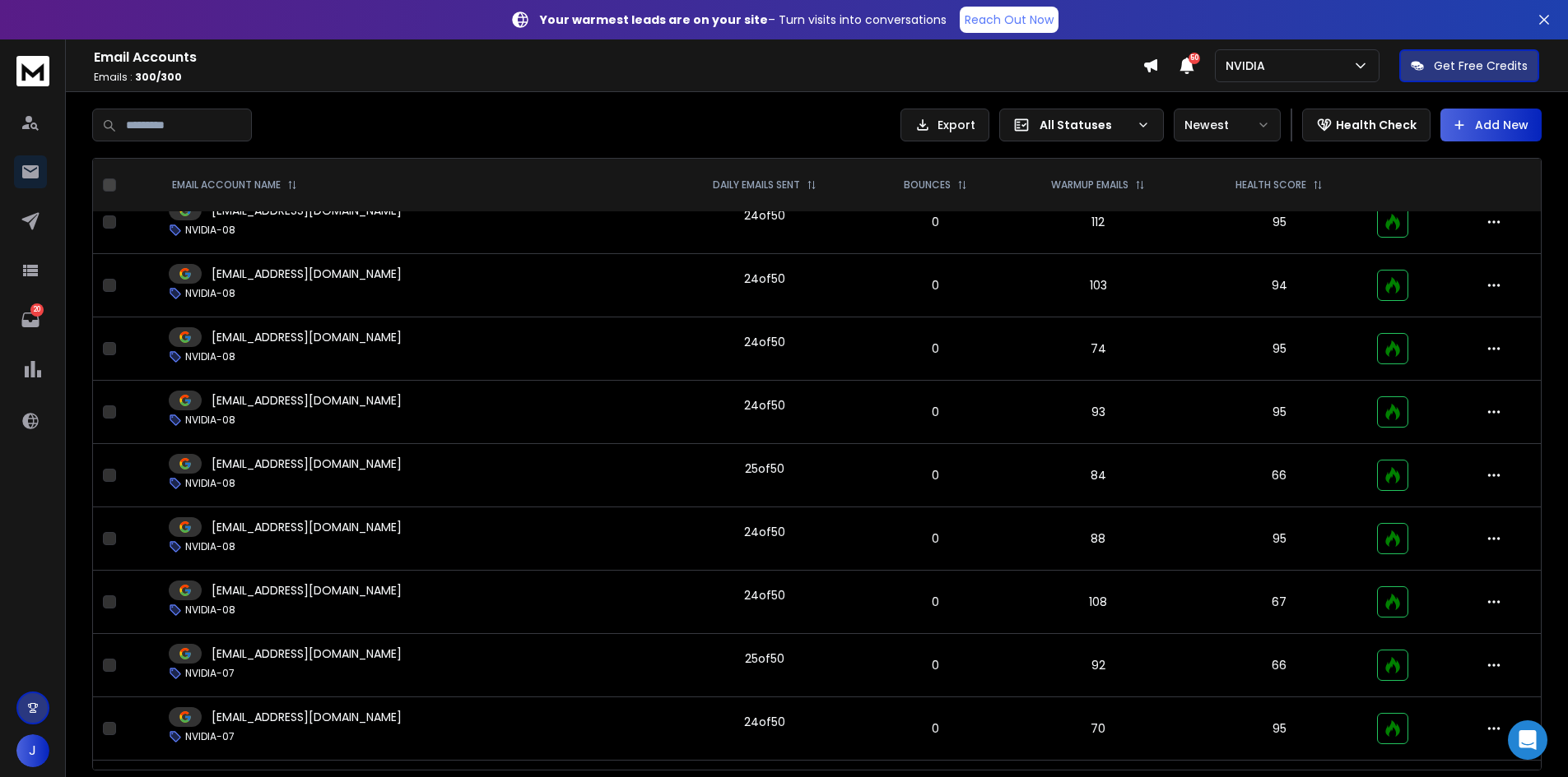
click at [112, 475] on button "button" at bounding box center [110, 475] width 13 height 13
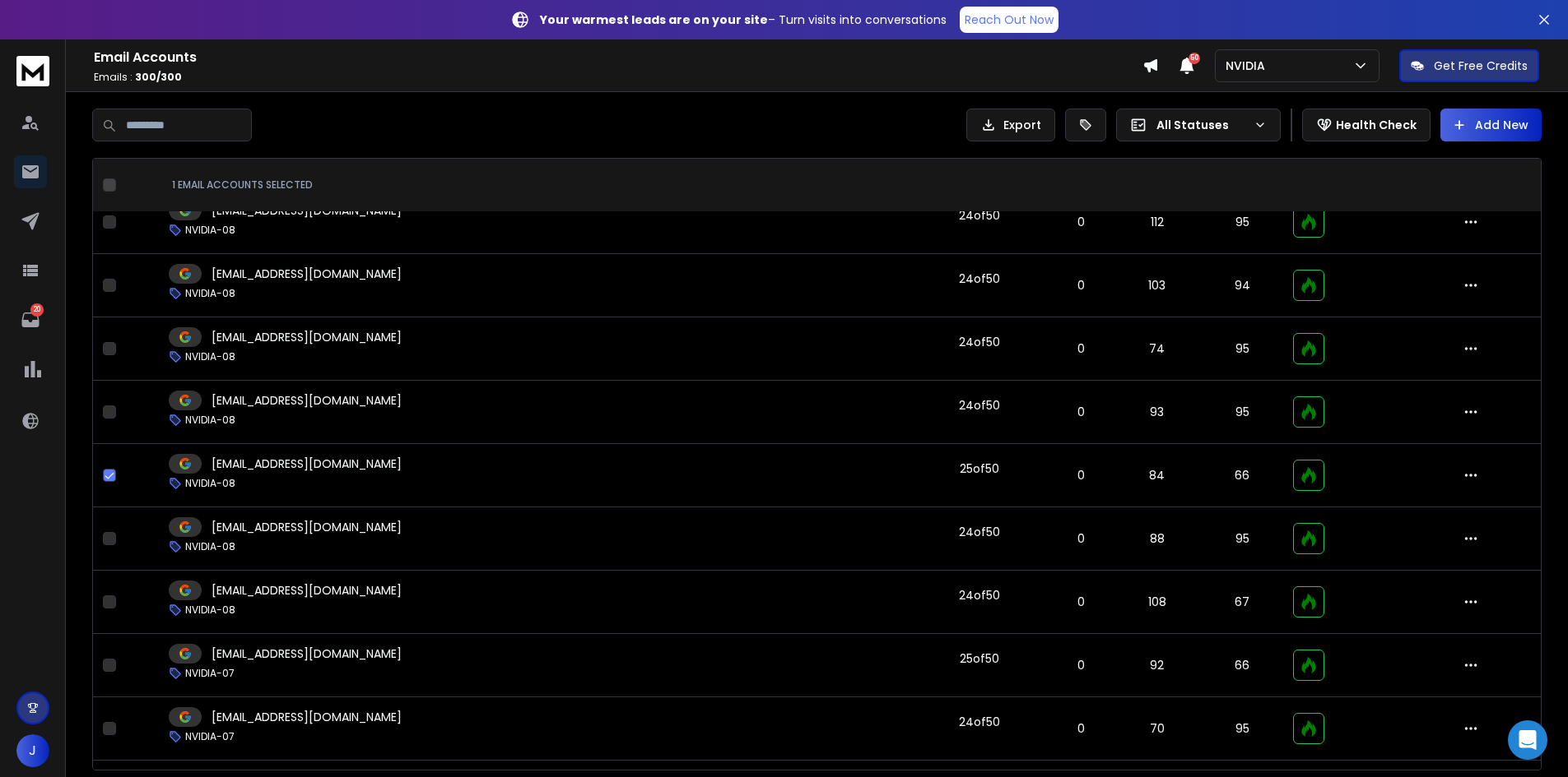
type button "on"
click at [110, 480] on button "button" at bounding box center [110, 475] width 13 height 13
type button "on"
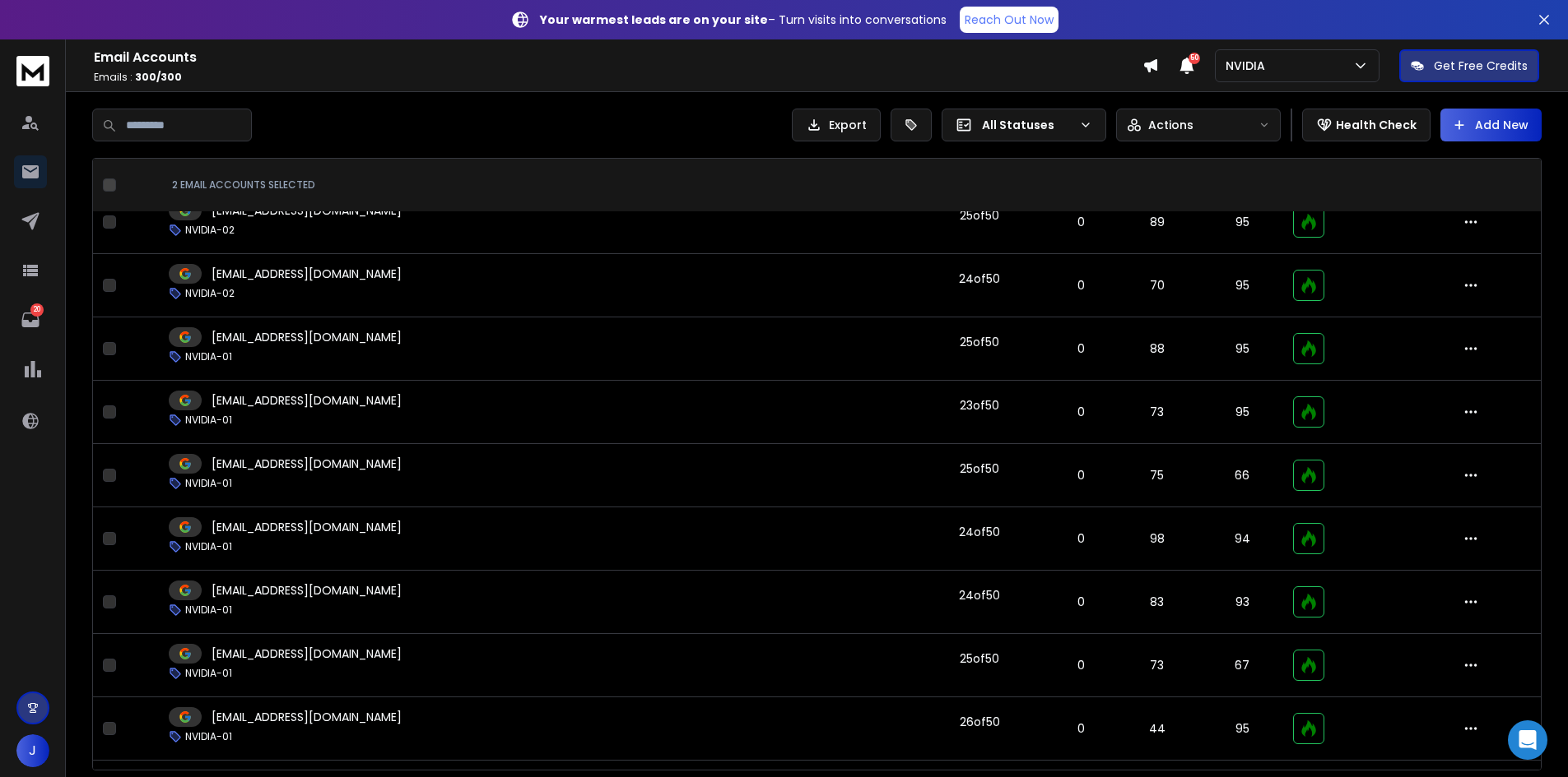
click at [110, 474] on button "button" at bounding box center [110, 475] width 13 height 13
type button "on"
click at [112, 475] on button "button" at bounding box center [110, 475] width 13 height 13
type button "on"
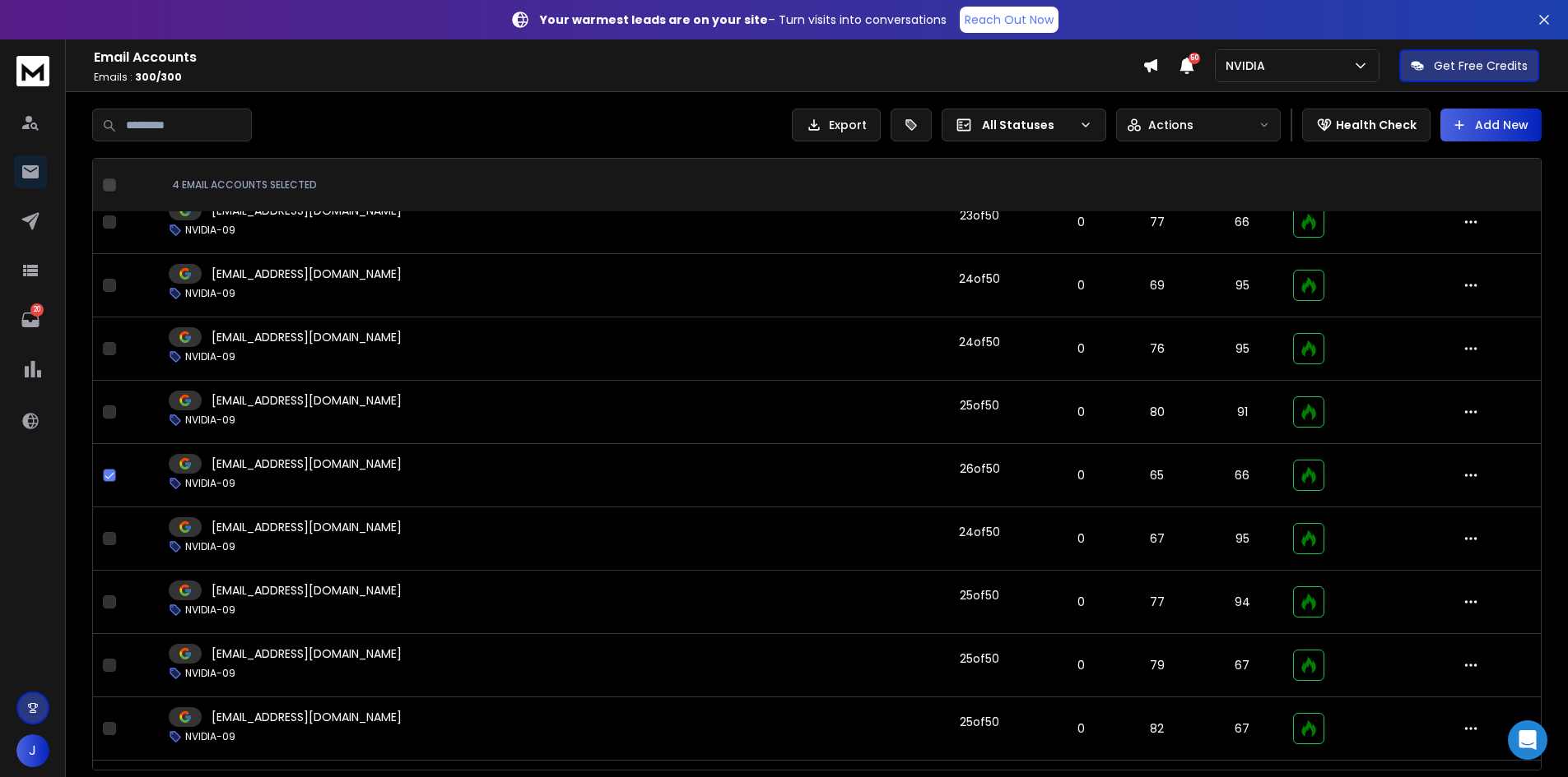
scroll to position [15039, 0]
click at [112, 476] on button "button" at bounding box center [110, 475] width 13 height 13
type button "on"
click at [109, 478] on button "button" at bounding box center [110, 475] width 13 height 13
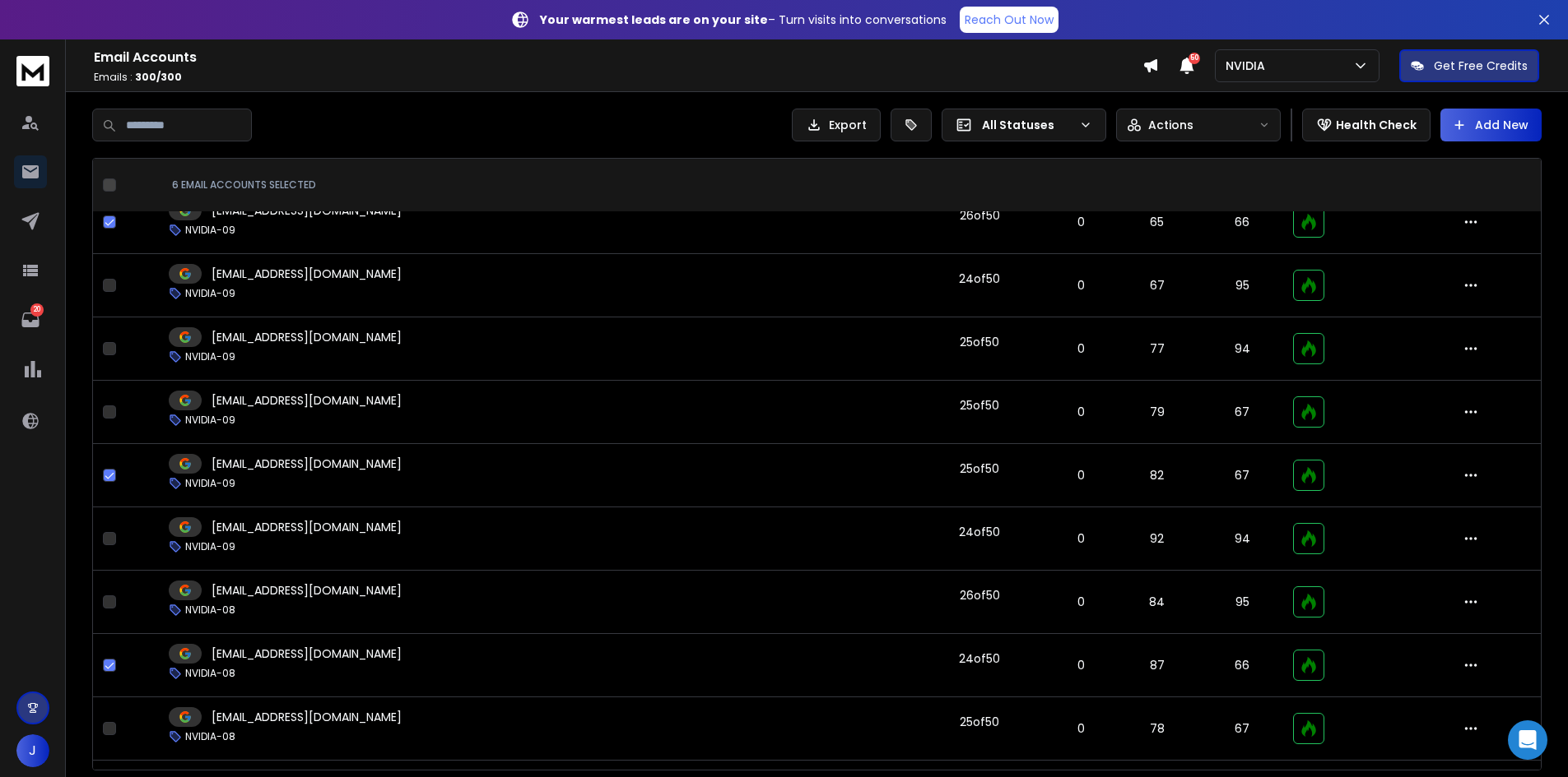
type button "on"
click at [107, 472] on button "button" at bounding box center [110, 475] width 13 height 13
type button "on"
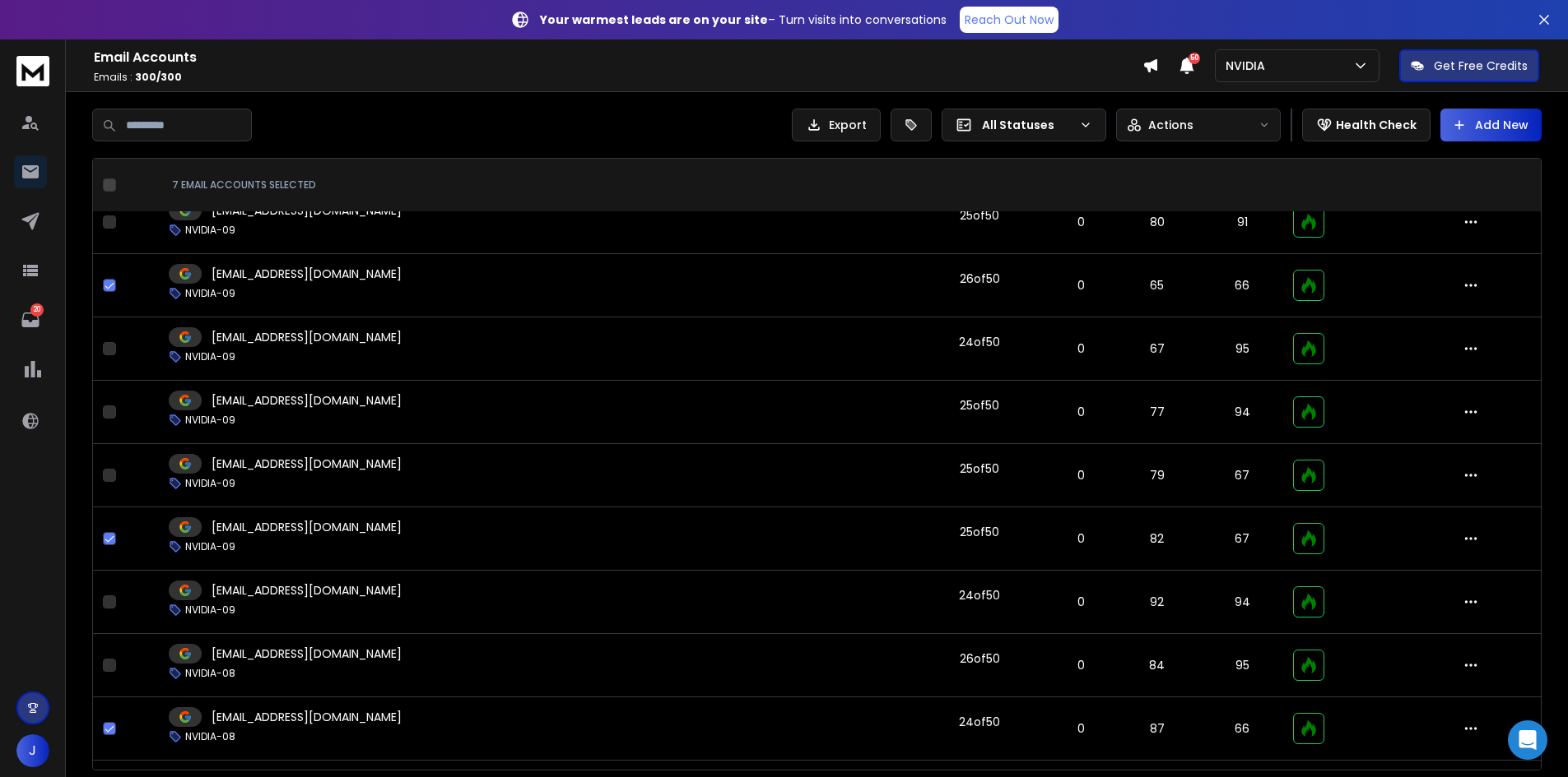
click at [108, 473] on button "button" at bounding box center [110, 475] width 13 height 13
type button "on"
click at [107, 476] on button "button" at bounding box center [110, 475] width 13 height 13
type button "on"
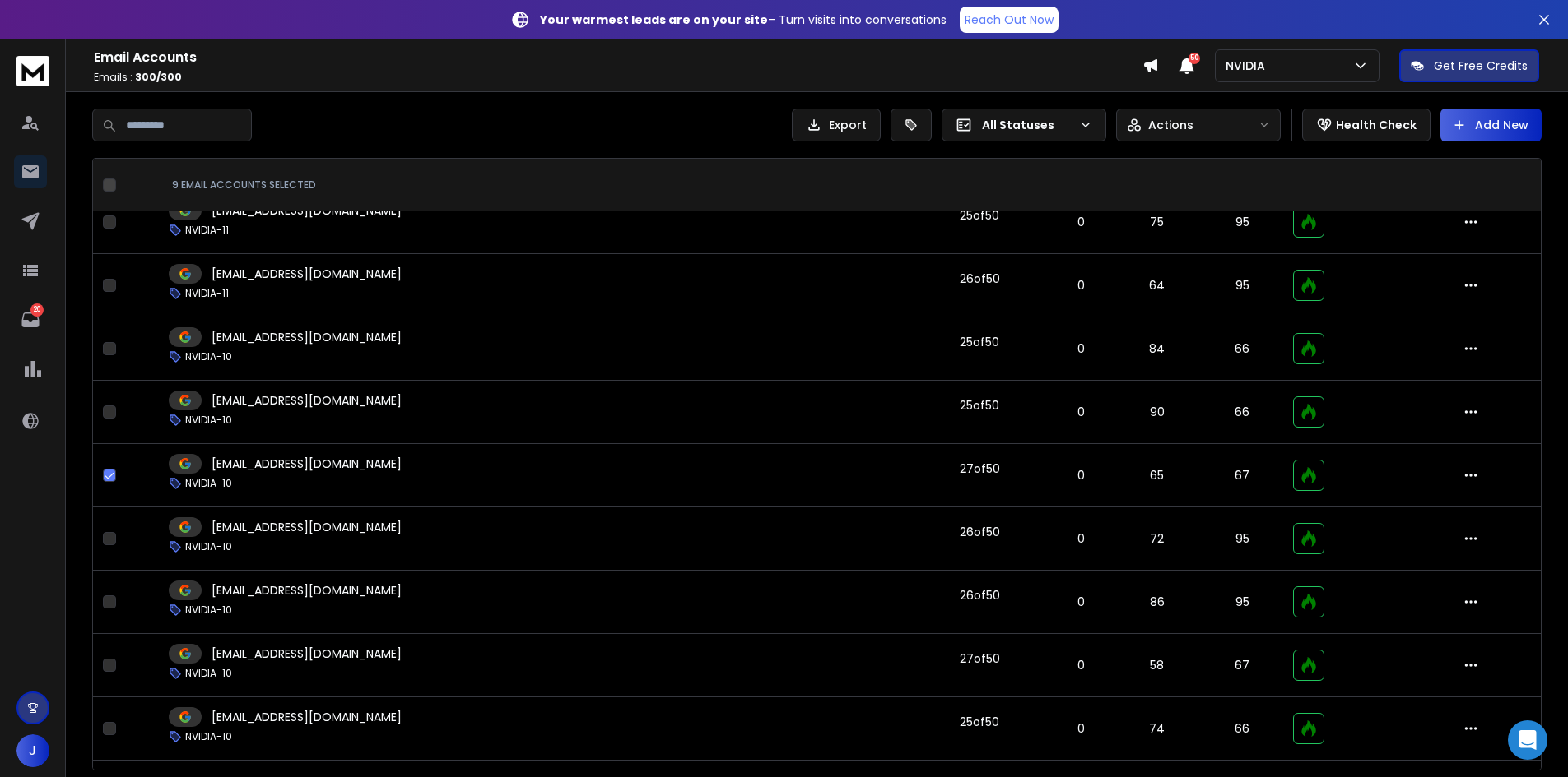
click at [112, 346] on button "button" at bounding box center [110, 349] width 13 height 13
type button "on"
click at [108, 475] on button "button" at bounding box center [110, 475] width 13 height 13
type button "on"
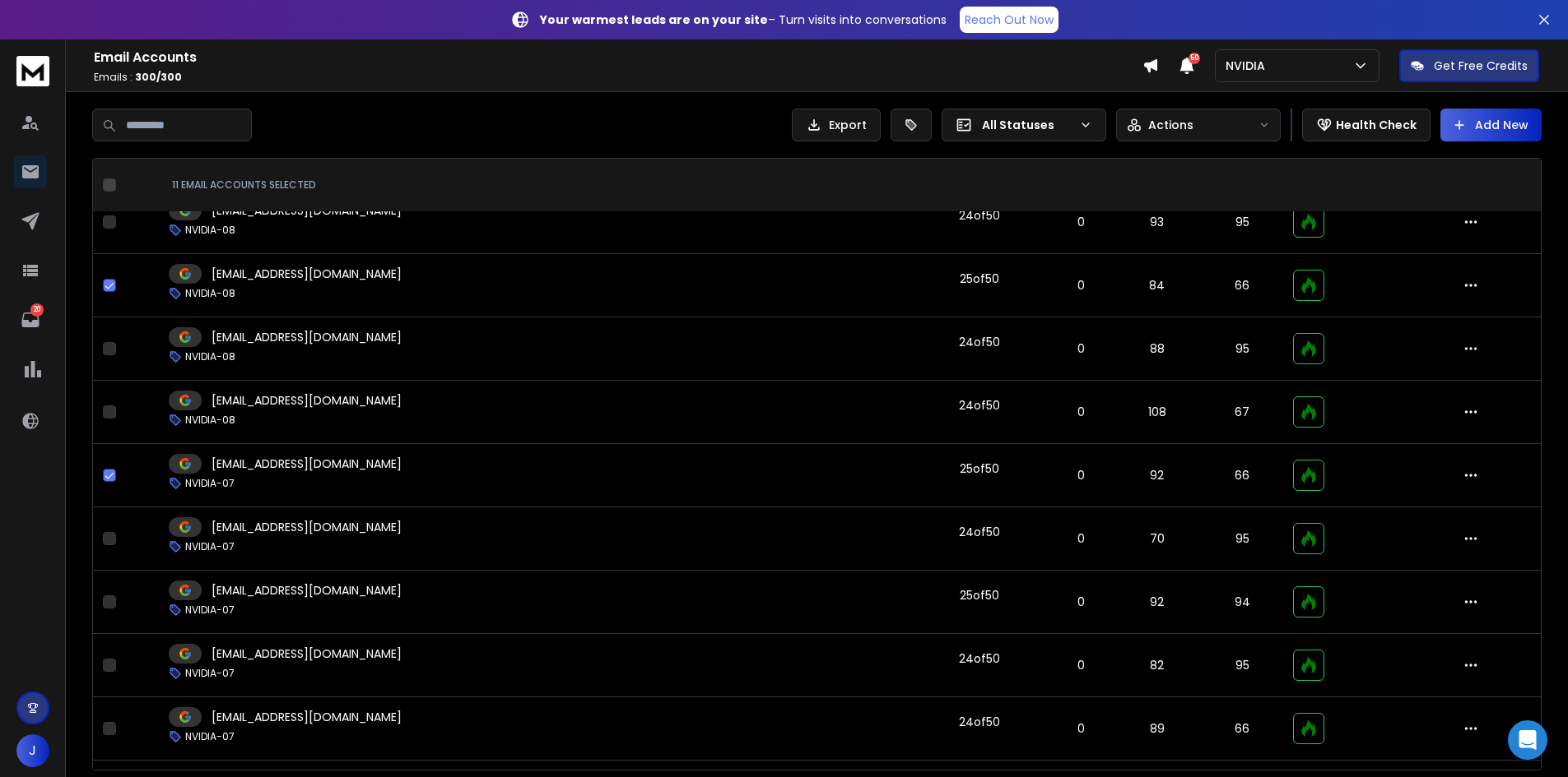
scroll to position [16432, 0]
click at [112, 472] on button "button" at bounding box center [110, 475] width 13 height 13
type button "on"
click at [110, 473] on button "button" at bounding box center [110, 475] width 13 height 13
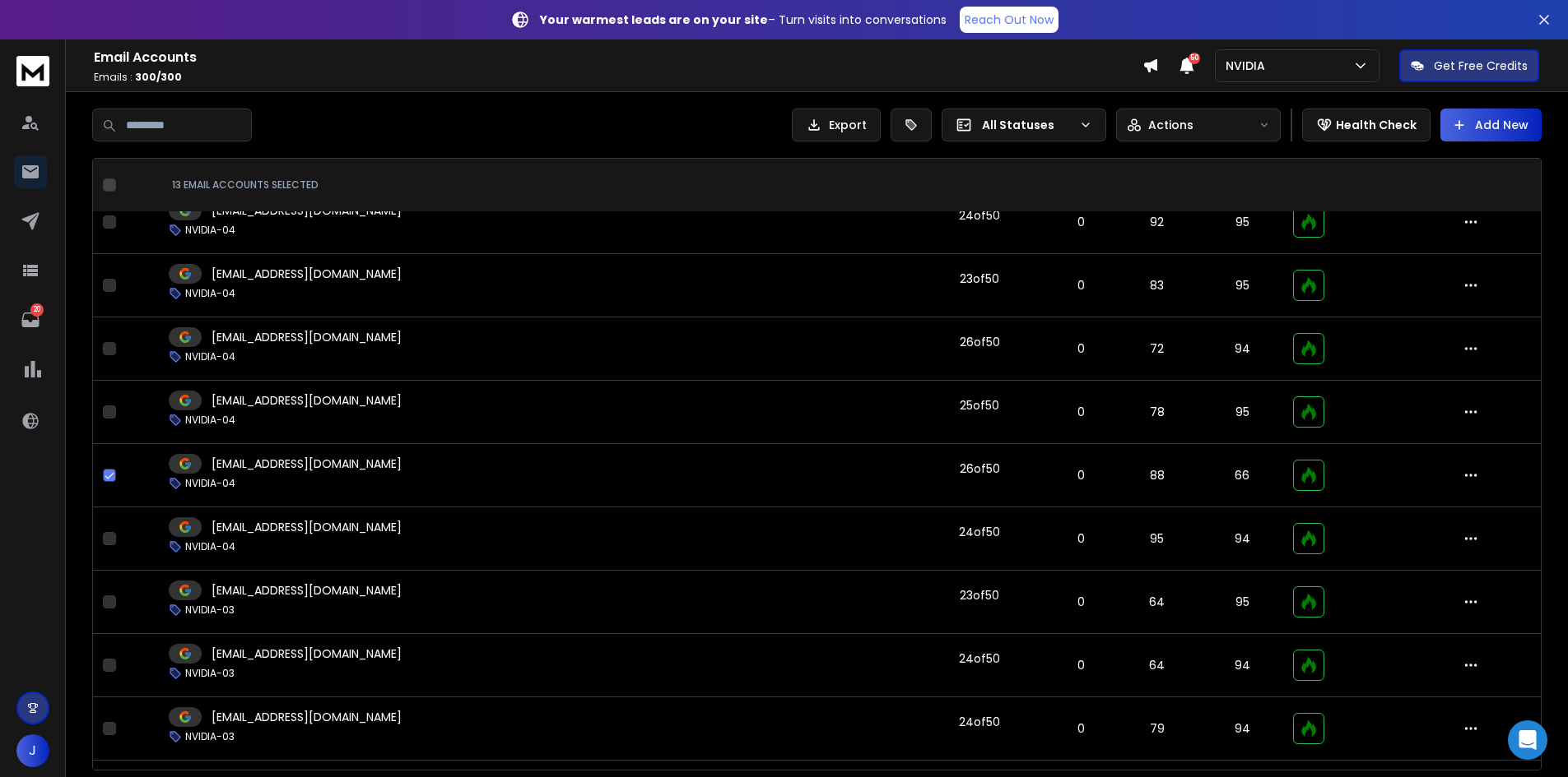
type button "on"
click at [108, 475] on button "button" at bounding box center [110, 475] width 13 height 13
type button "on"
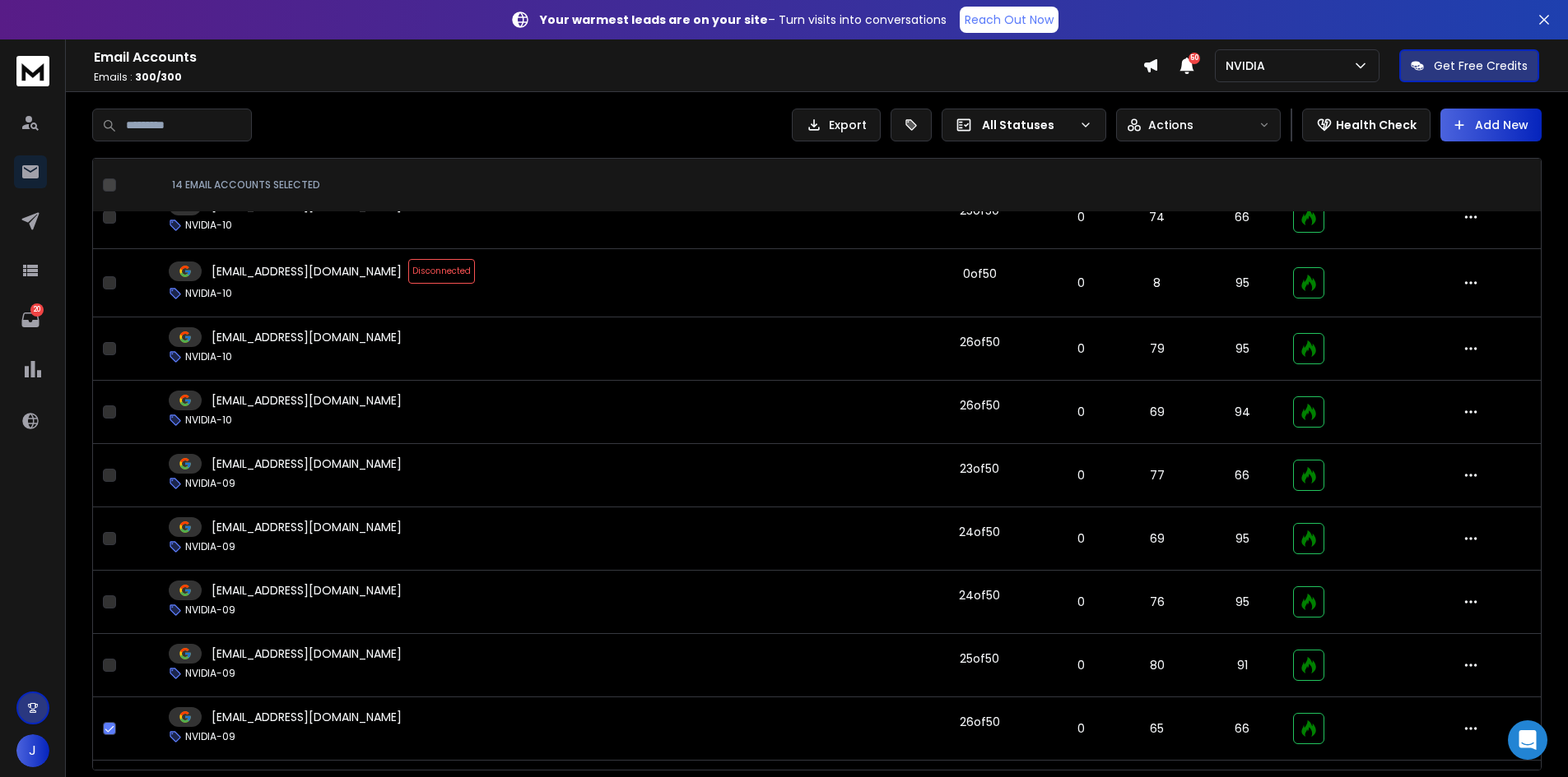
click at [107, 473] on button "button" at bounding box center [110, 475] width 13 height 13
type button "on"
click at [112, 475] on button "button" at bounding box center [110, 475] width 13 height 13
type button "on"
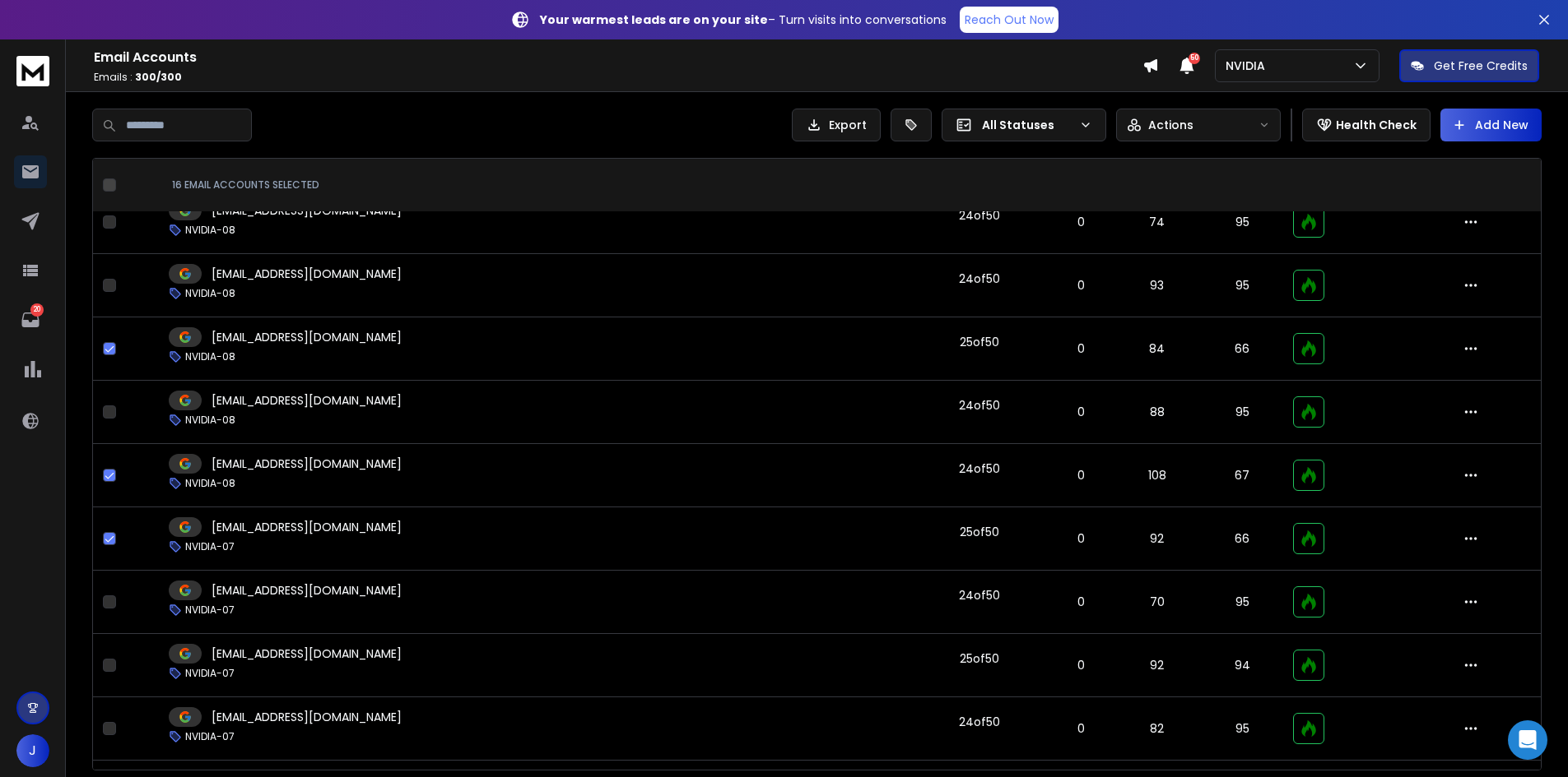
scroll to position [13835, 0]
click at [108, 480] on button "button" at bounding box center [110, 475] width 13 height 13
type button "on"
click at [112, 474] on button "button" at bounding box center [110, 475] width 13 height 13
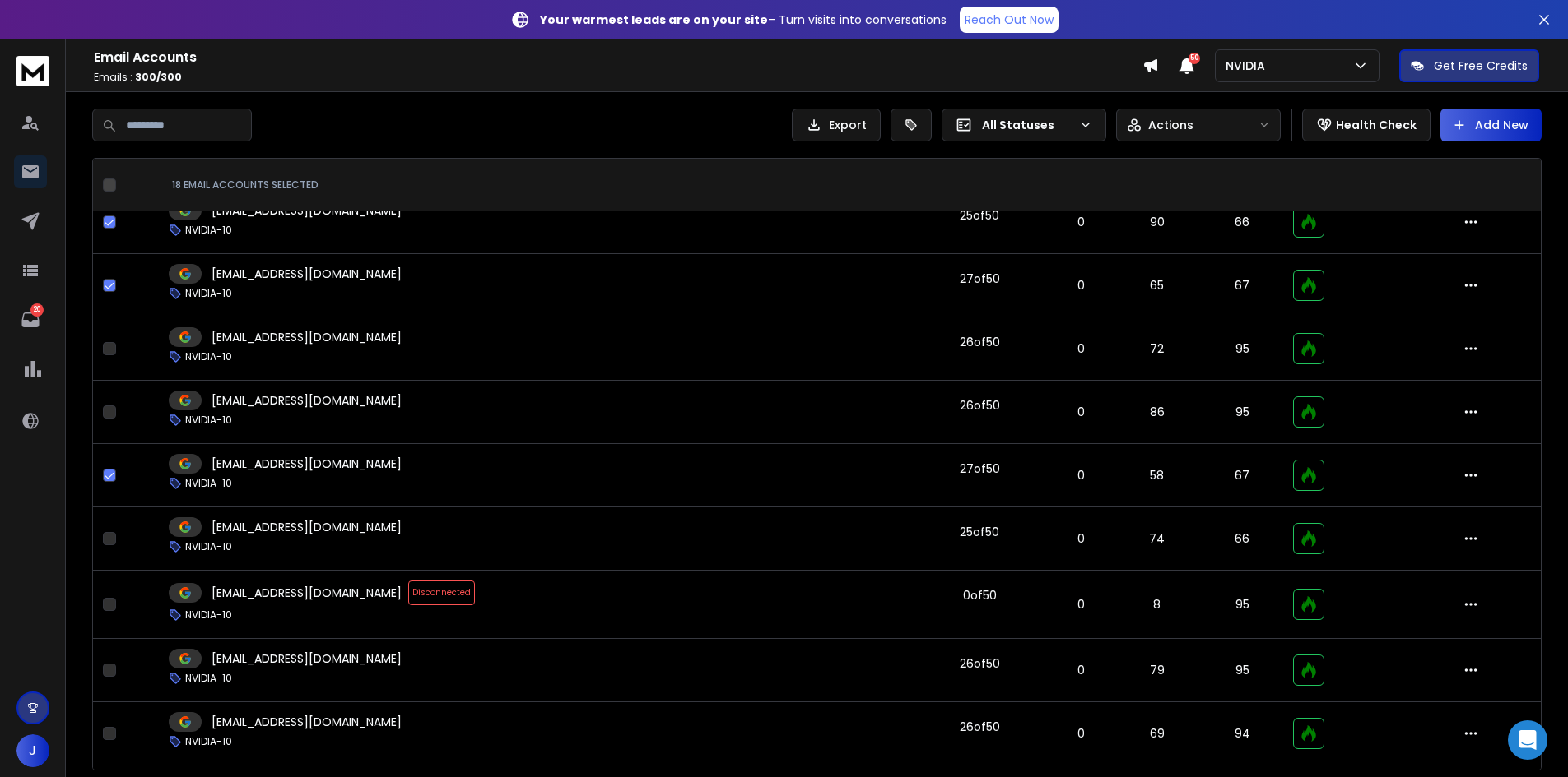
type button "on"
click at [108, 474] on button "button" at bounding box center [110, 475] width 13 height 13
type button "on"
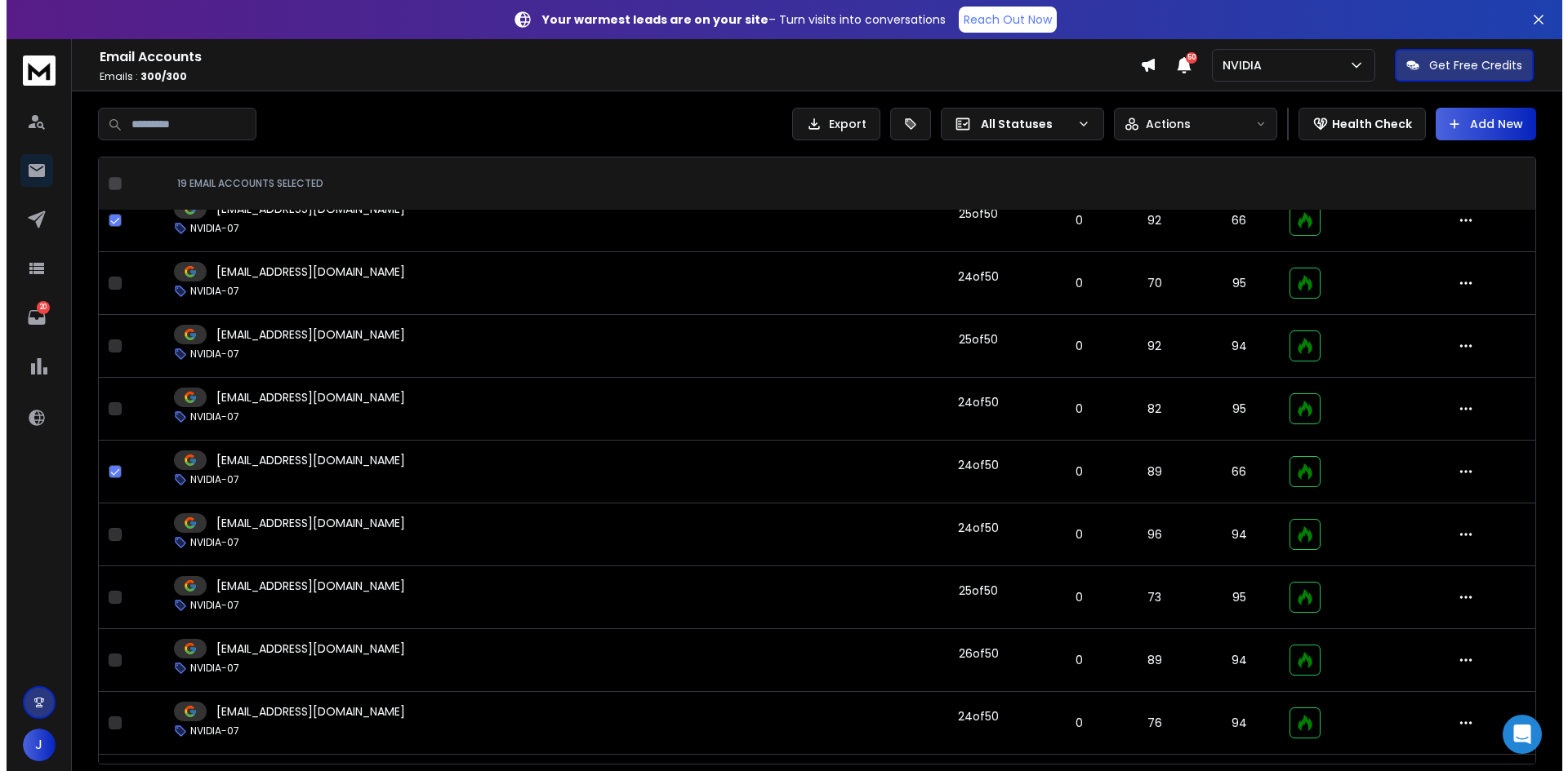
scroll to position [12718, 0]
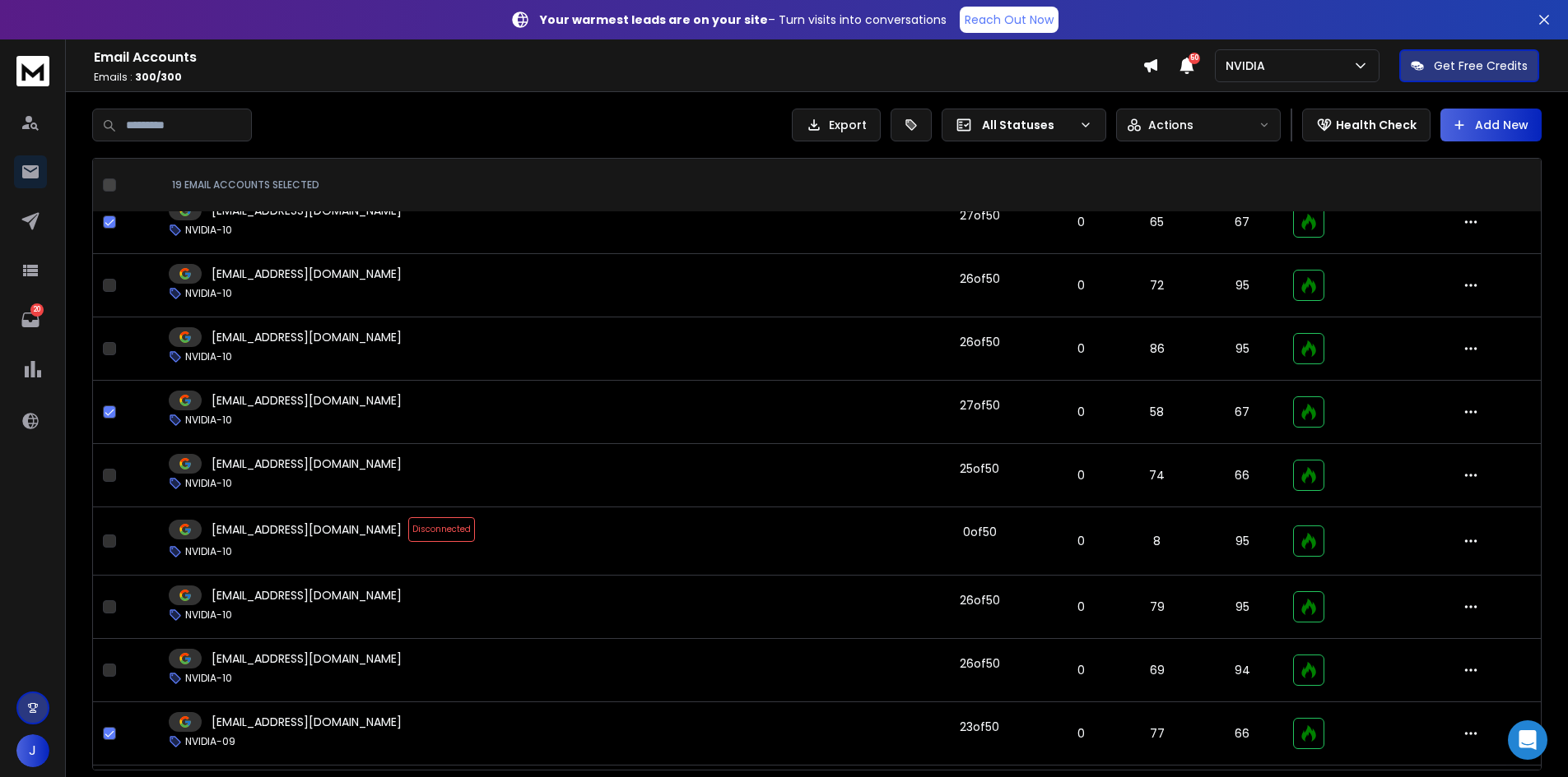
click at [110, 478] on button "button" at bounding box center [110, 475] width 13 height 13
click at [916, 126] on icon at bounding box center [911, 125] width 9 height 9
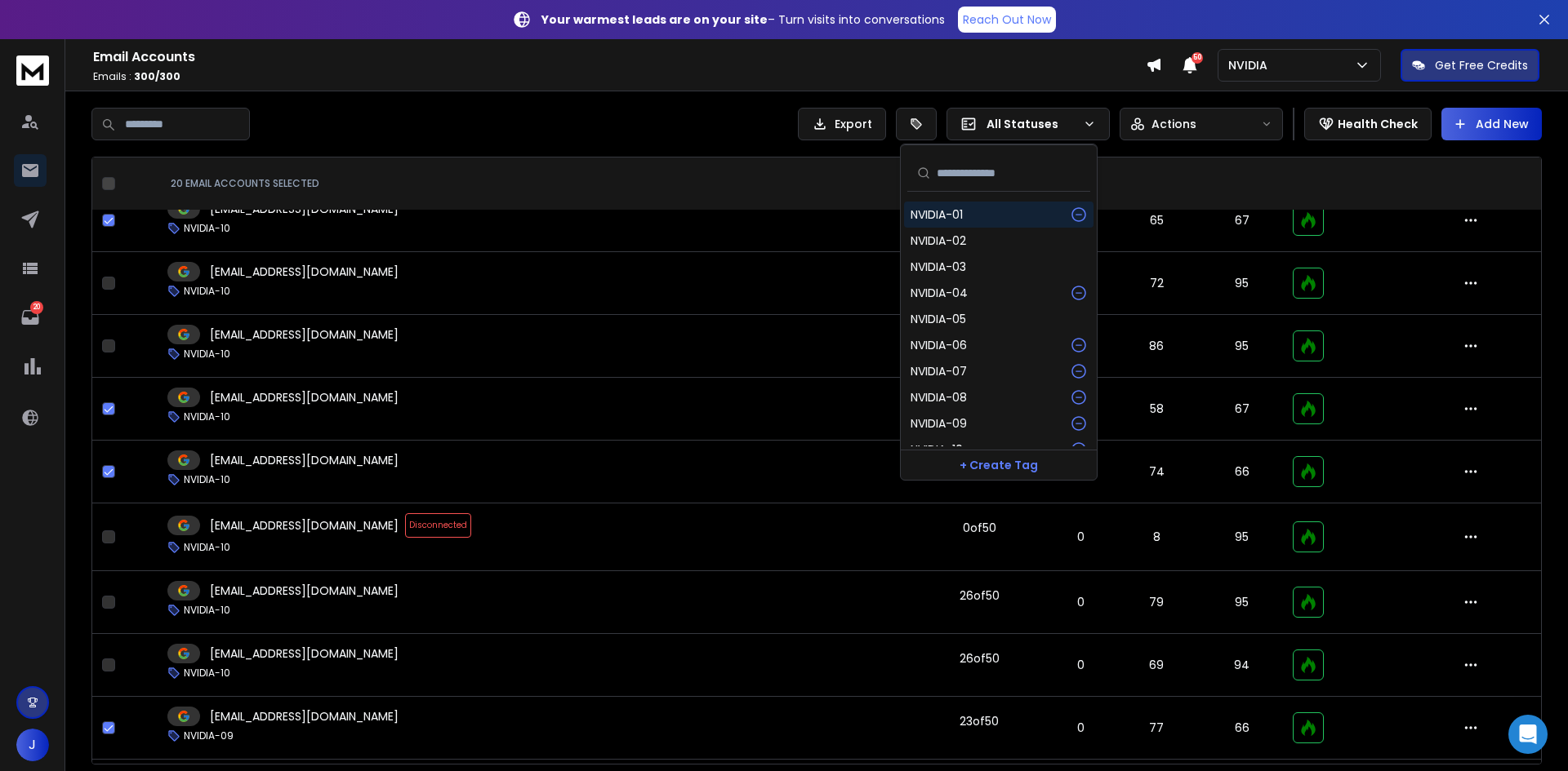
click at [967, 175] on input "text" at bounding box center [1009, 173] width 144 height 36
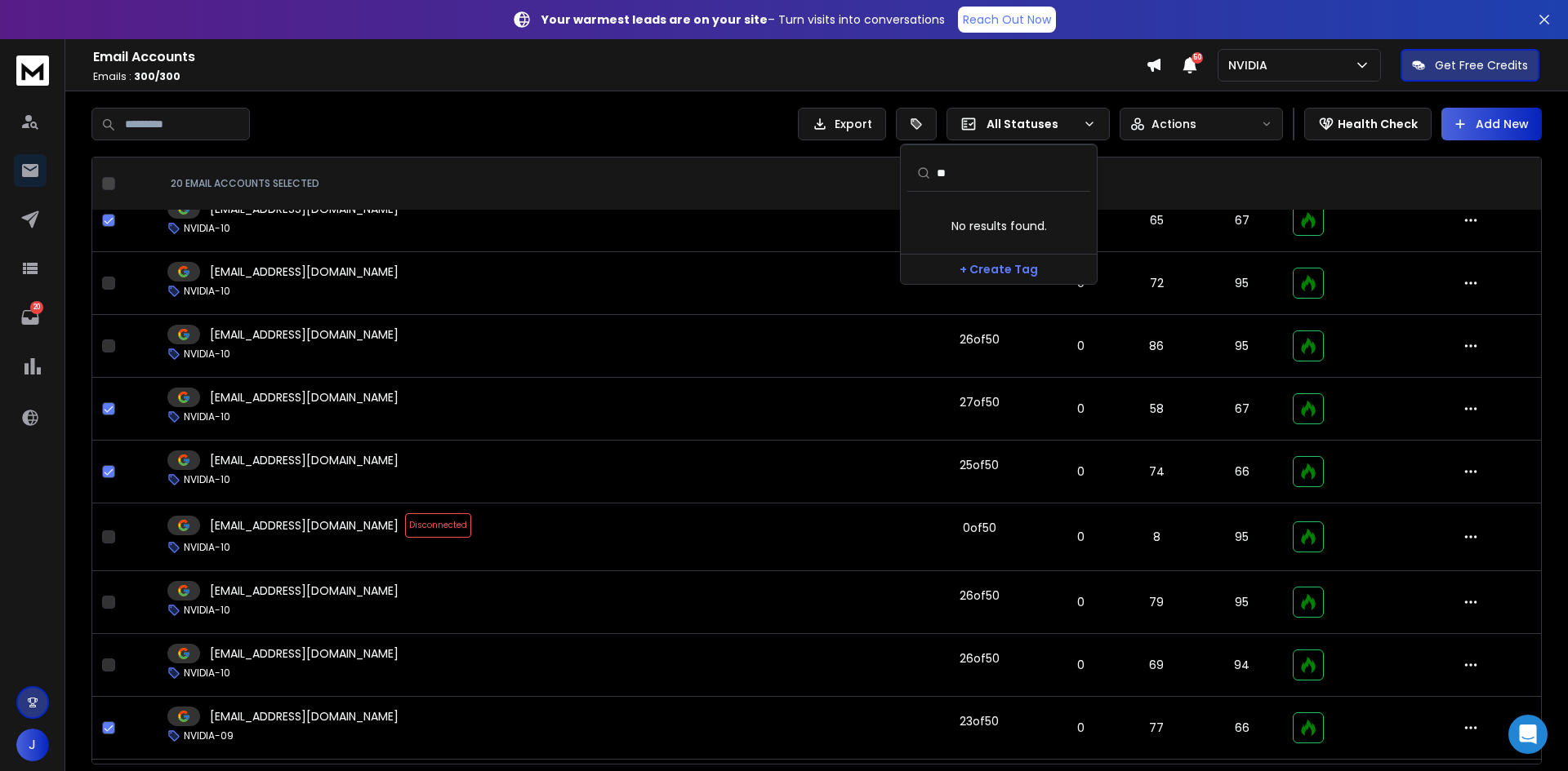
type input "*"
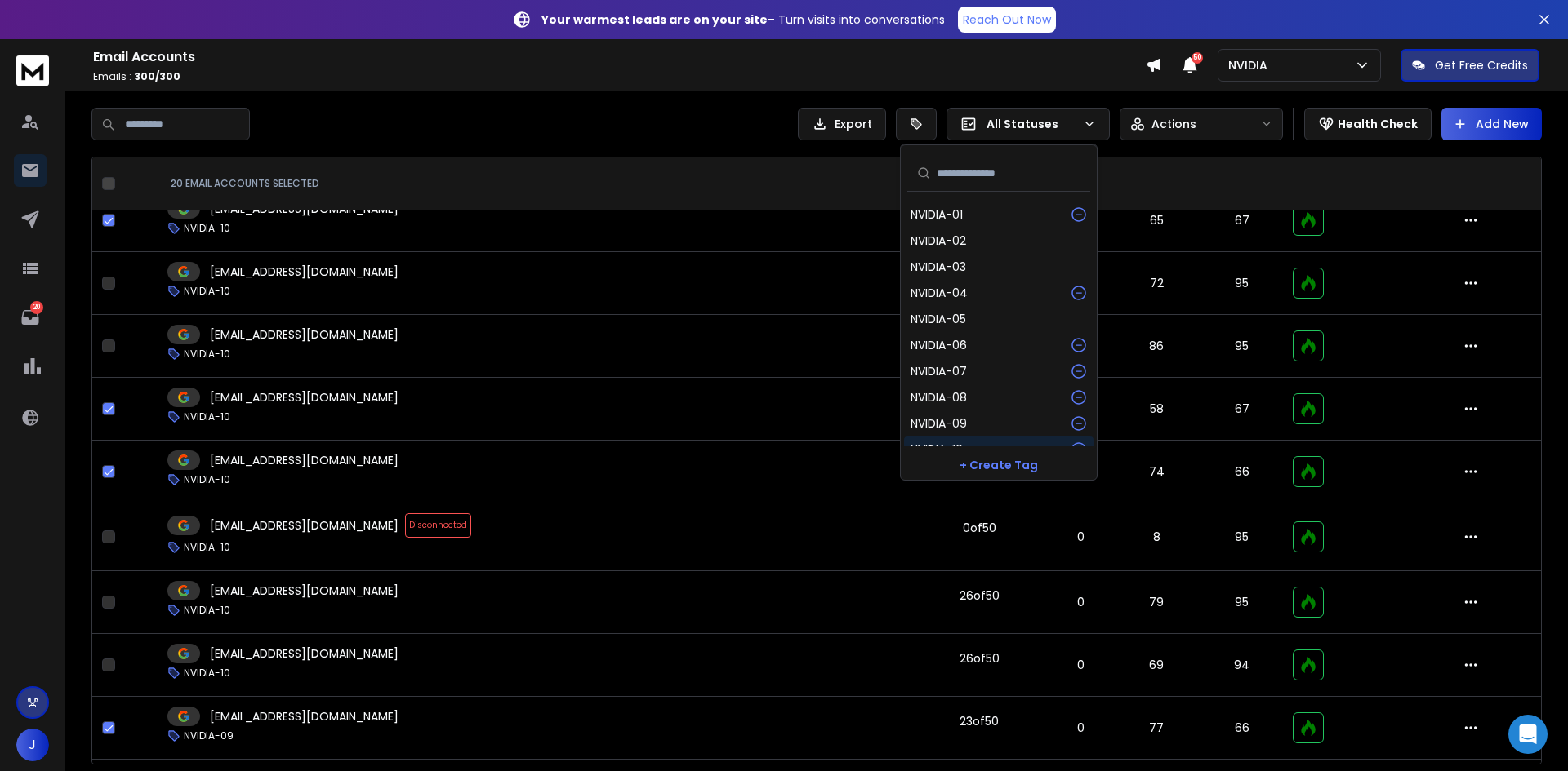
click at [1004, 466] on p "+ Create Tag" at bounding box center [999, 465] width 79 height 16
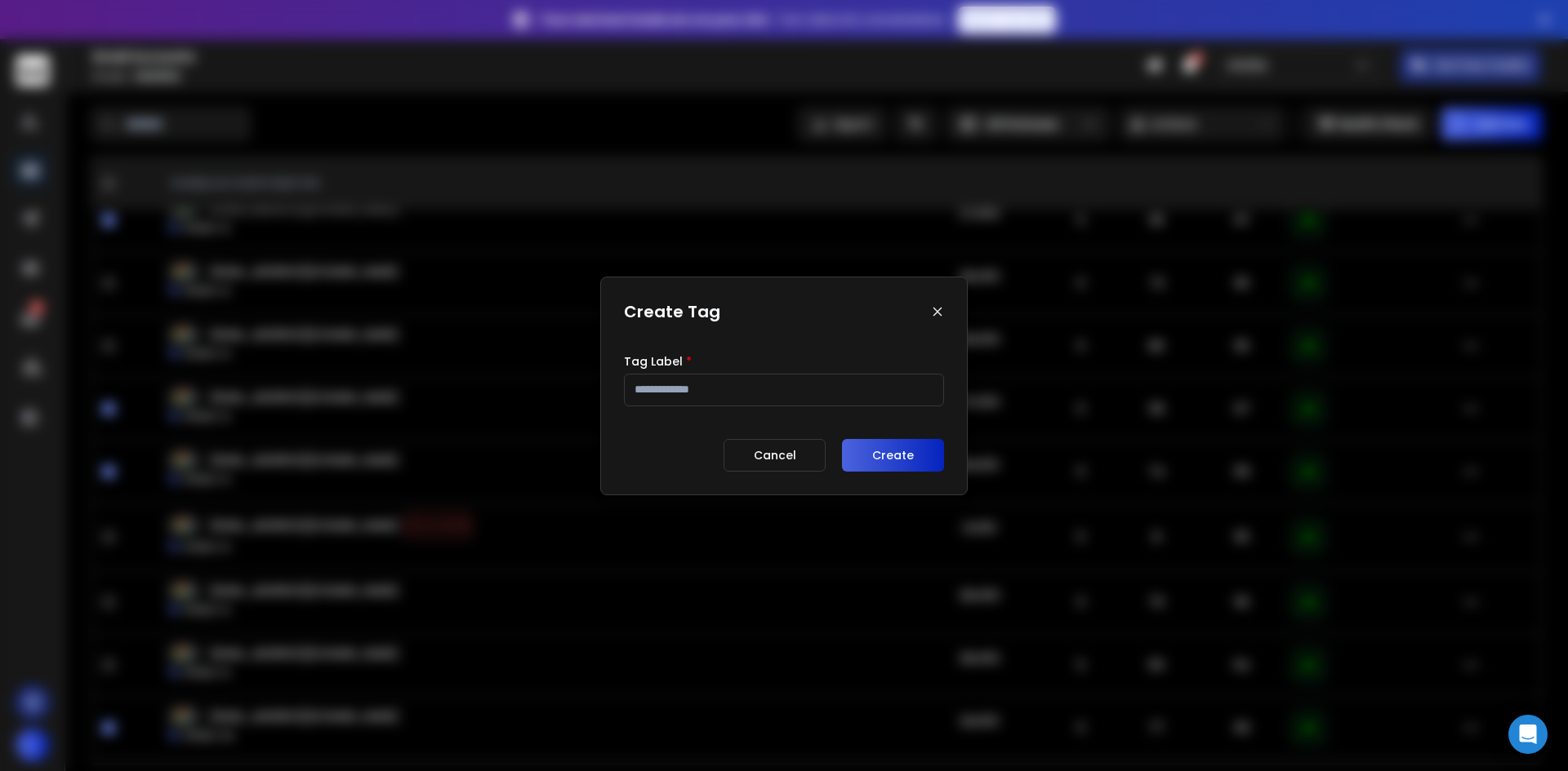
click at [797, 383] on input "text" at bounding box center [784, 390] width 320 height 33
type input "****"
click at [905, 464] on button "Create" at bounding box center [892, 455] width 102 height 33
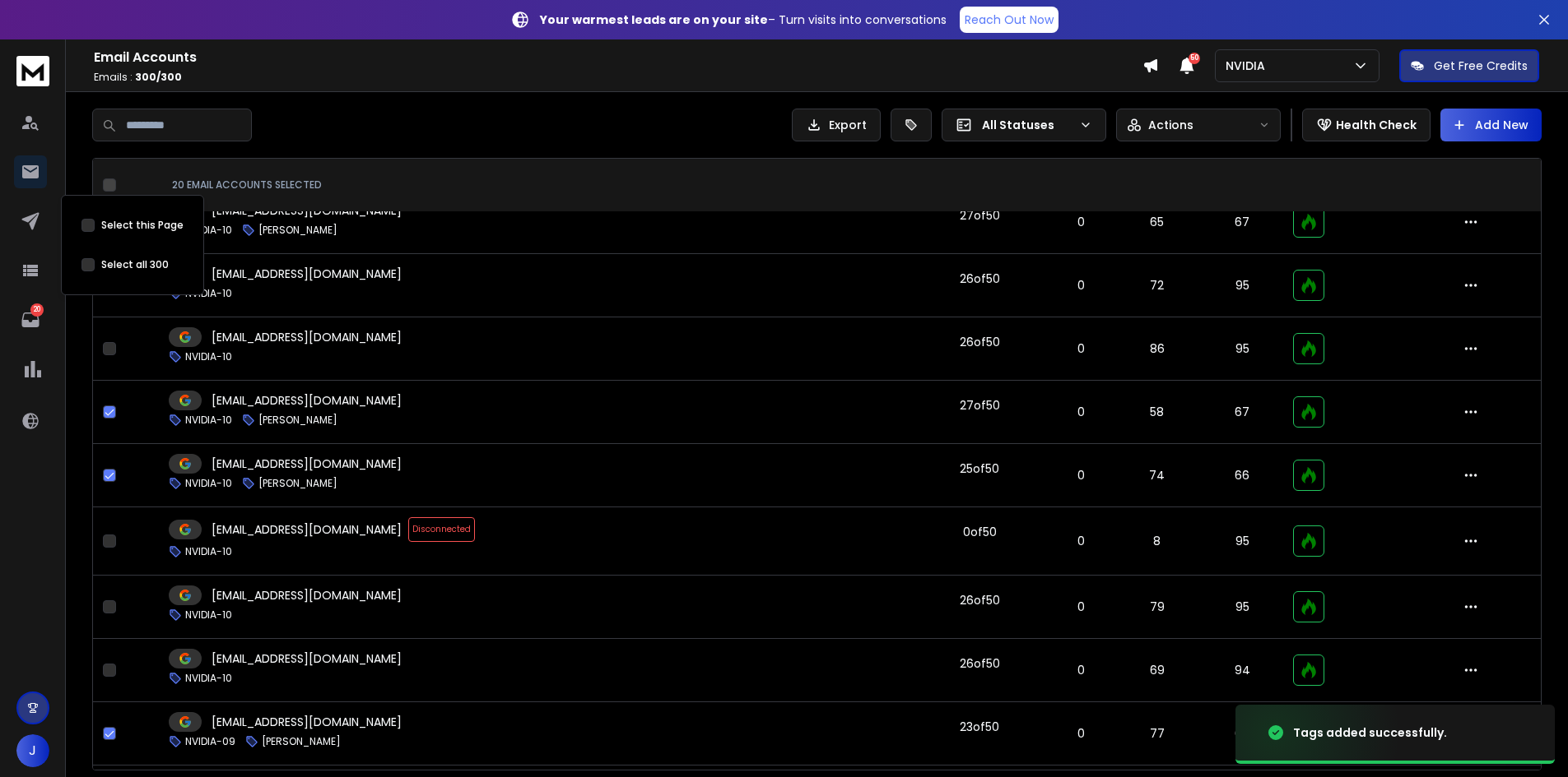
click at [113, 180] on button "Select this Page" at bounding box center [110, 185] width 13 height 13
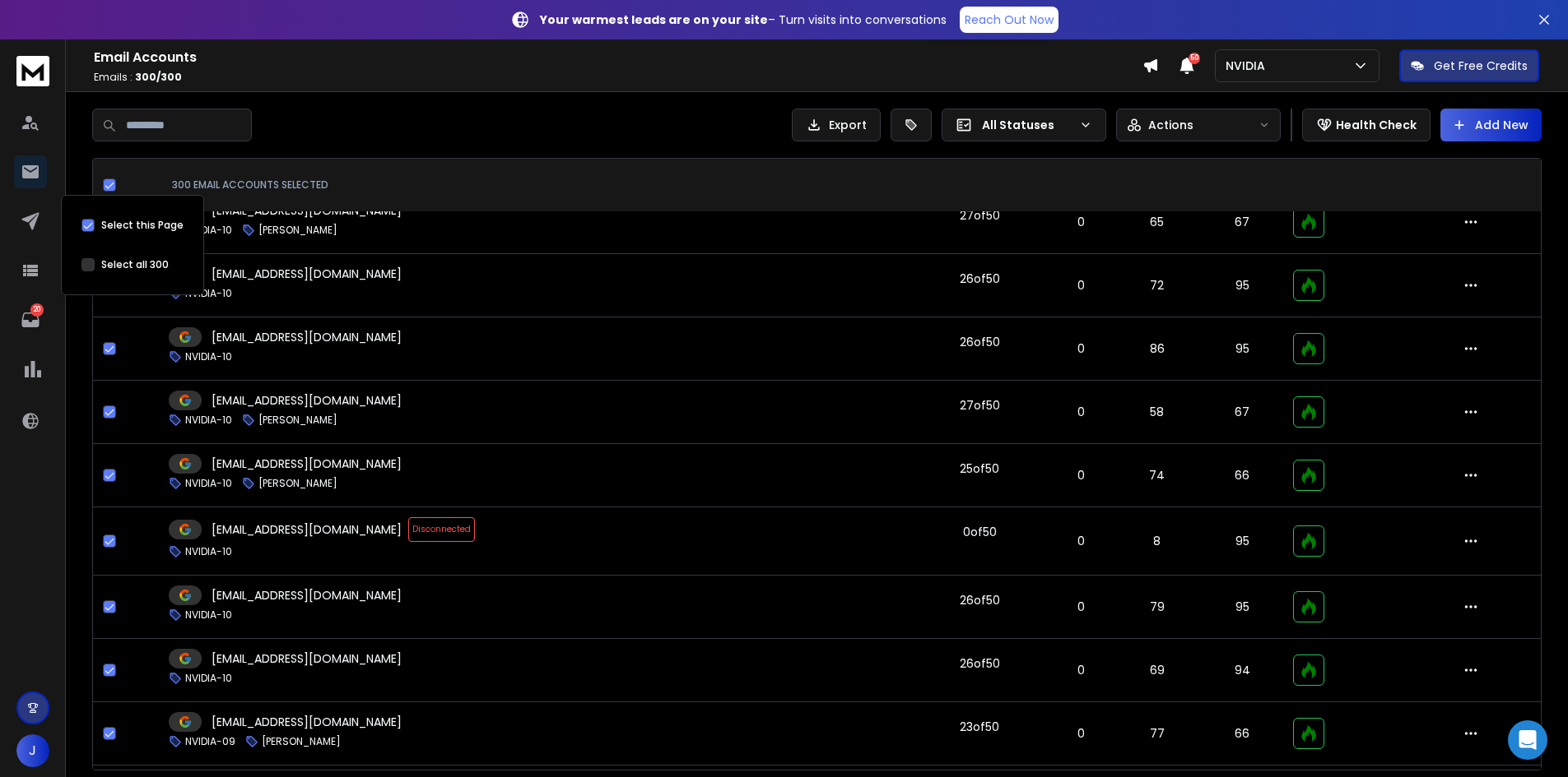
click at [110, 183] on button "Select this Page" at bounding box center [110, 185] width 13 height 13
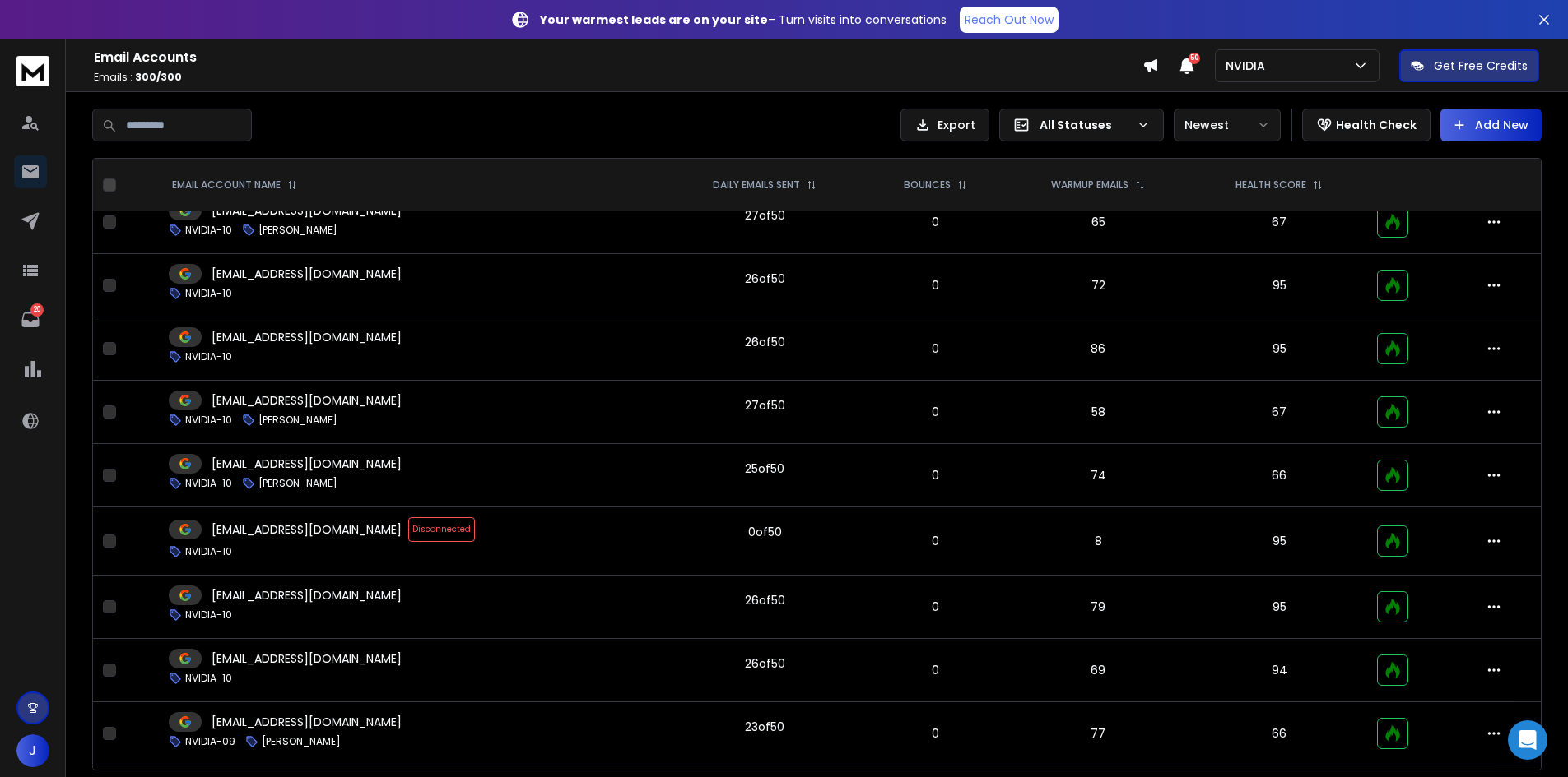
click at [1048, 121] on p "All Statuses" at bounding box center [1085, 125] width 91 height 16
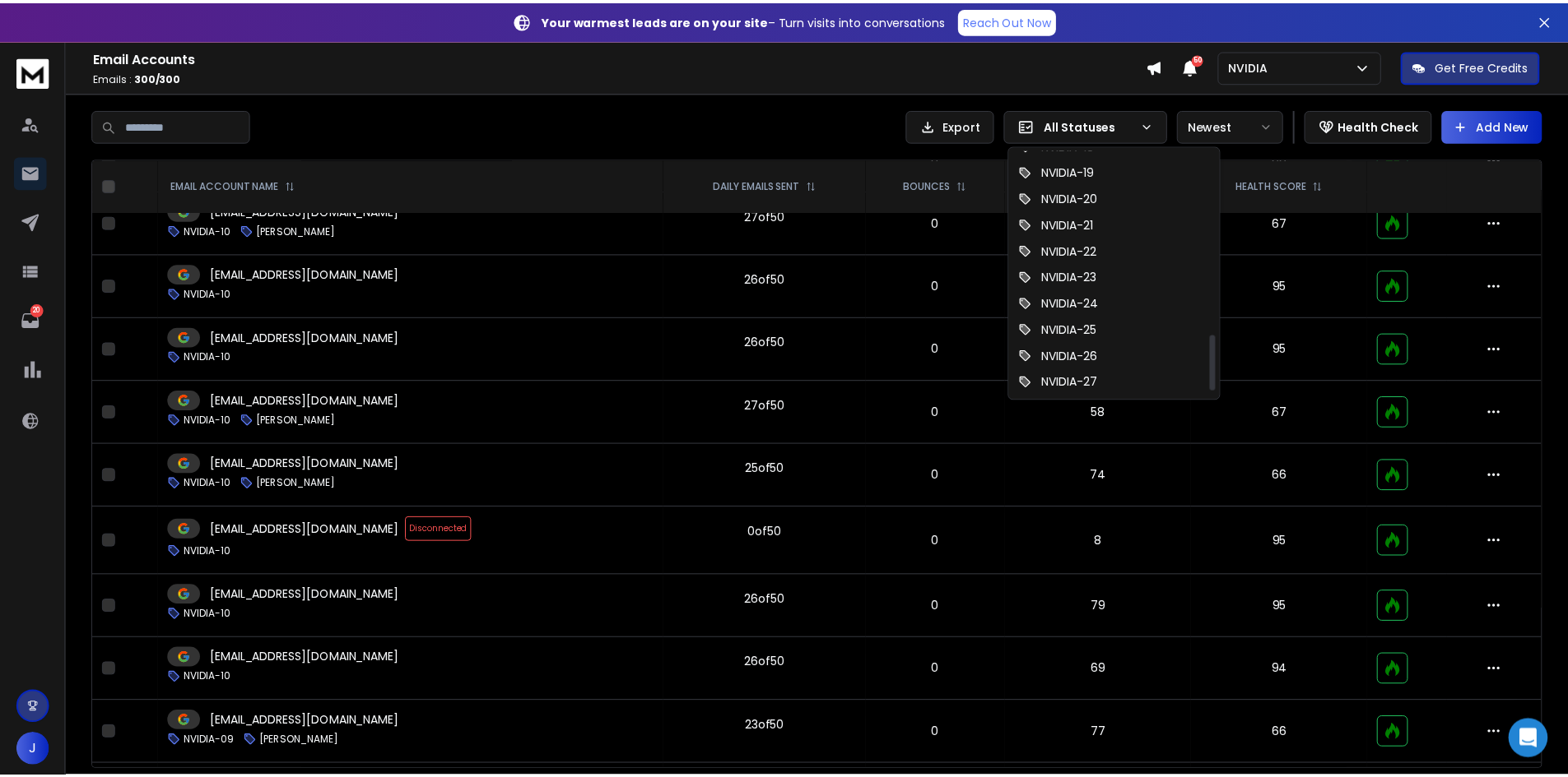
scroll to position [839, 0]
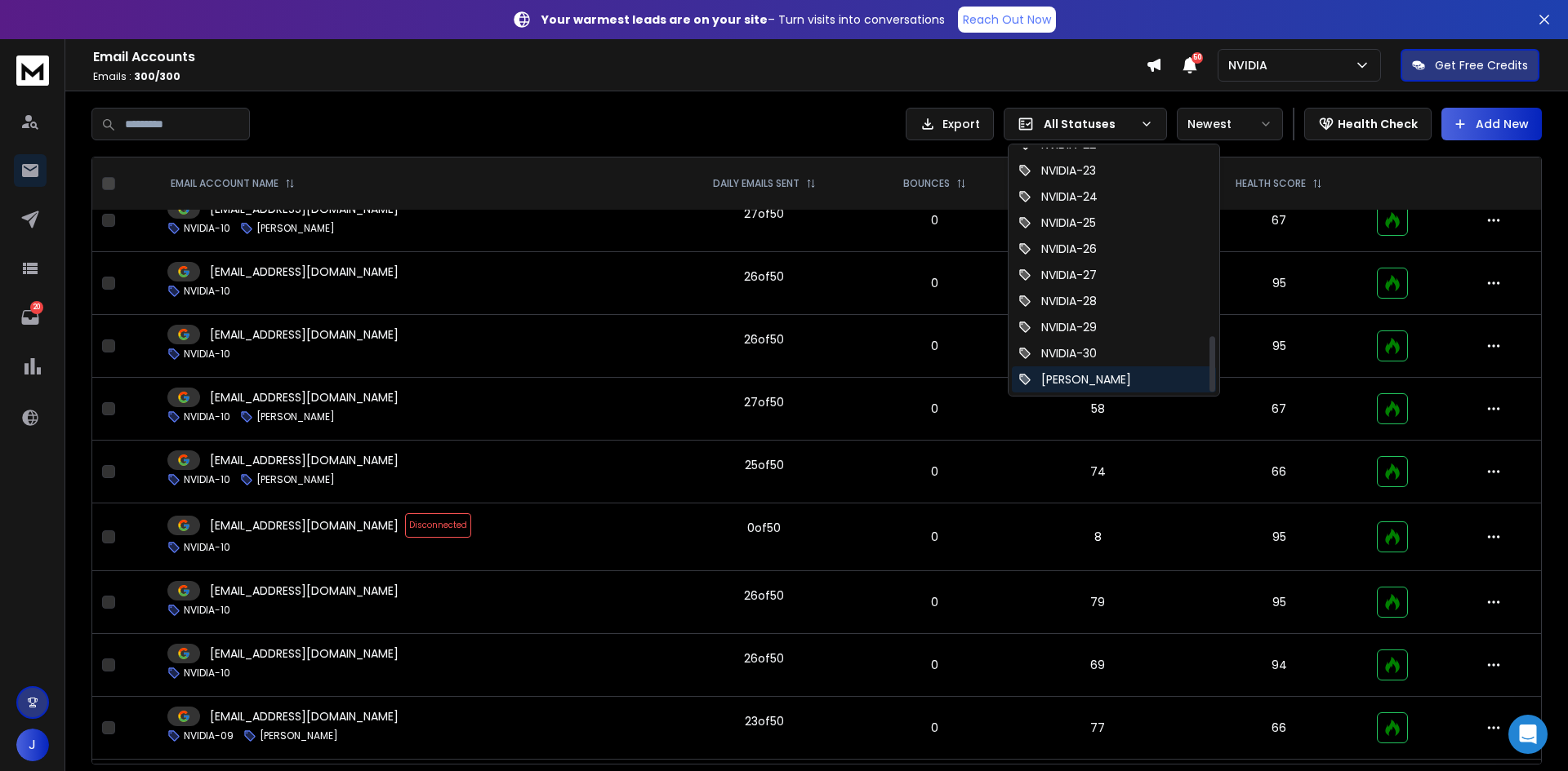
click at [1037, 375] on div "Chổi" at bounding box center [1075, 379] width 113 height 16
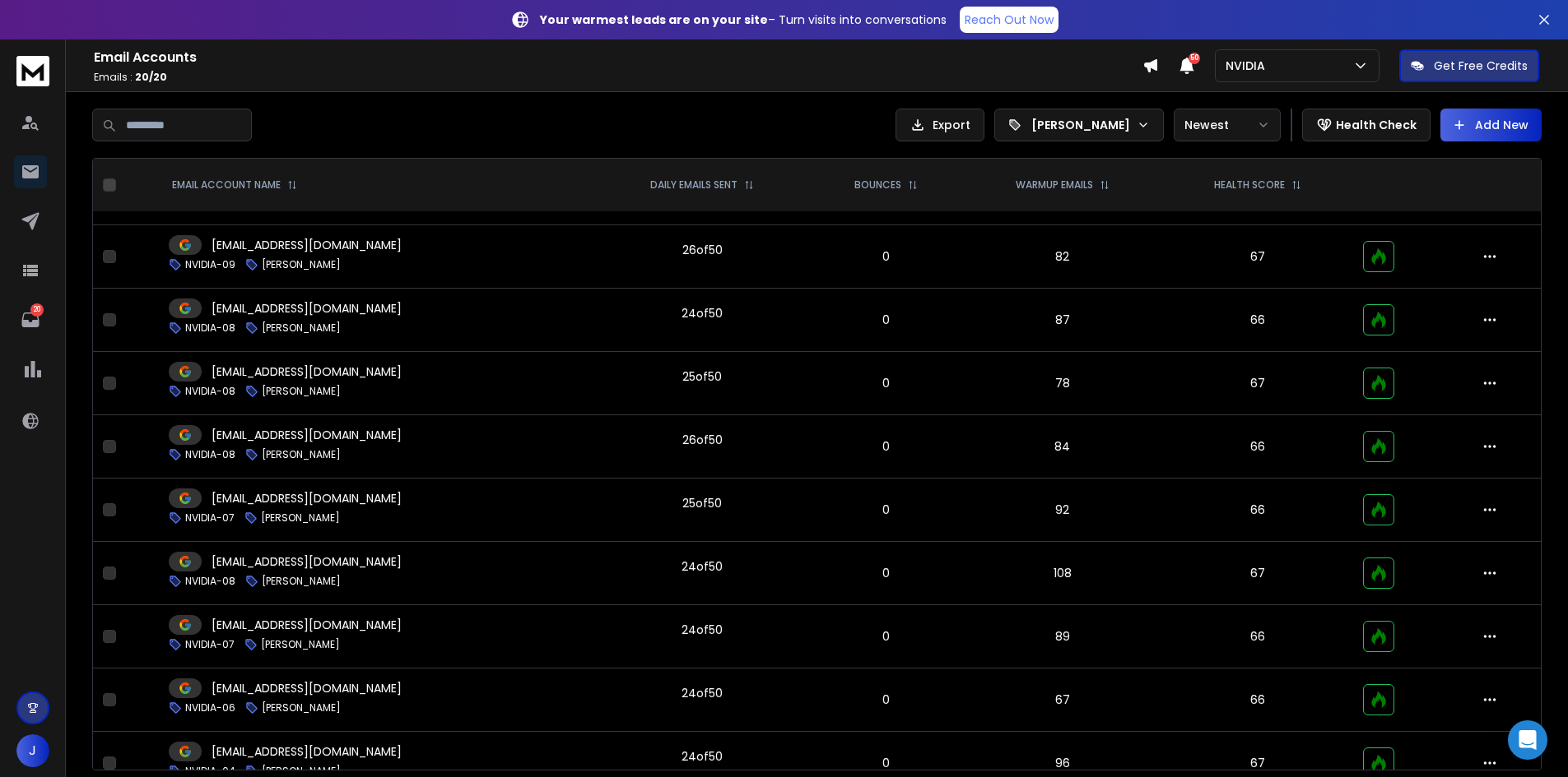
scroll to position [0, 0]
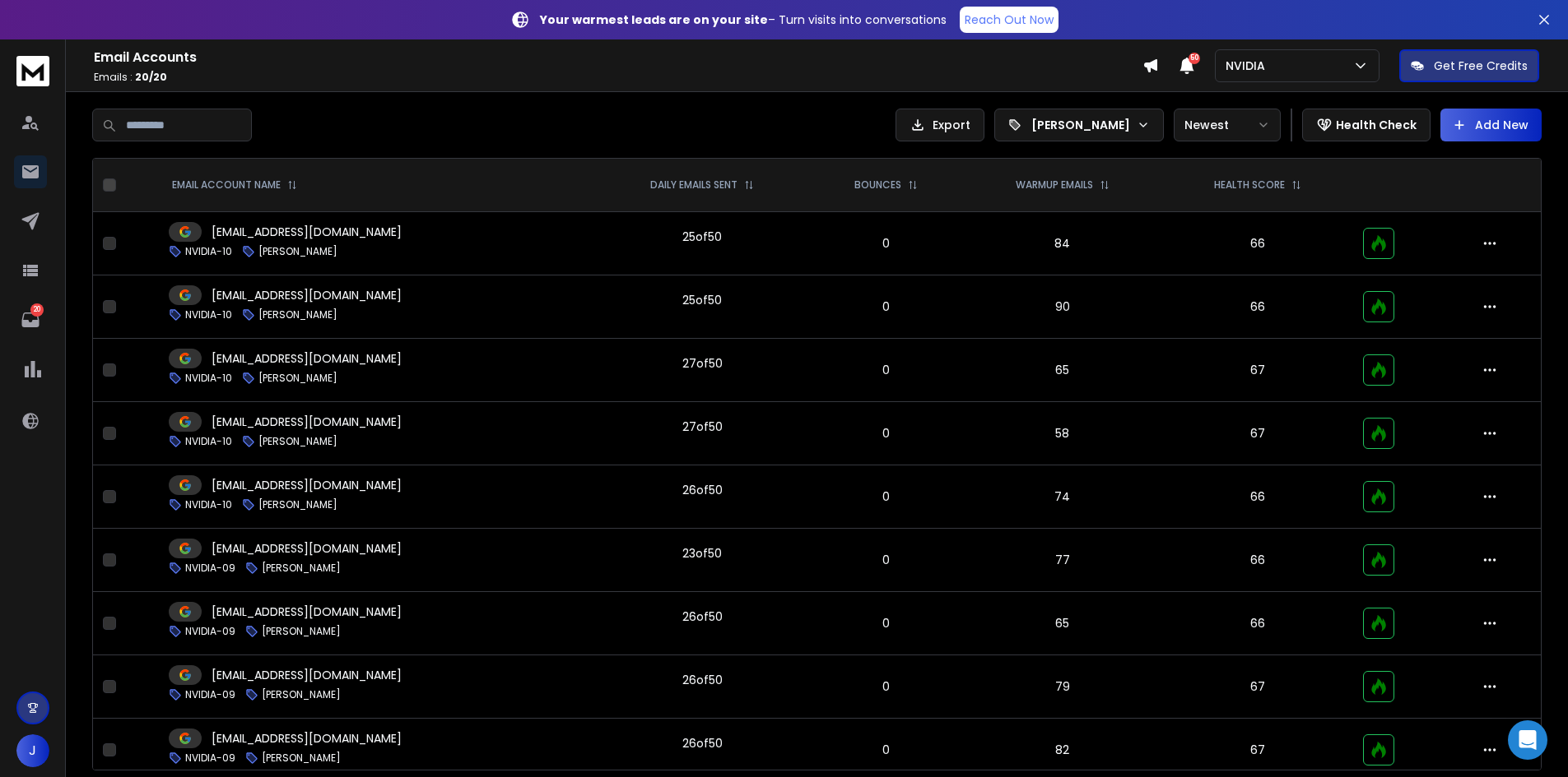
click at [243, 186] on div "EMAIL ACCOUNT NAME" at bounding box center [235, 185] width 125 height 13
click at [450, 106] on div "Export Chổi Newest Health Check Add New EMAIL ACCOUNT NAME DAILY EMAILS SENT BO…" at bounding box center [817, 440] width 1502 height 695
click at [383, 129] on div at bounding box center [489, 125] width 793 height 33
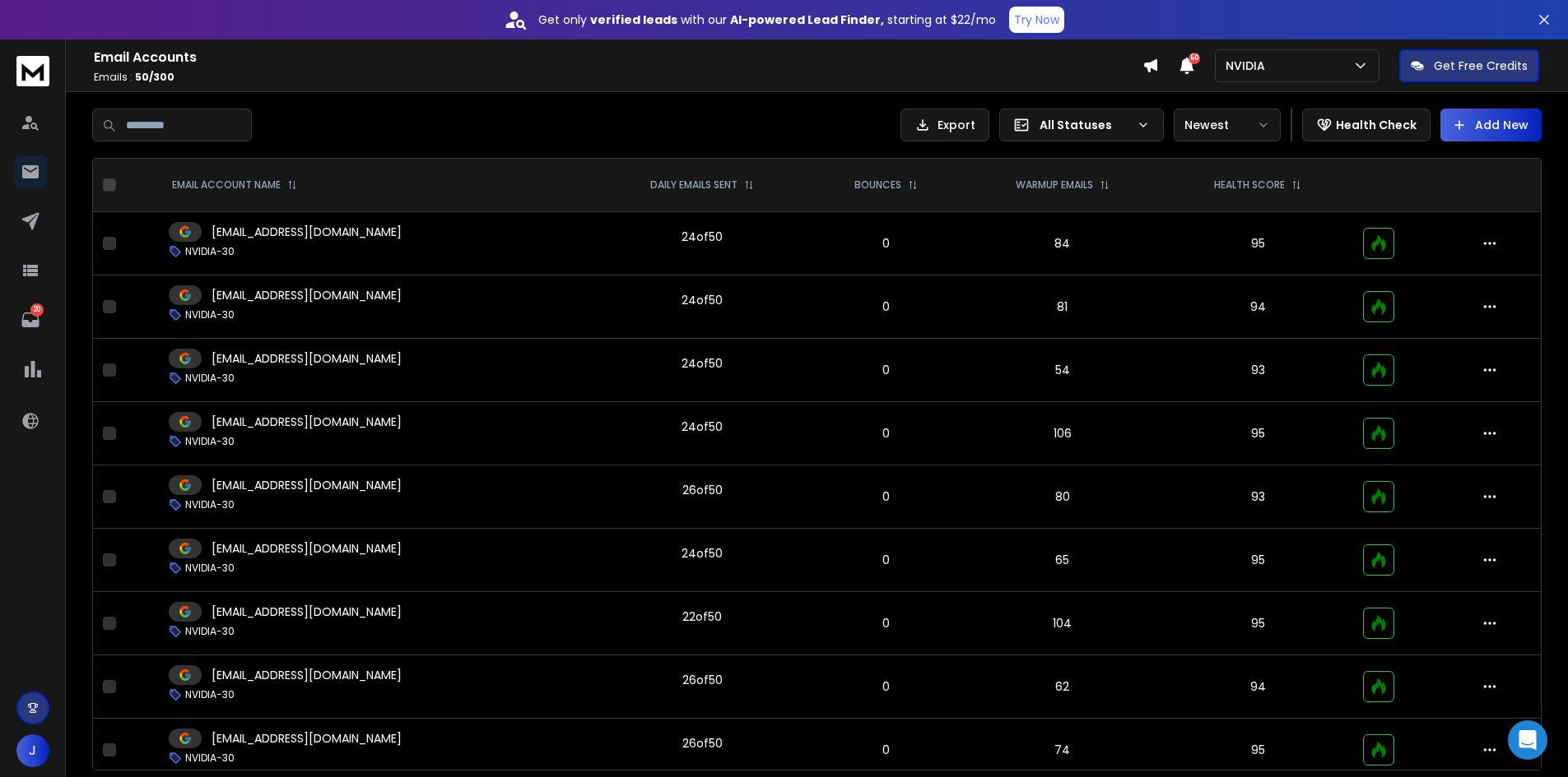
click at [1055, 122] on p "All Statuses" at bounding box center [1085, 125] width 91 height 16
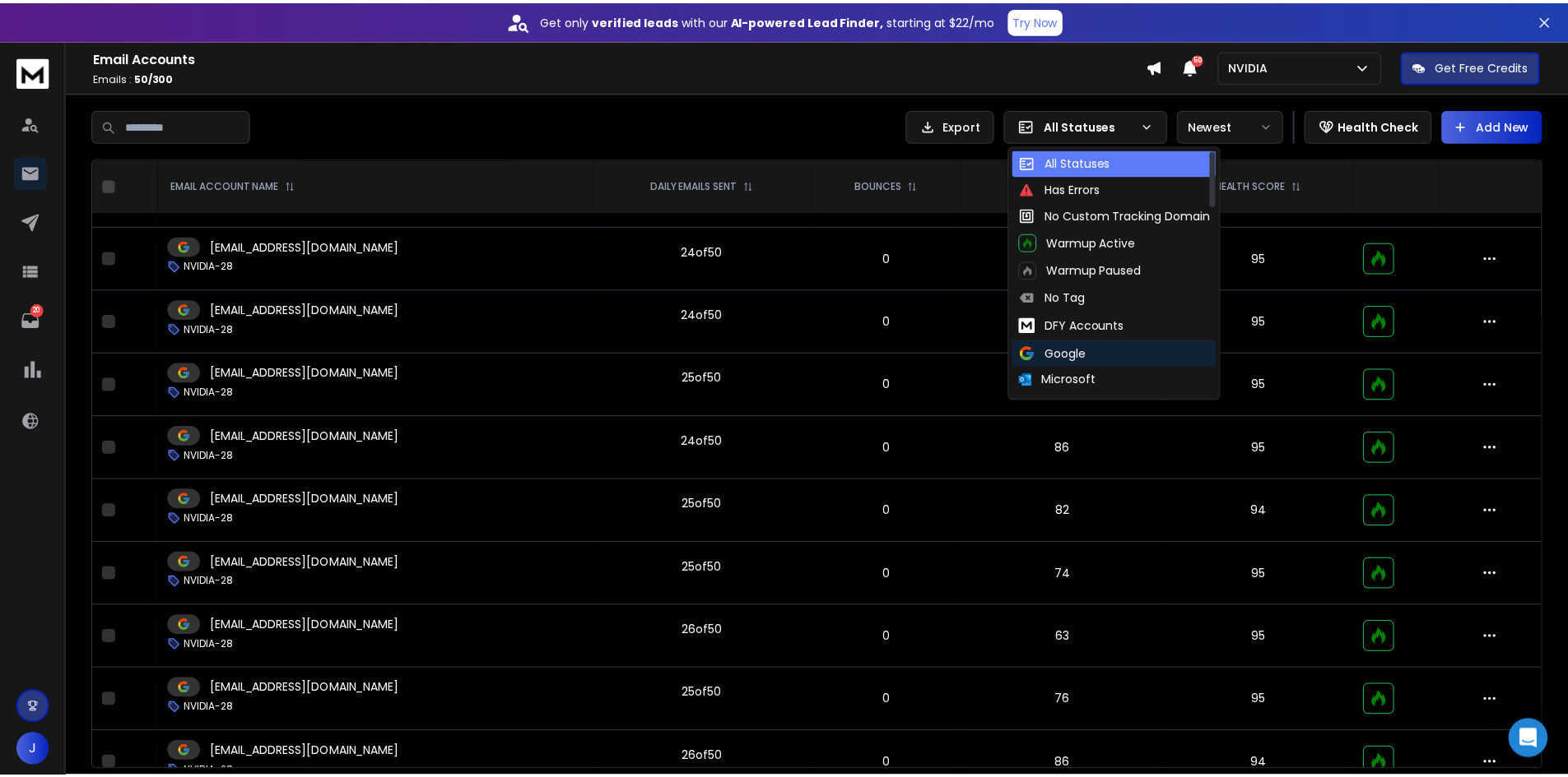
scroll to position [839, 0]
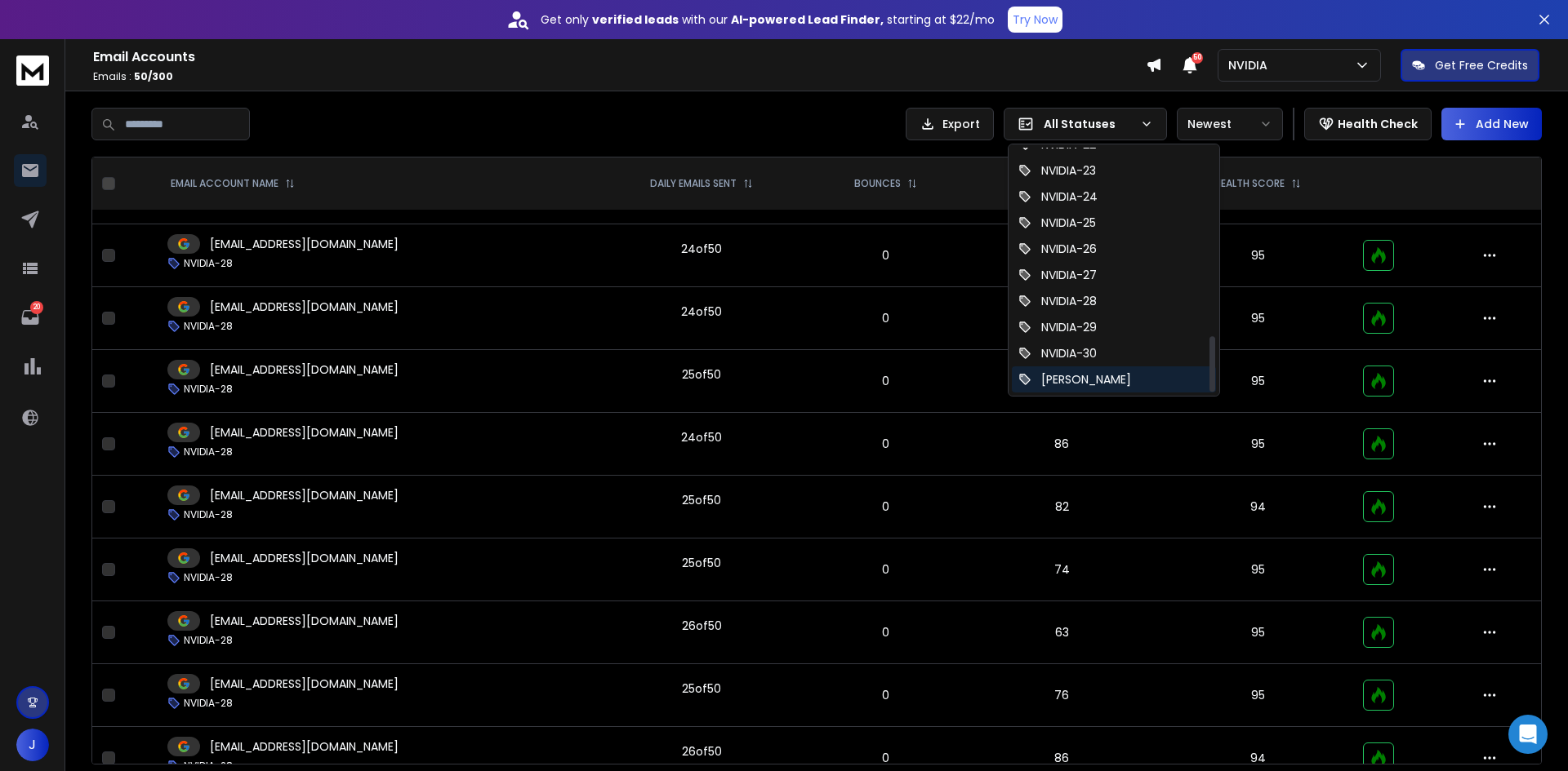
click at [1069, 374] on div "[PERSON_NAME]" at bounding box center [1114, 379] width 204 height 26
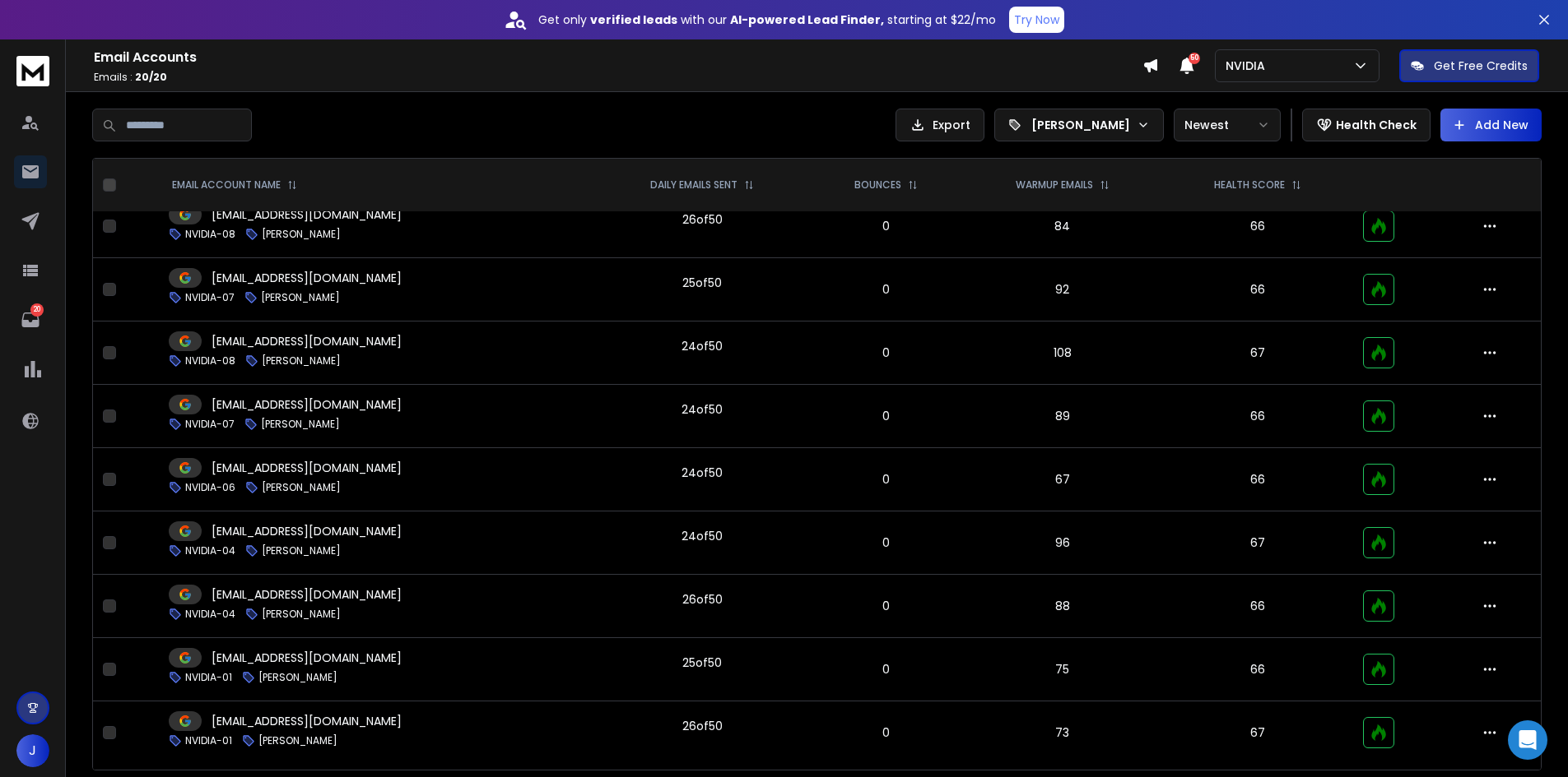
scroll to position [722, 0]
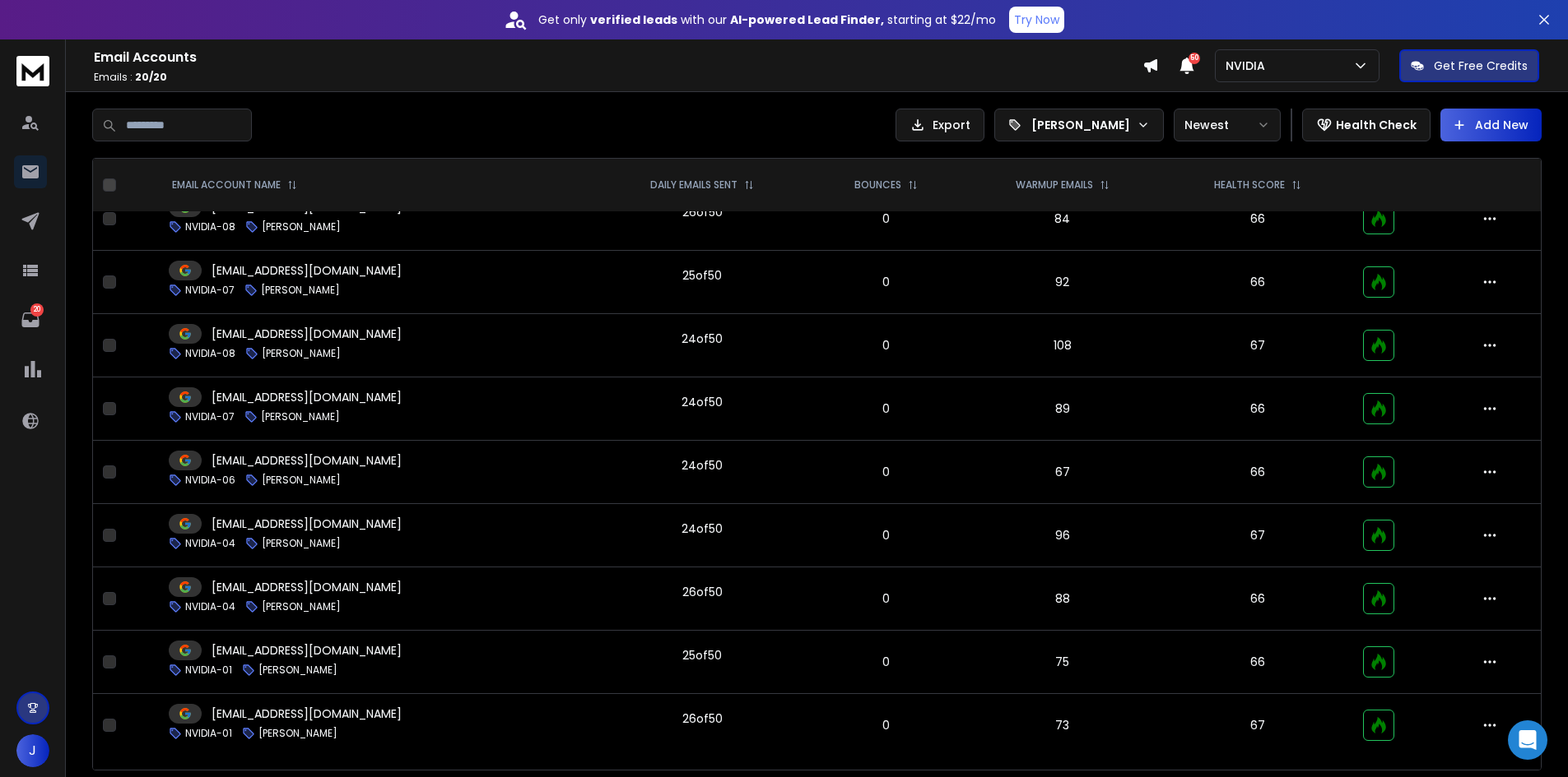
click at [580, 126] on div at bounding box center [489, 125] width 793 height 33
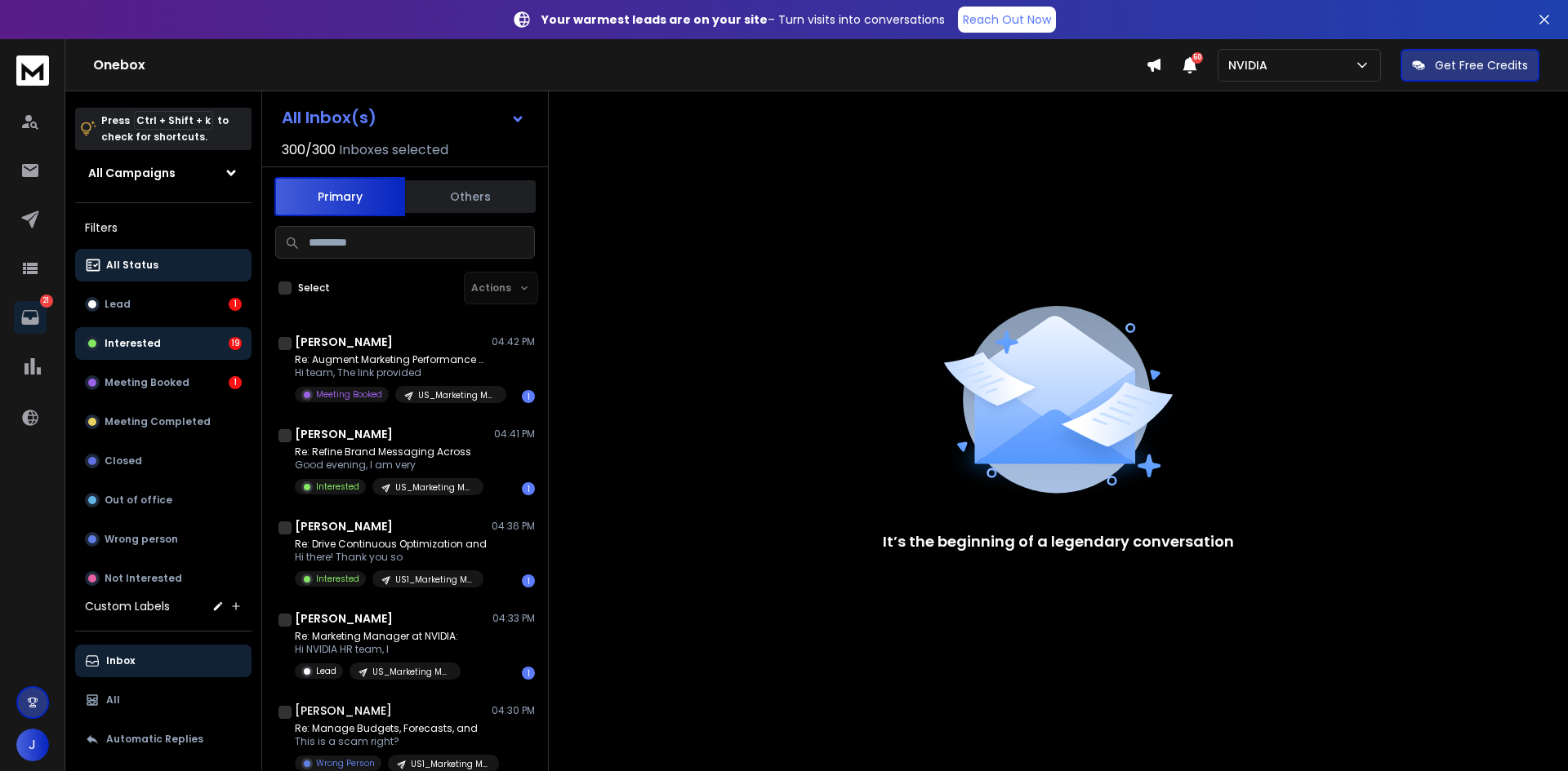
click at [182, 339] on button "Interested 19" at bounding box center [164, 343] width 177 height 33
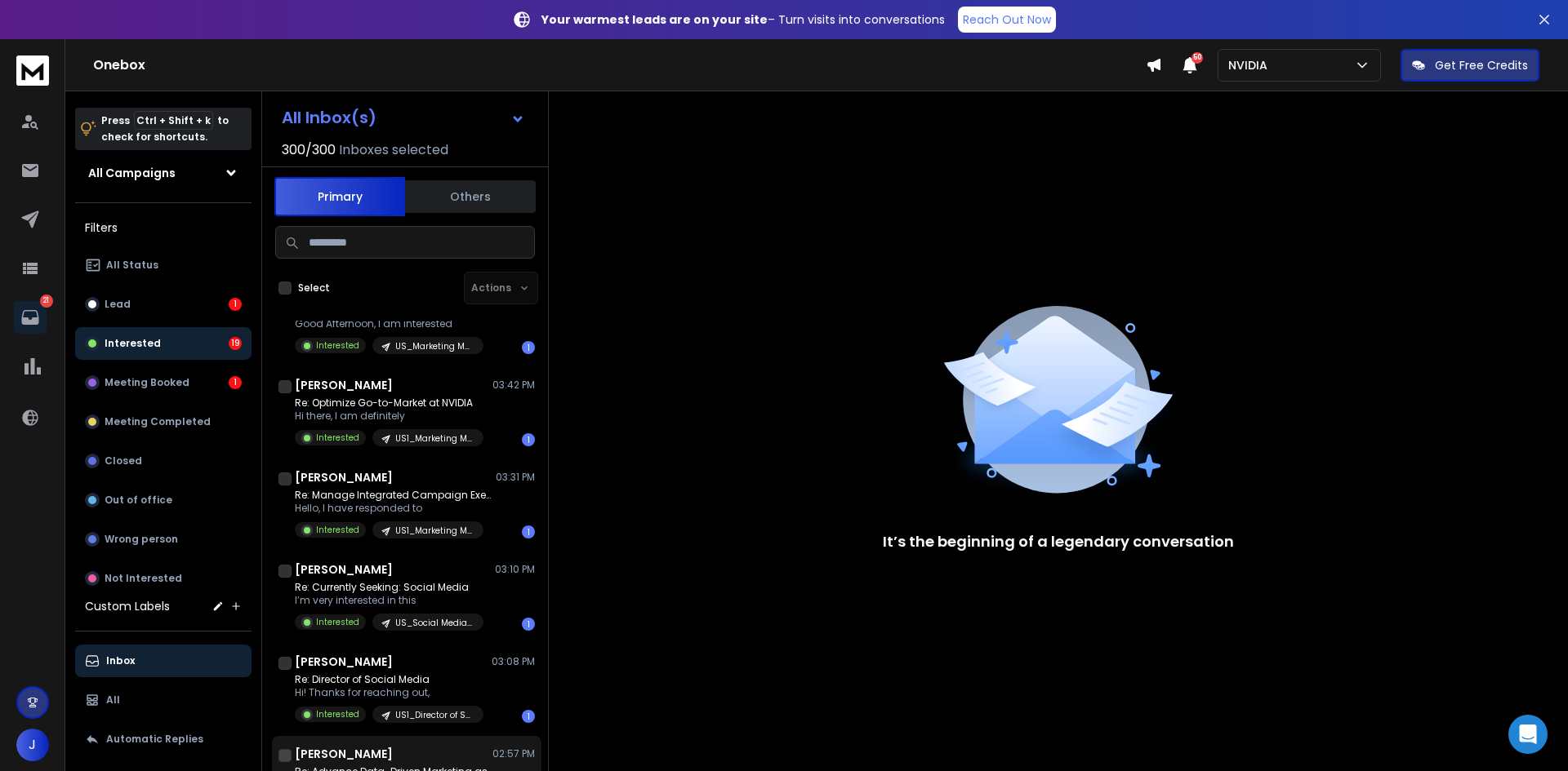
scroll to position [886, 0]
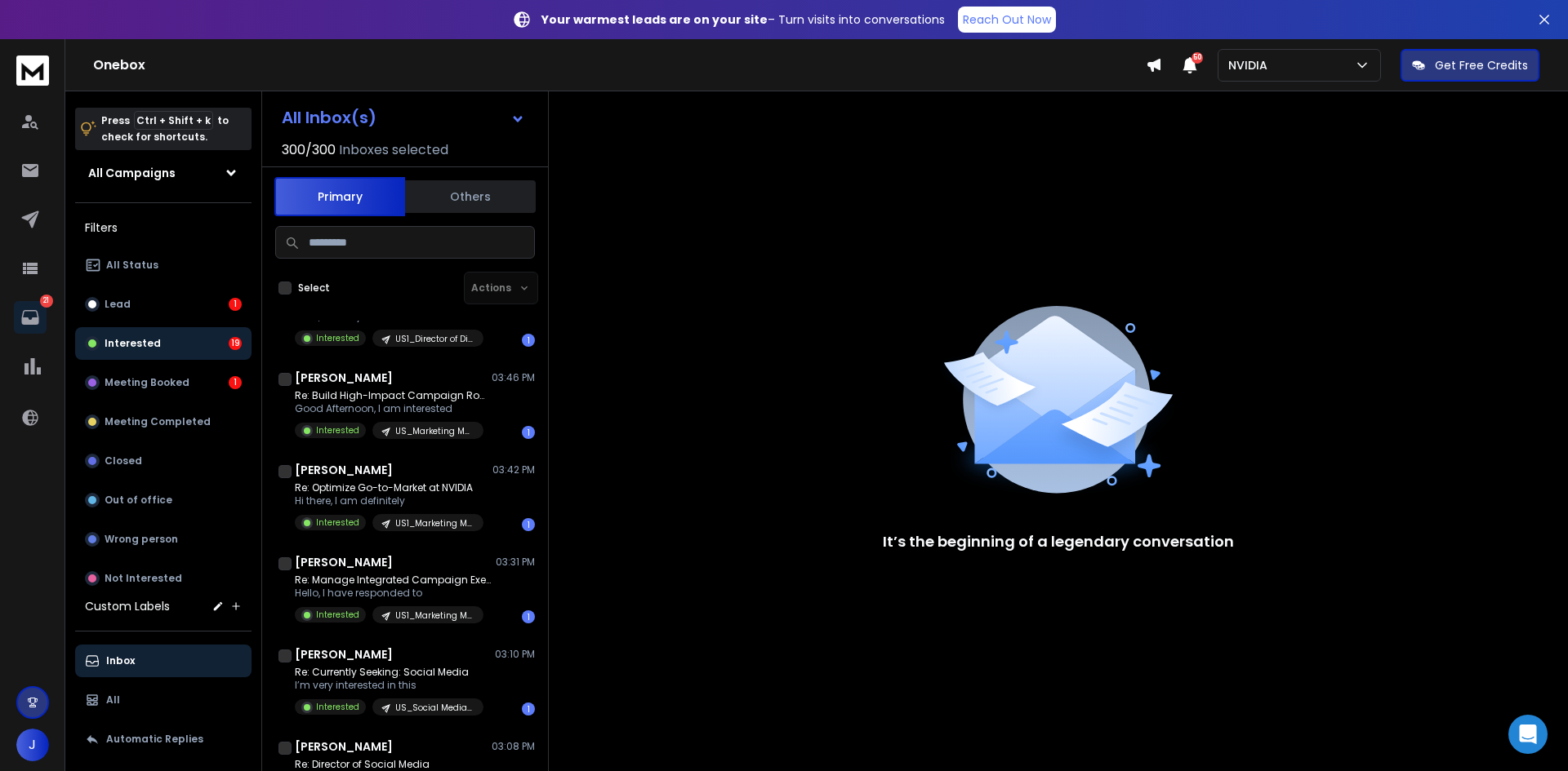
click at [834, 377] on div "It’s the beginning of a legendary conversation" at bounding box center [1058, 419] width 1019 height 656
click at [645, 365] on div "It’s the beginning of a legendary conversation" at bounding box center [1058, 419] width 1019 height 656
click at [373, 242] on input at bounding box center [404, 243] width 259 height 33
click at [162, 256] on button "All Status" at bounding box center [164, 266] width 177 height 33
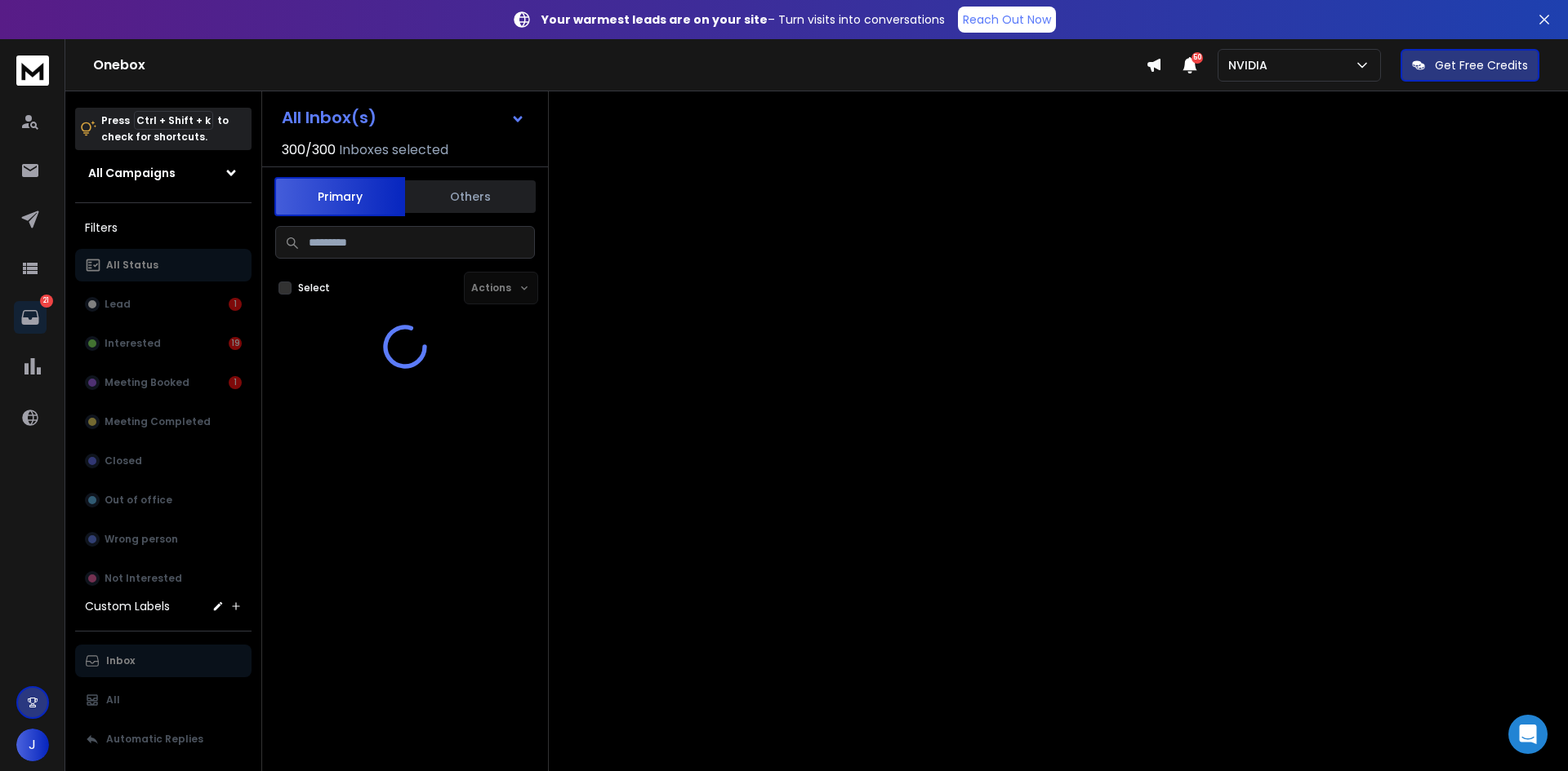
click at [369, 247] on input at bounding box center [404, 243] width 259 height 33
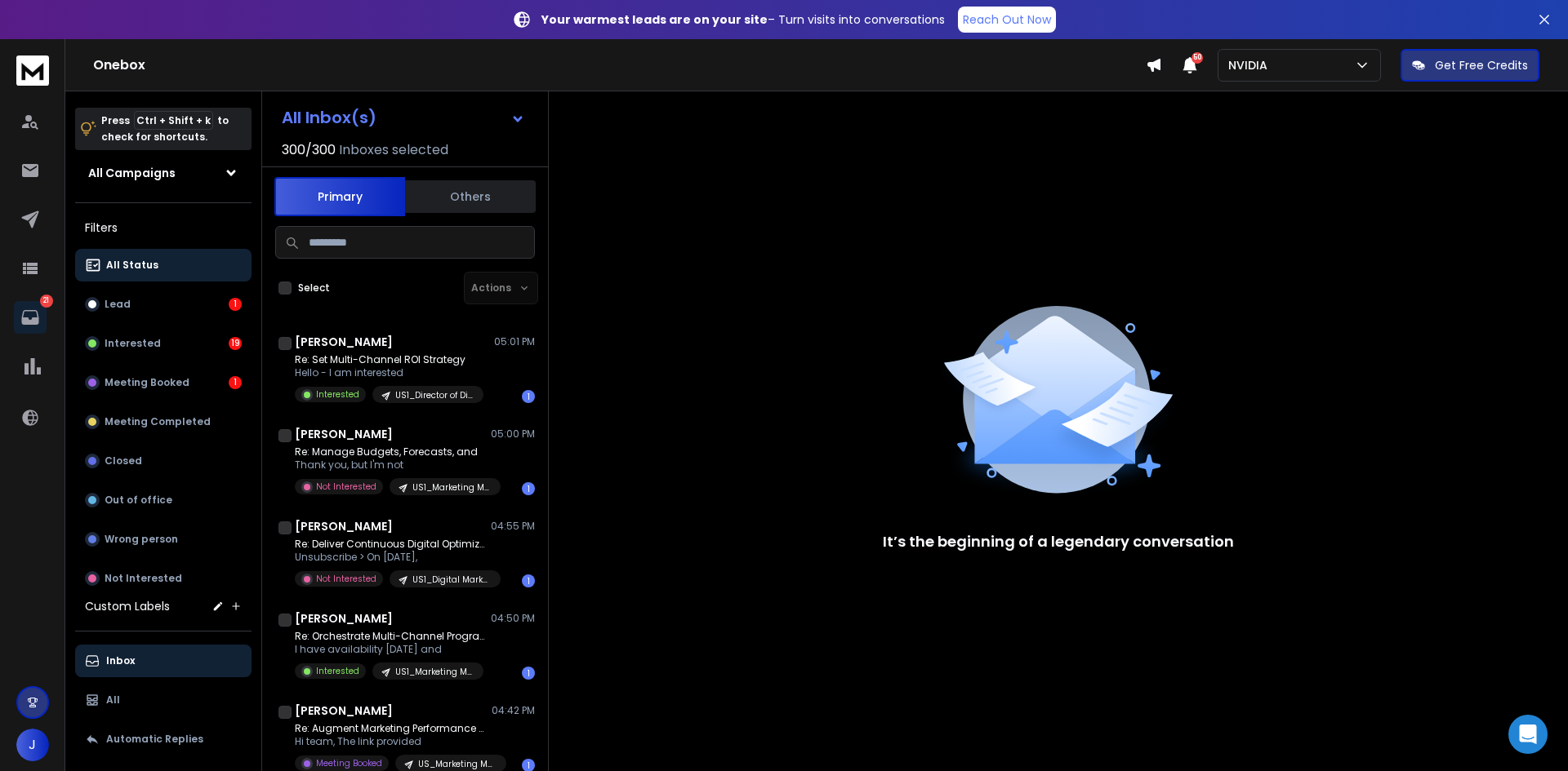
click at [367, 244] on input at bounding box center [404, 243] width 259 height 33
paste input "**********"
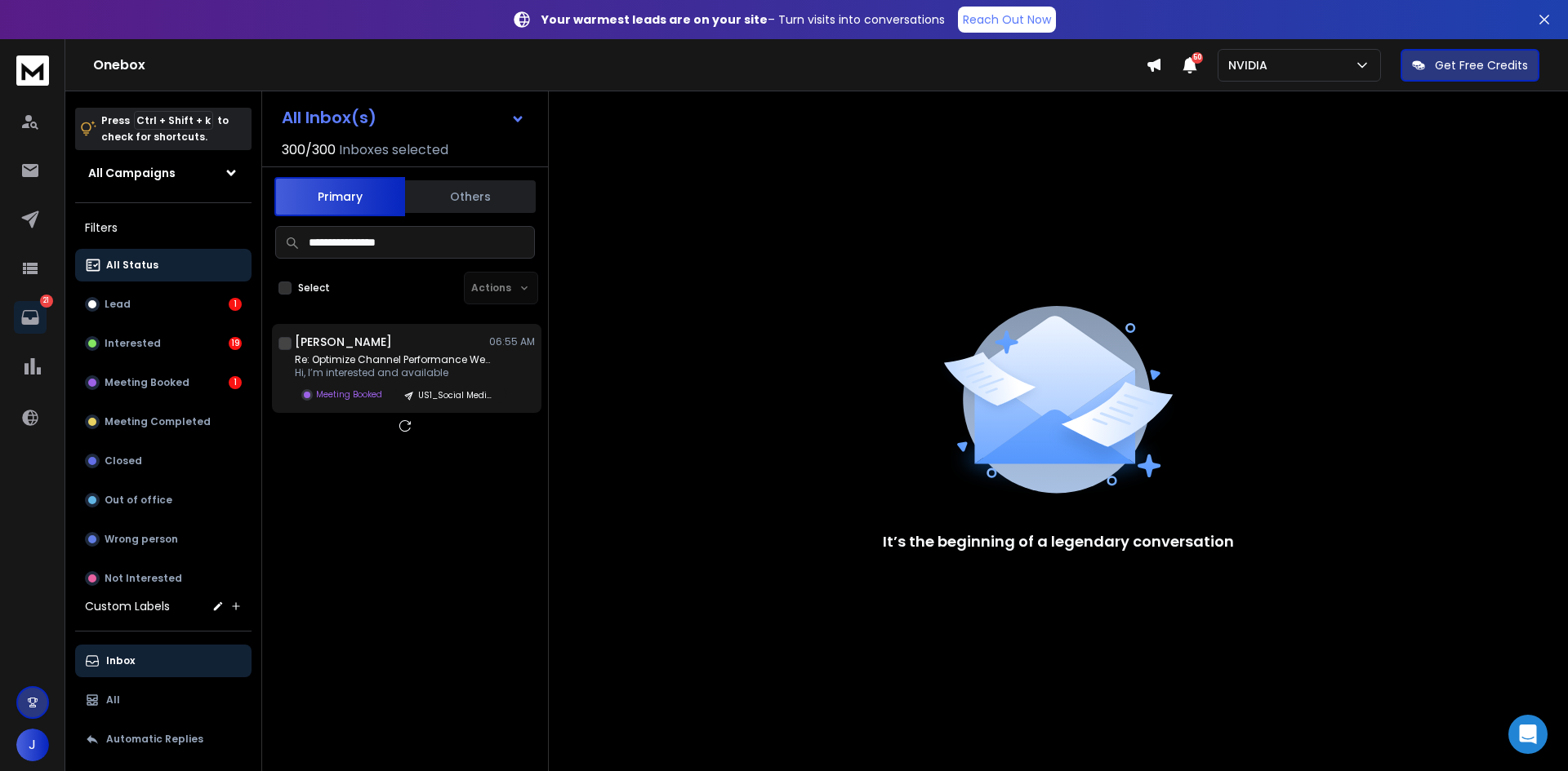
type input "**********"
click at [444, 356] on p "Re: Optimize Channel Performance Weekly" at bounding box center [393, 360] width 196 height 13
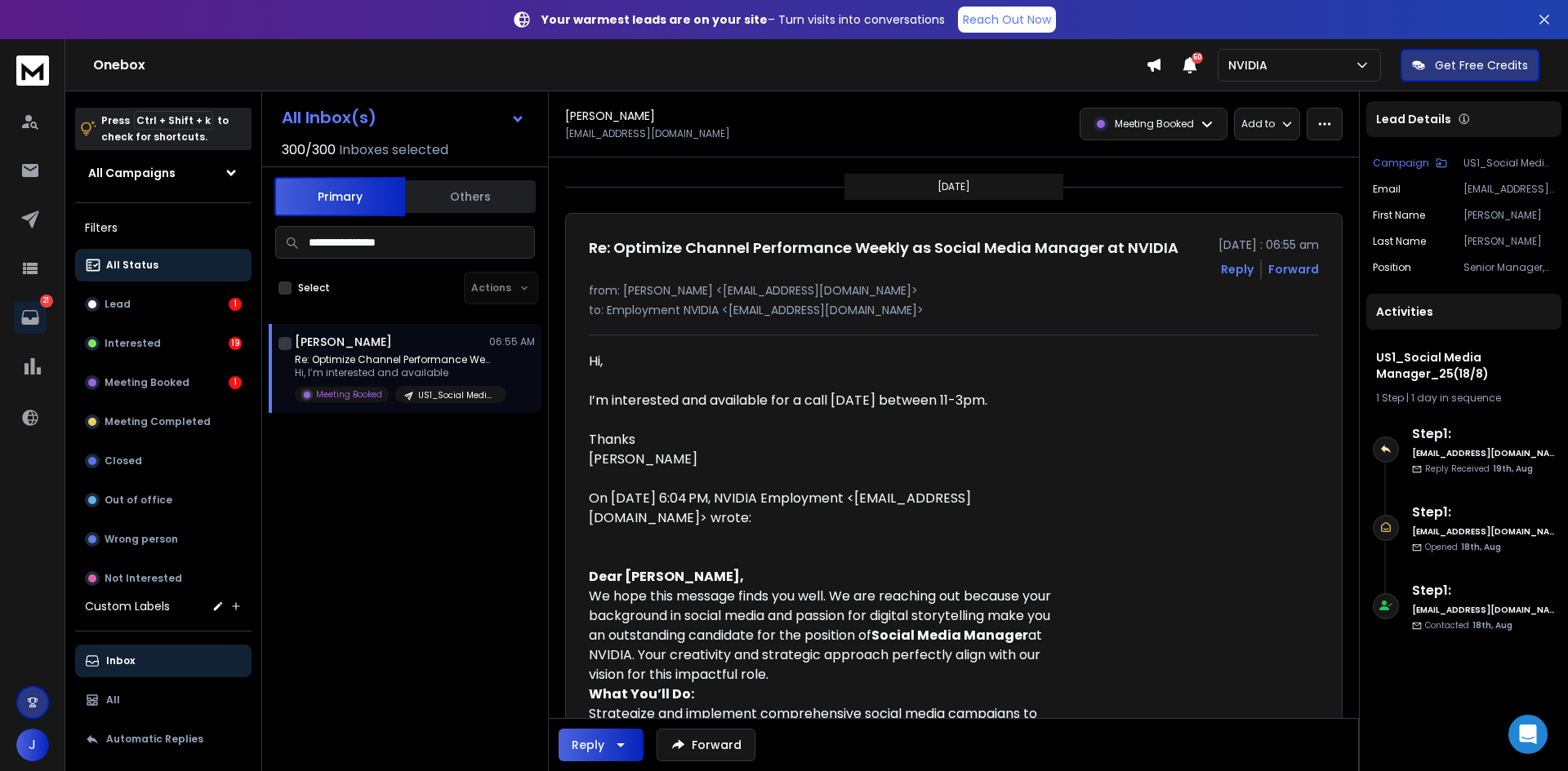
drag, startPoint x: 1050, startPoint y: 312, endPoint x: 728, endPoint y: 313, distance: 322.0
click at [728, 313] on p "to: Employment NVIDIA <[EMAIL_ADDRESS][DOMAIN_NAME]>" at bounding box center [954, 310] width 730 height 16
copy p "[EMAIL_ADDRESS][DOMAIN_NAME]"
click at [379, 464] on div "[PERSON_NAME] 06:55 AM Re: Optimize Channel Performance Weekly Hi, I’m interest…" at bounding box center [404, 453] width 285 height 265
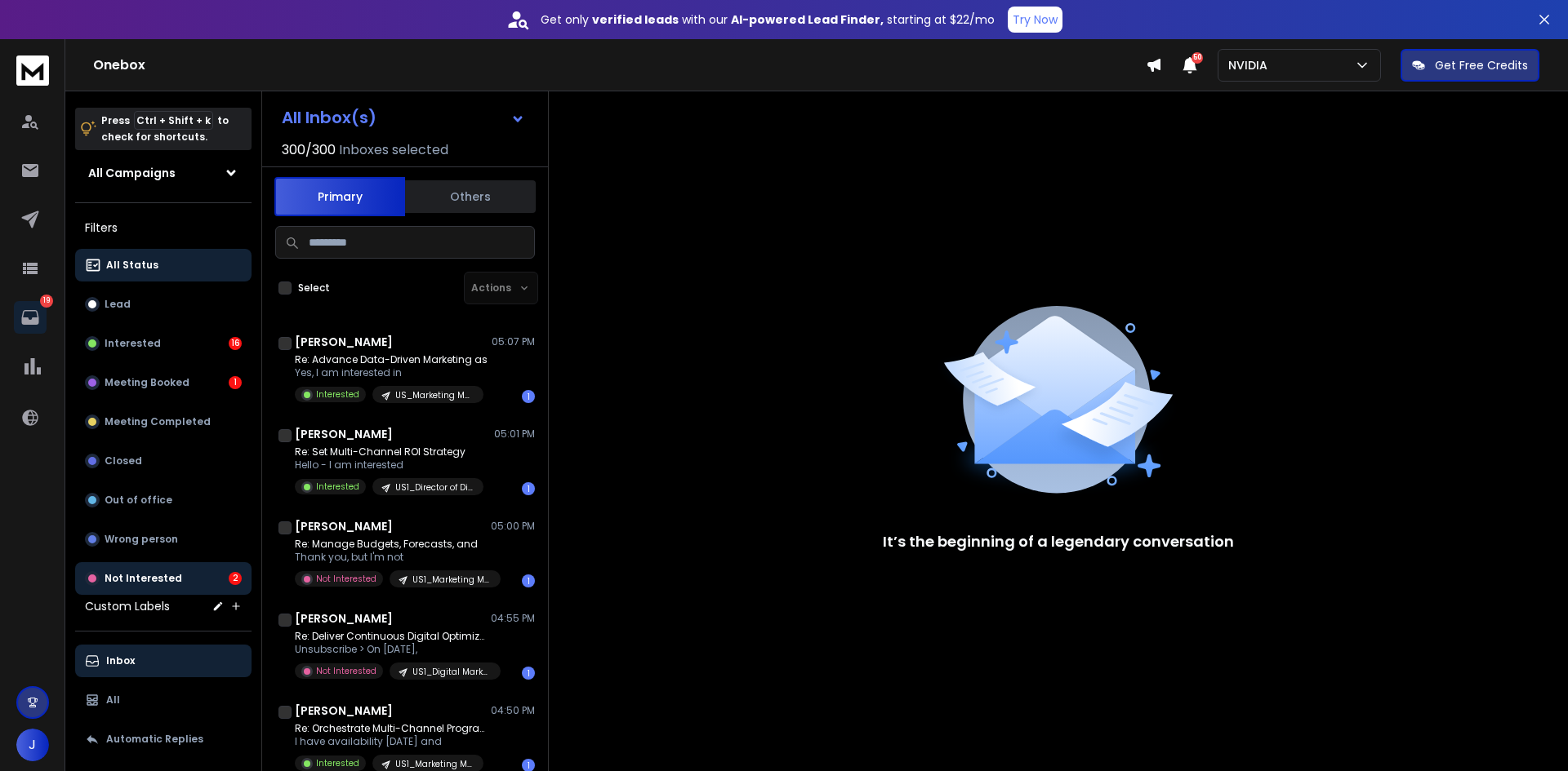
click at [164, 585] on div "Not Interested" at bounding box center [133, 579] width 97 height 15
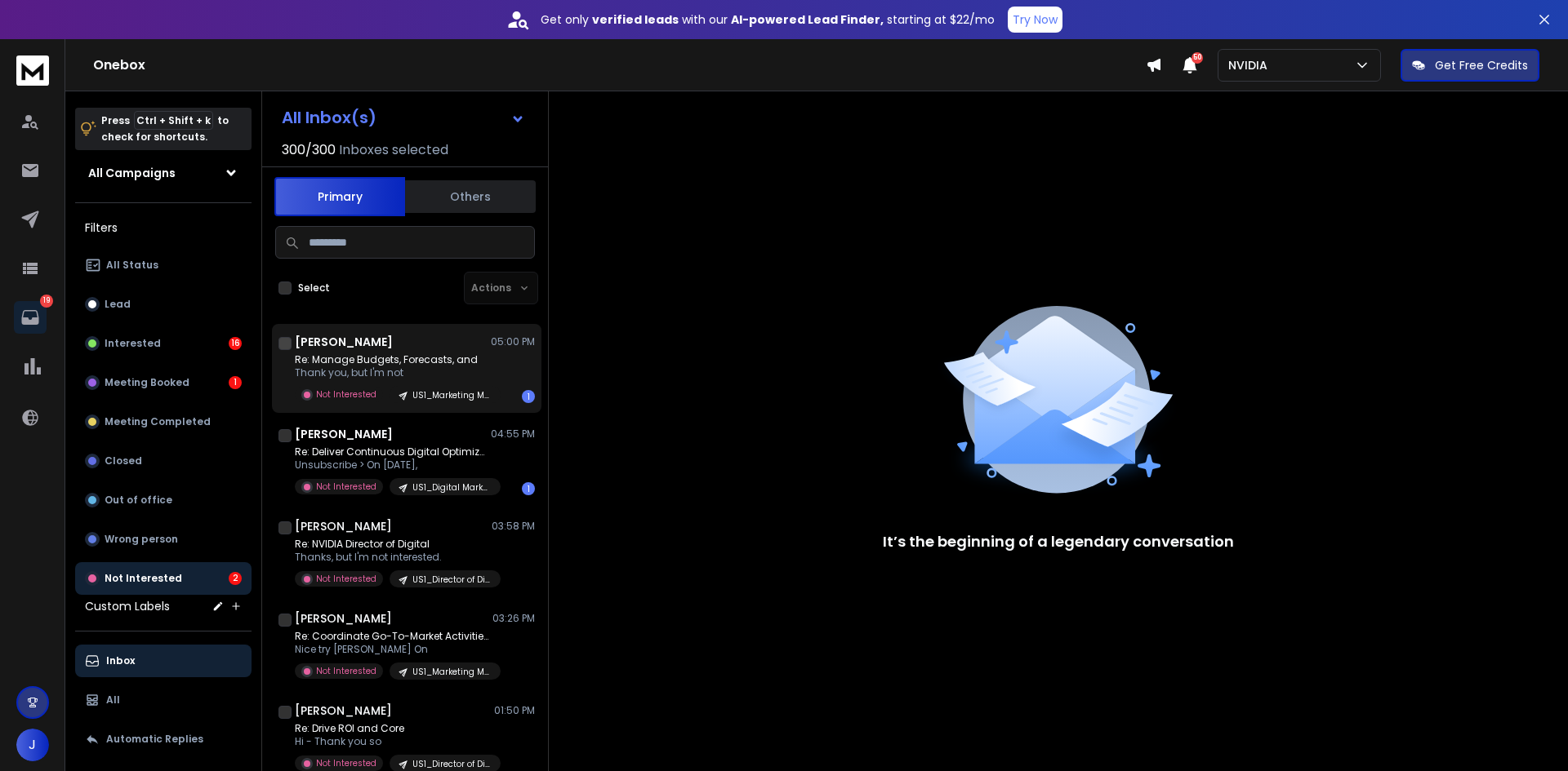
click at [404, 358] on p "Re: Manage Budgets, Forecasts, and" at bounding box center [393, 360] width 196 height 13
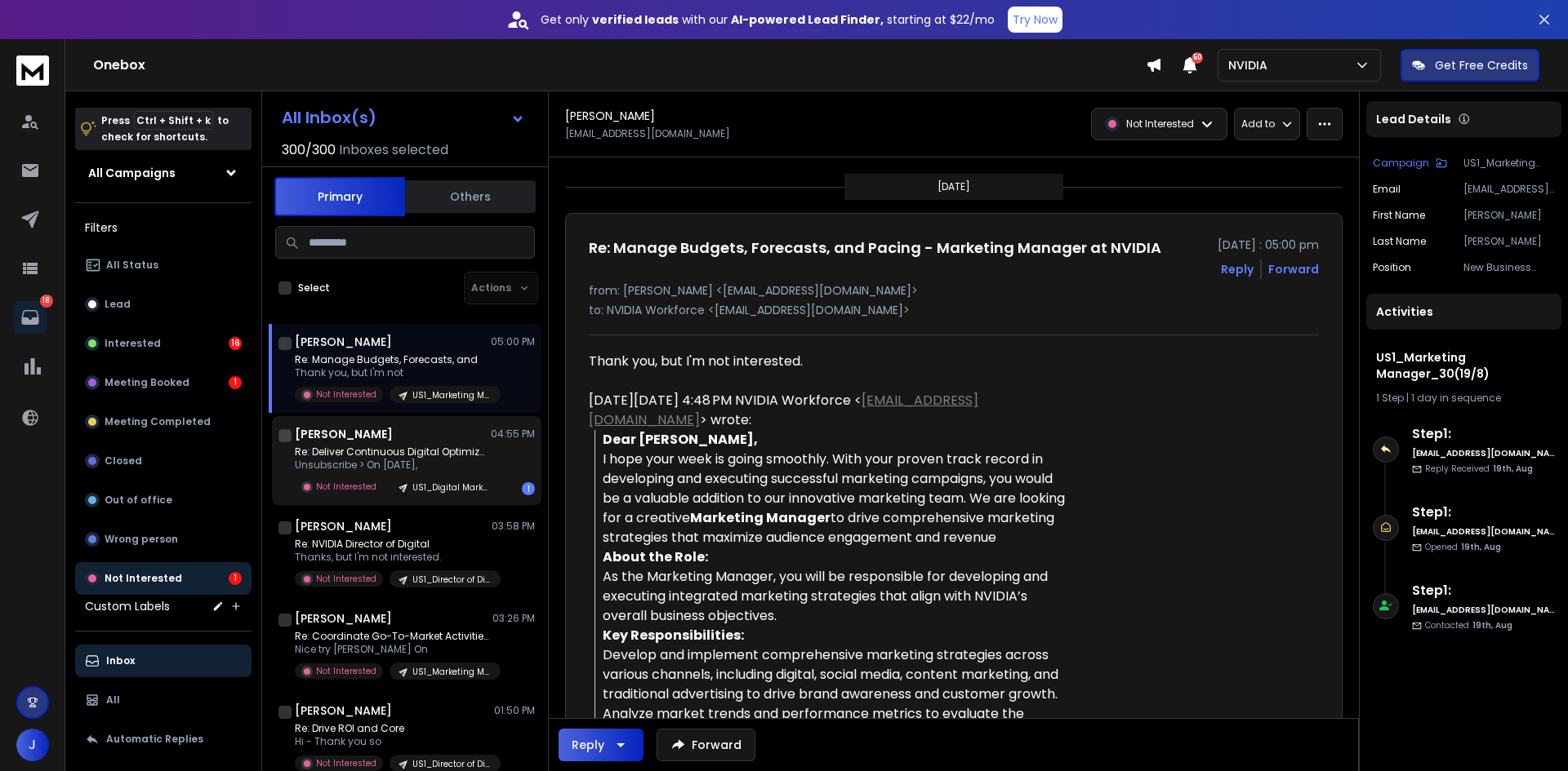
click at [465, 440] on div "[PERSON_NAME] 04:55 PM" at bounding box center [415, 434] width 240 height 16
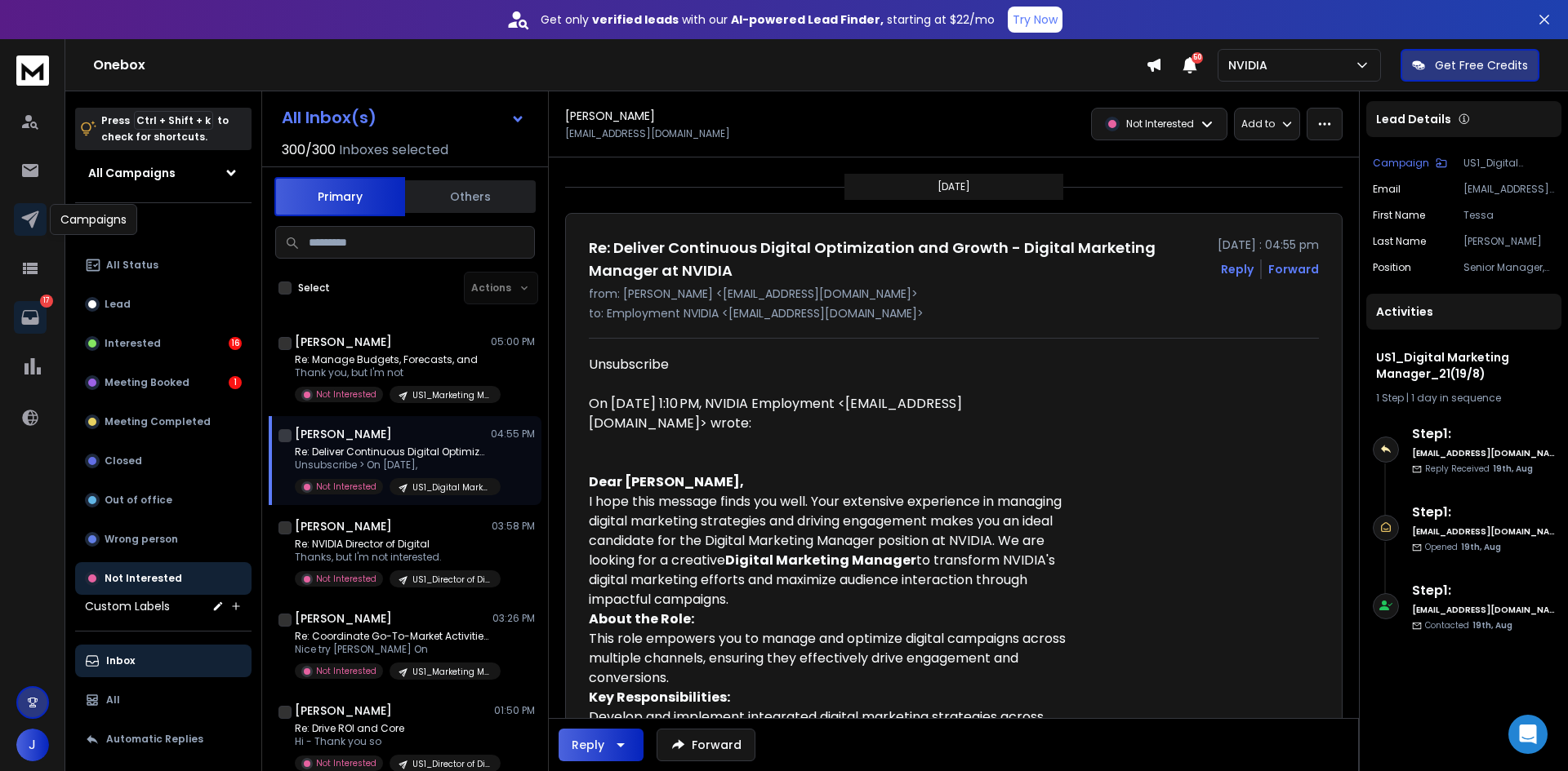
click at [43, 225] on link at bounding box center [30, 220] width 33 height 33
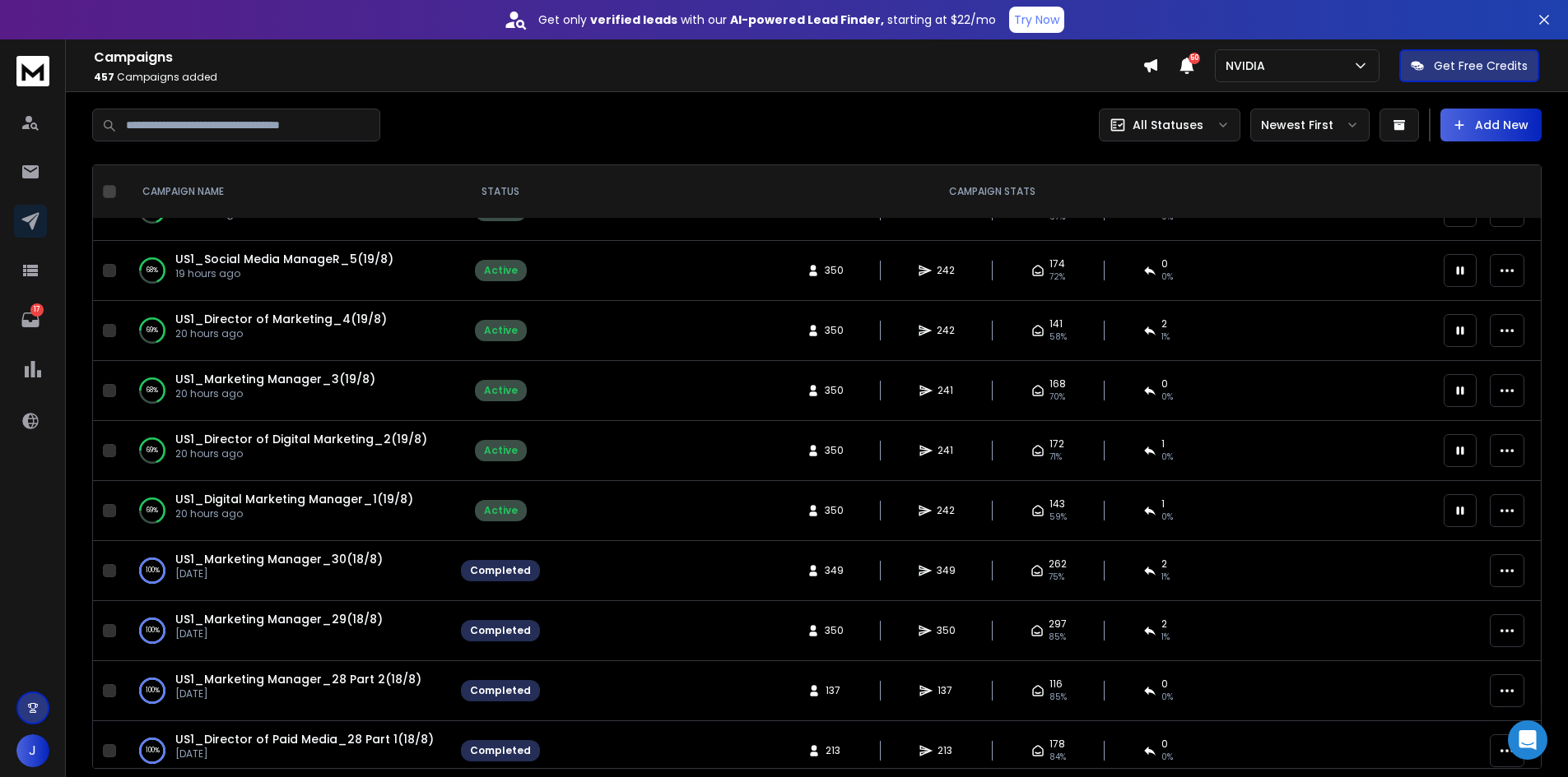
scroll to position [1481, 0]
click at [711, 127] on div at bounding box center [455, 125] width 725 height 33
click at [709, 126] on div at bounding box center [455, 125] width 725 height 33
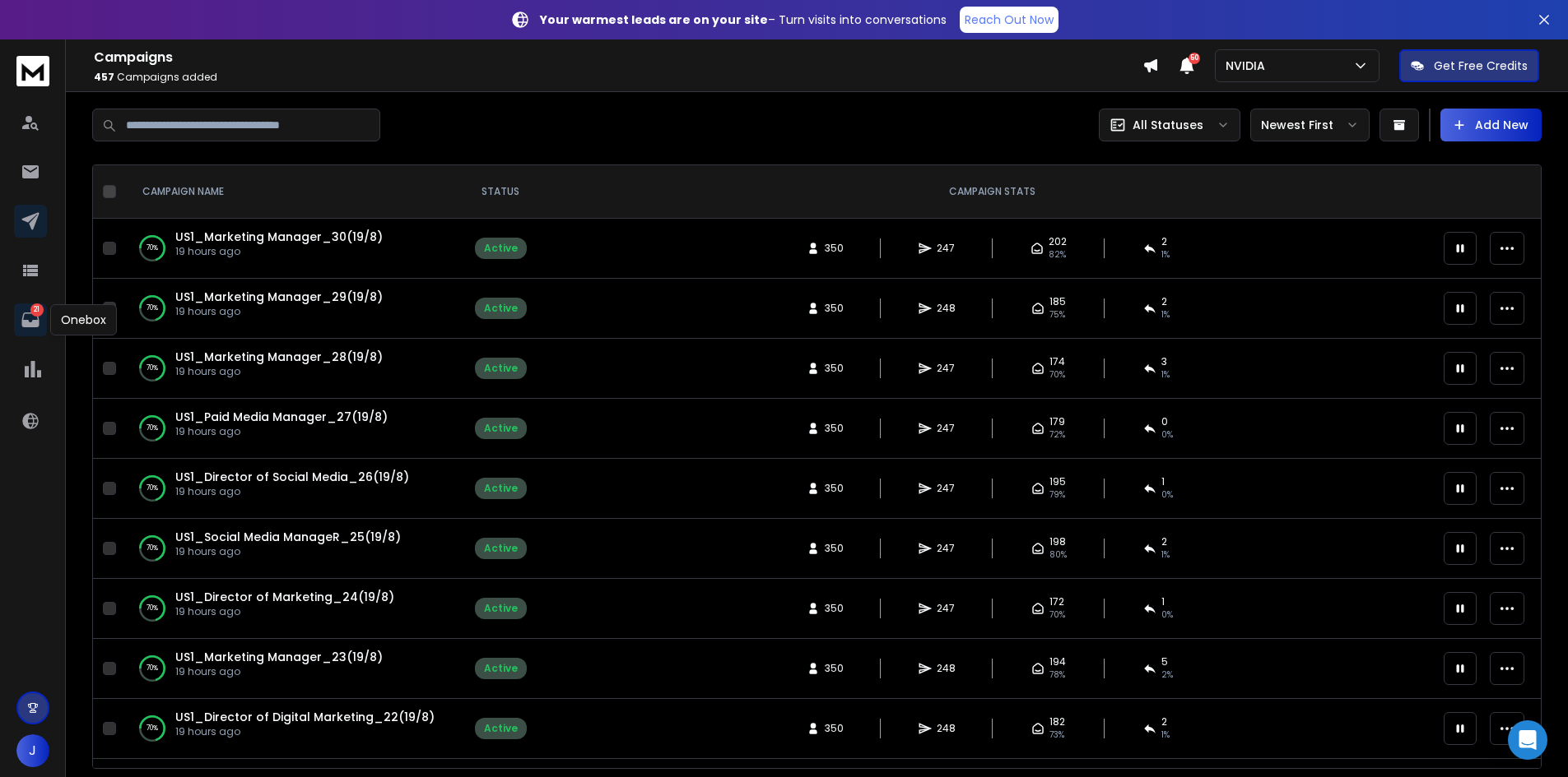
click at [26, 312] on icon at bounding box center [30, 320] width 17 height 15
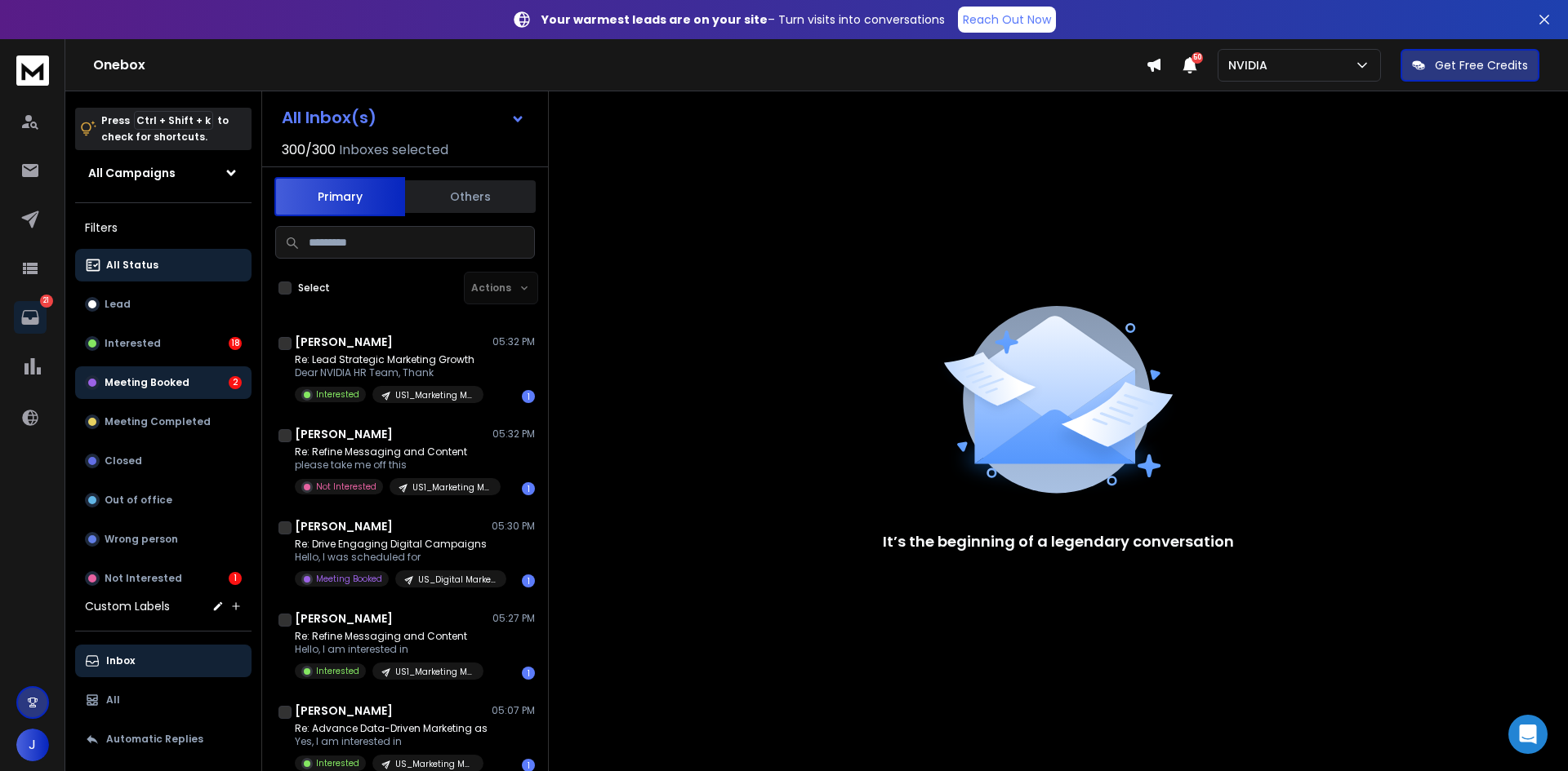
click at [157, 367] on button "Meeting Booked 2" at bounding box center [164, 383] width 177 height 33
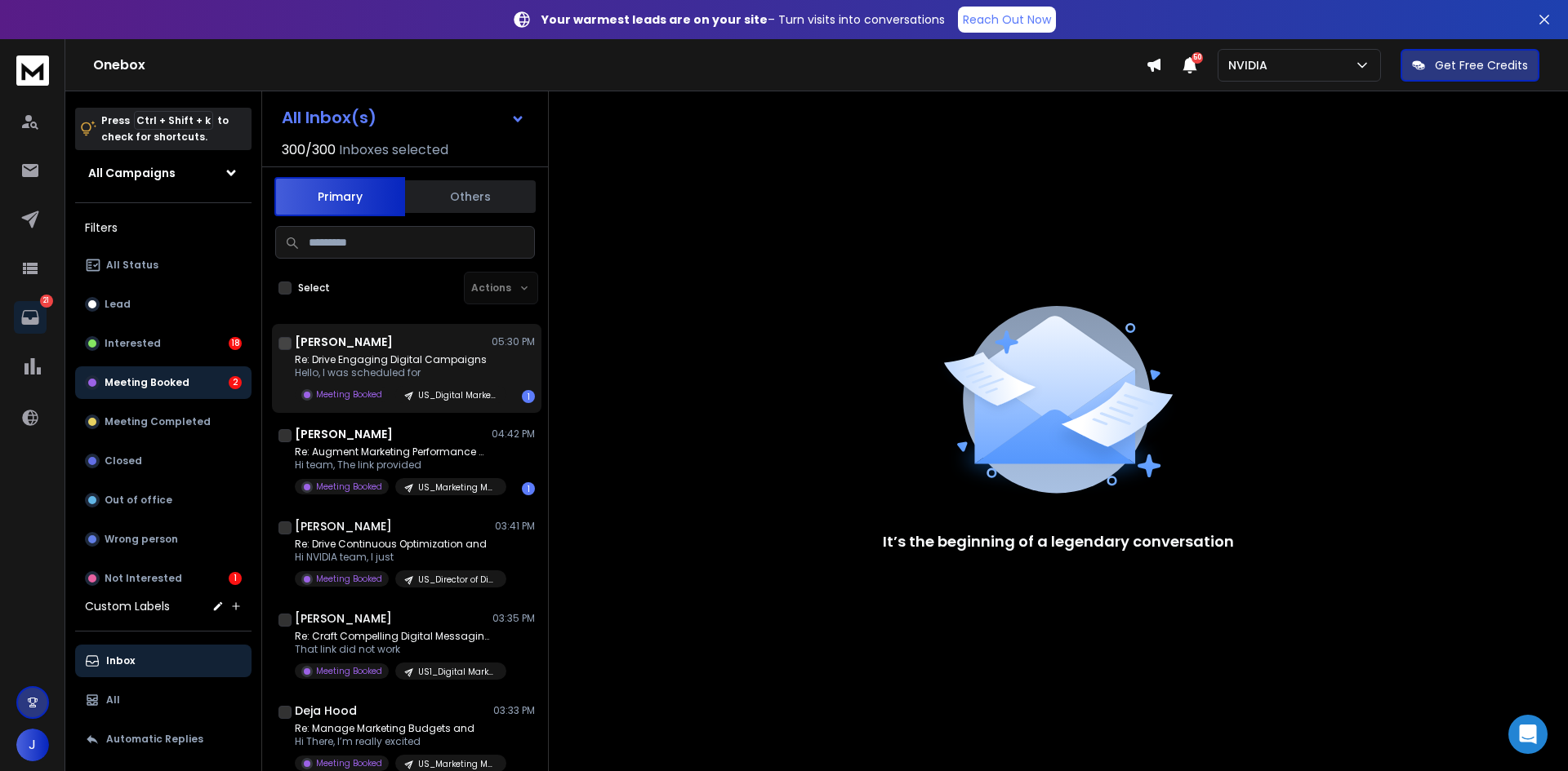
click at [480, 358] on p "Re: Drive Engaging Digital Campaigns" at bounding box center [393, 360] width 196 height 13
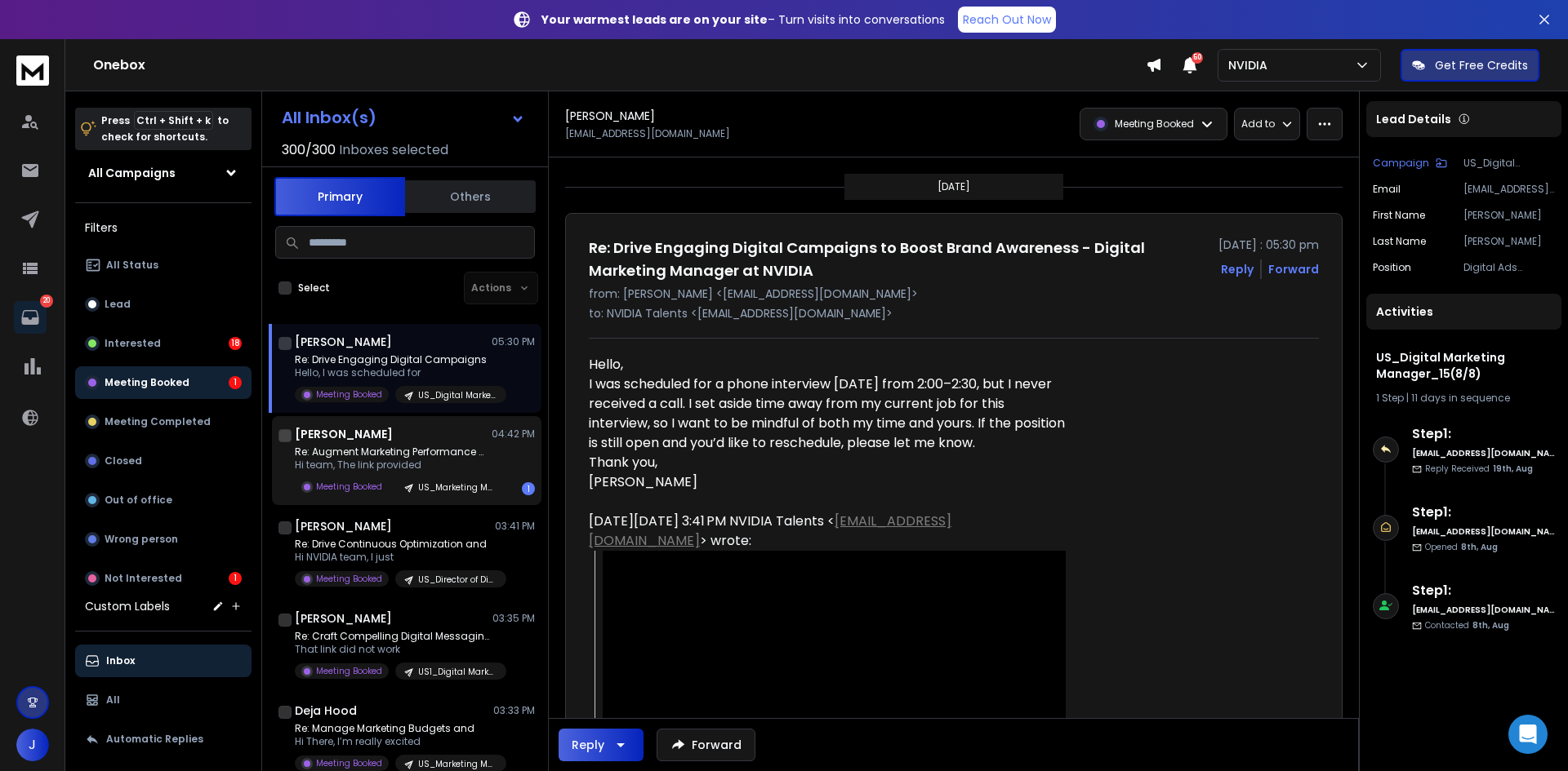
click at [439, 440] on div "[PERSON_NAME] 04:42 PM" at bounding box center [415, 434] width 240 height 16
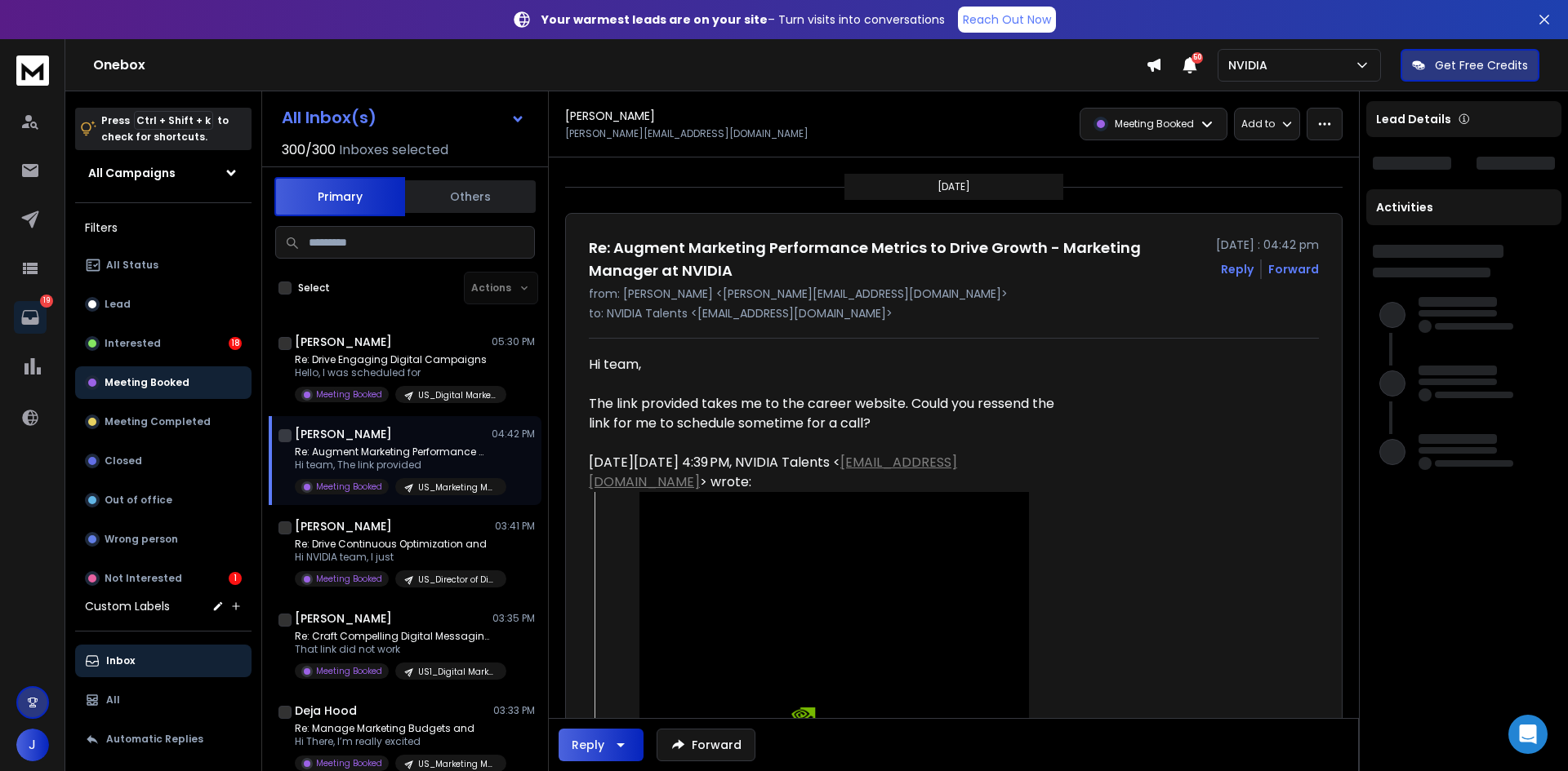
click at [971, 369] on div "Hi team," at bounding box center [827, 365] width 477 height 20
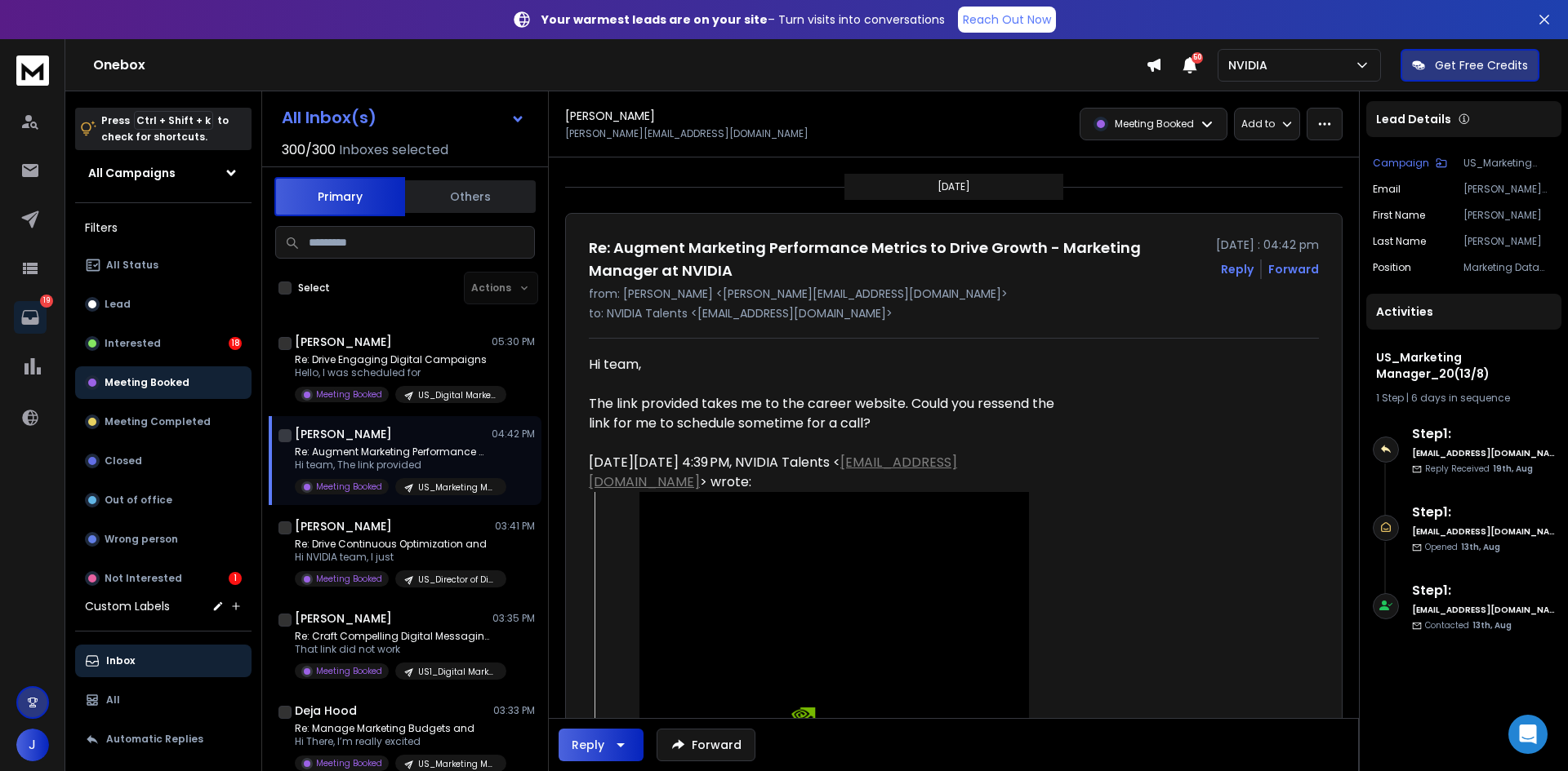
drag, startPoint x: 986, startPoint y: 315, endPoint x: 699, endPoint y: 323, distance: 287.1
copy p "[EMAIL_ADDRESS][DOMAIN_NAME]"
click at [662, 261] on h1 "Re: Augment Marketing Performance Metrics to Drive Growth - Marketing Manager a…" at bounding box center [897, 260] width 618 height 46
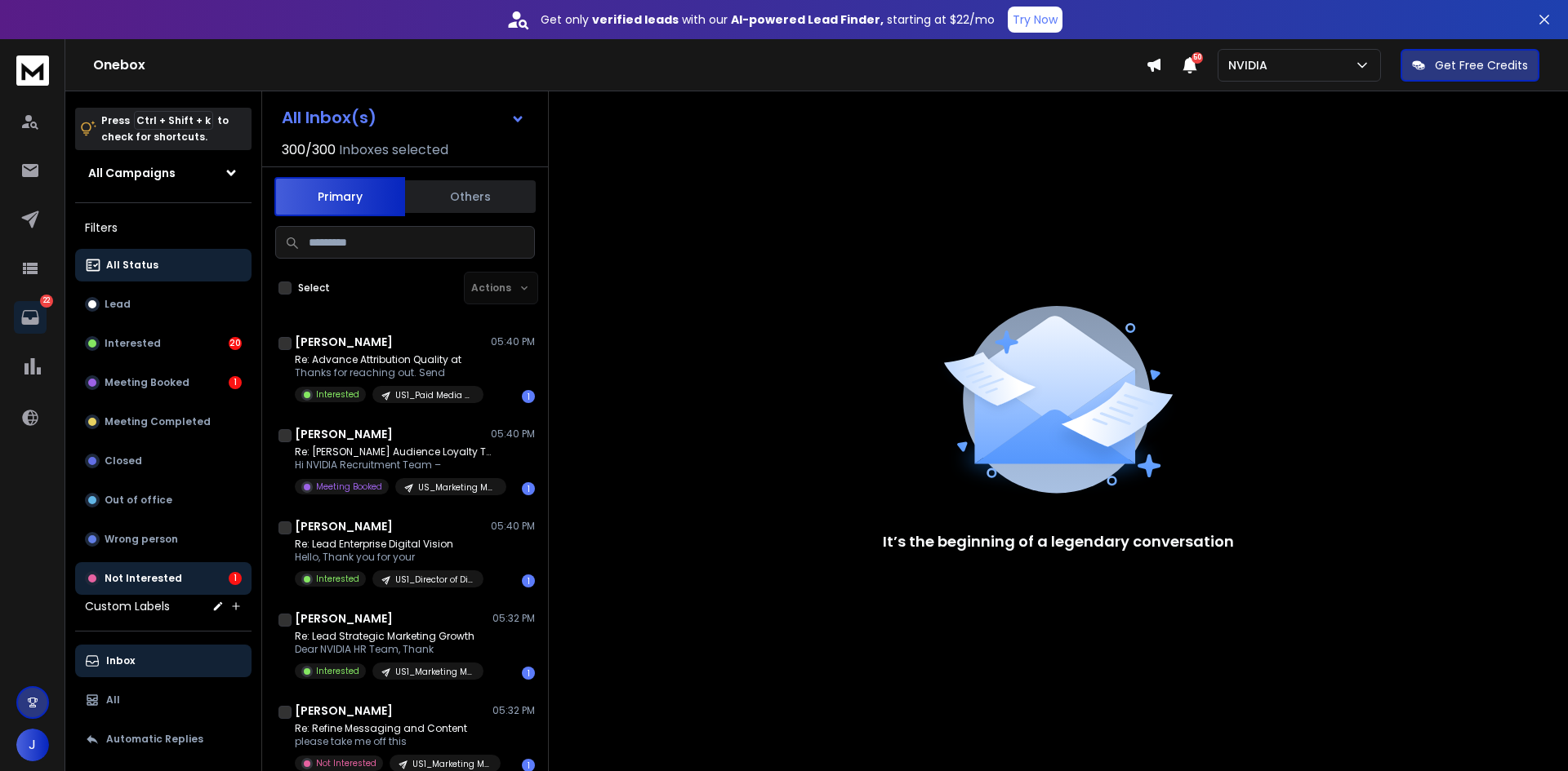
click at [148, 578] on p "Not Interested" at bounding box center [143, 579] width 78 height 13
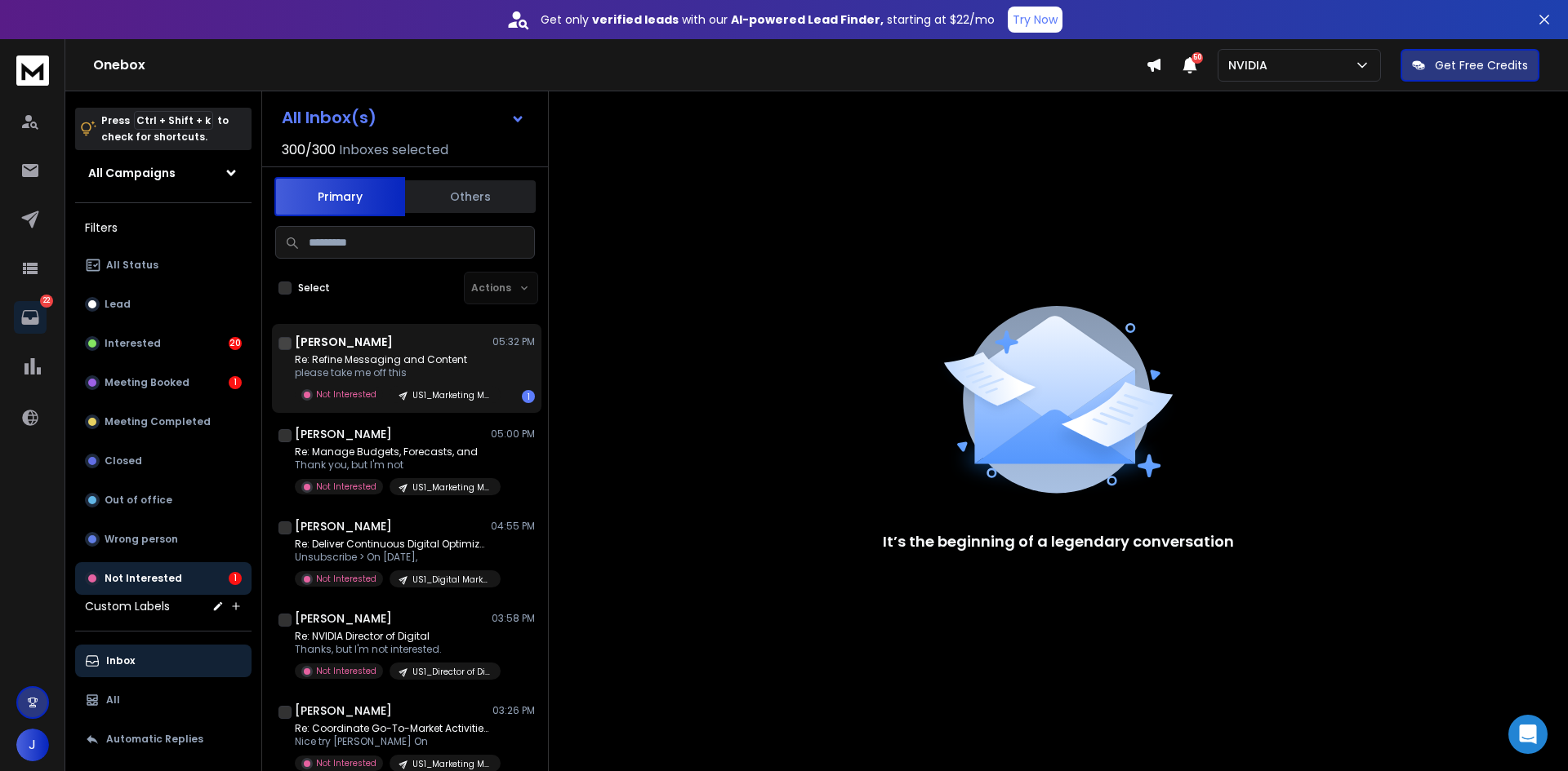
click at [389, 370] on p "please take me off this" at bounding box center [393, 373] width 196 height 13
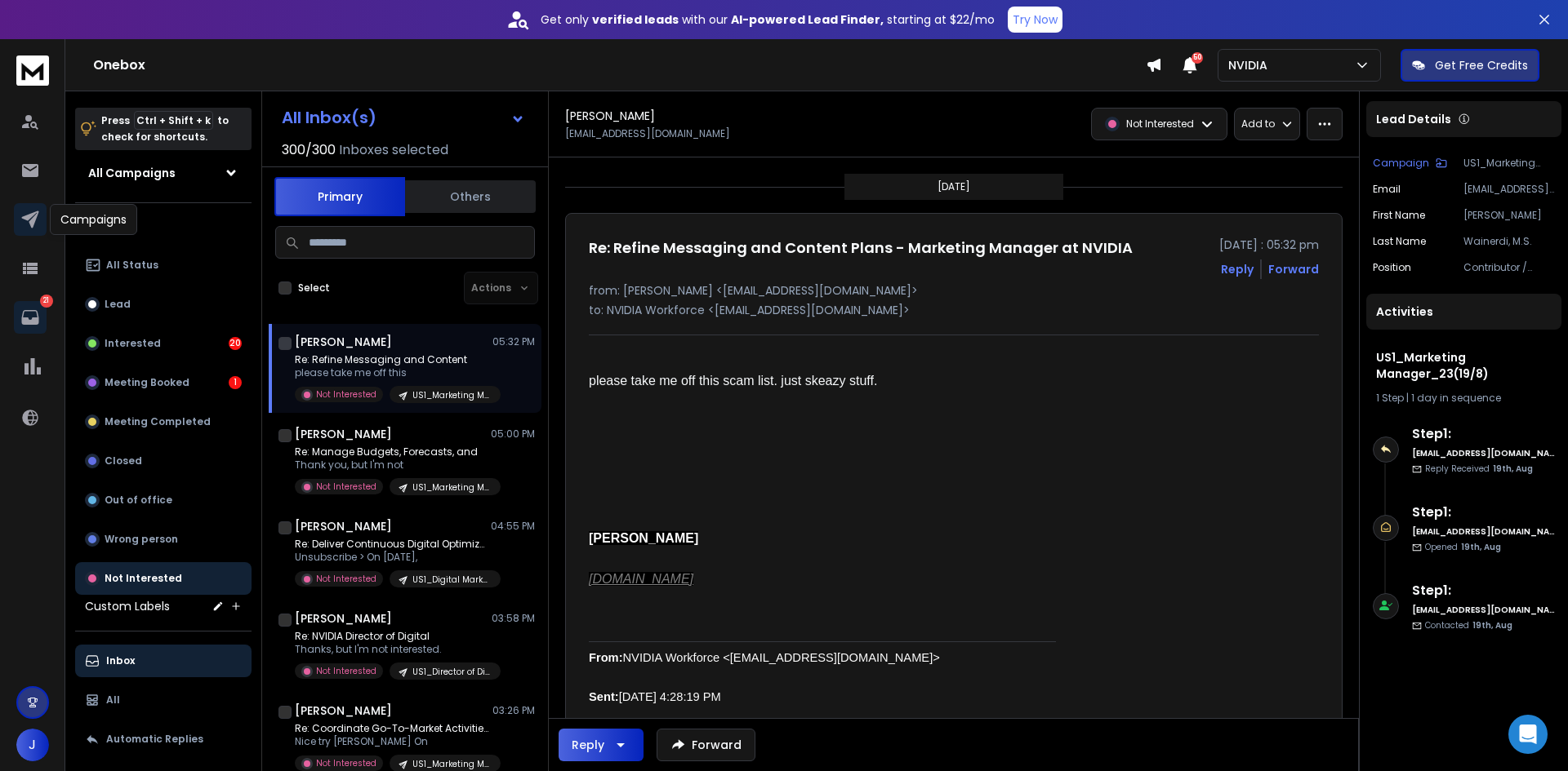
click at [22, 214] on icon at bounding box center [30, 220] width 20 height 20
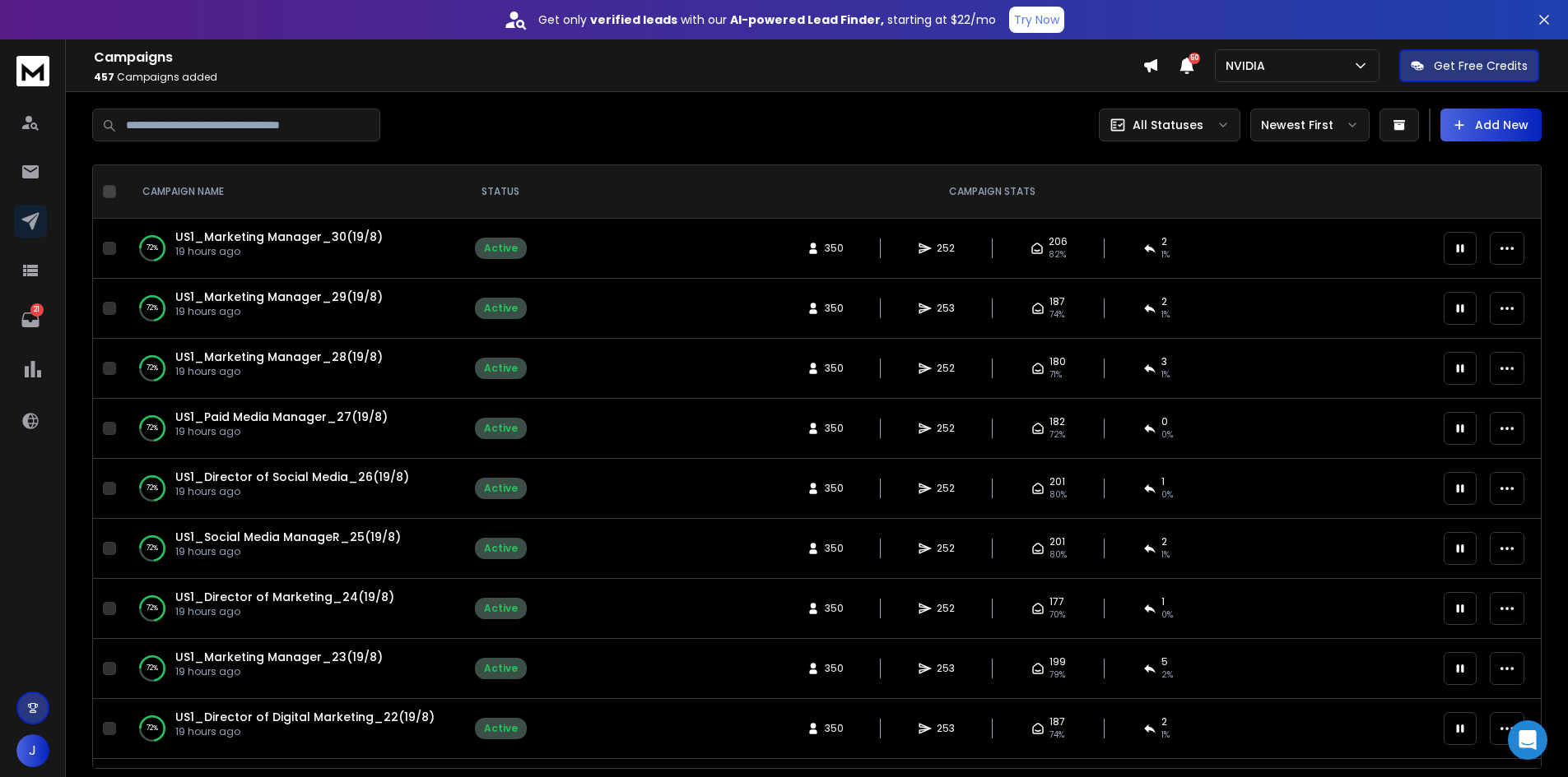
click at [619, 143] on div "Campaigns 457 Campaigns Added All Statuses Newest First Add New CAMPAIGN NAME S…" at bounding box center [817, 439] width 1449 height 661
drag, startPoint x: 753, startPoint y: 138, endPoint x: 755, endPoint y: 150, distance: 12.2
click at [753, 138] on div at bounding box center [455, 125] width 725 height 33
click at [613, 103] on div "Campaigns 457 Campaigns Added All Statuses Newest First Add New CAMPAIGN NAME S…" at bounding box center [817, 439] width 1502 height 694
click at [41, 311] on p "23" at bounding box center [37, 310] width 13 height 13
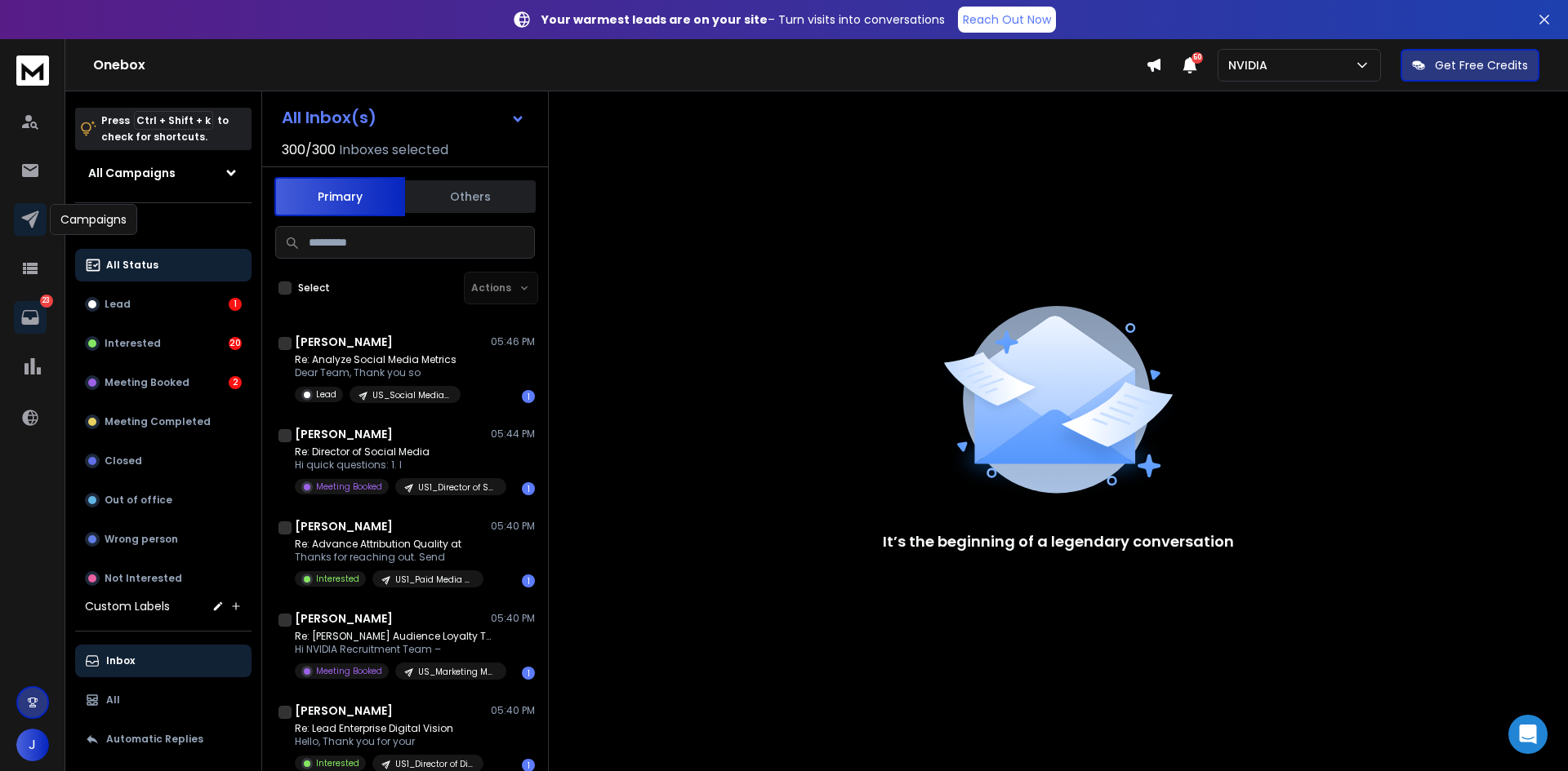
click at [42, 207] on link at bounding box center [30, 220] width 33 height 33
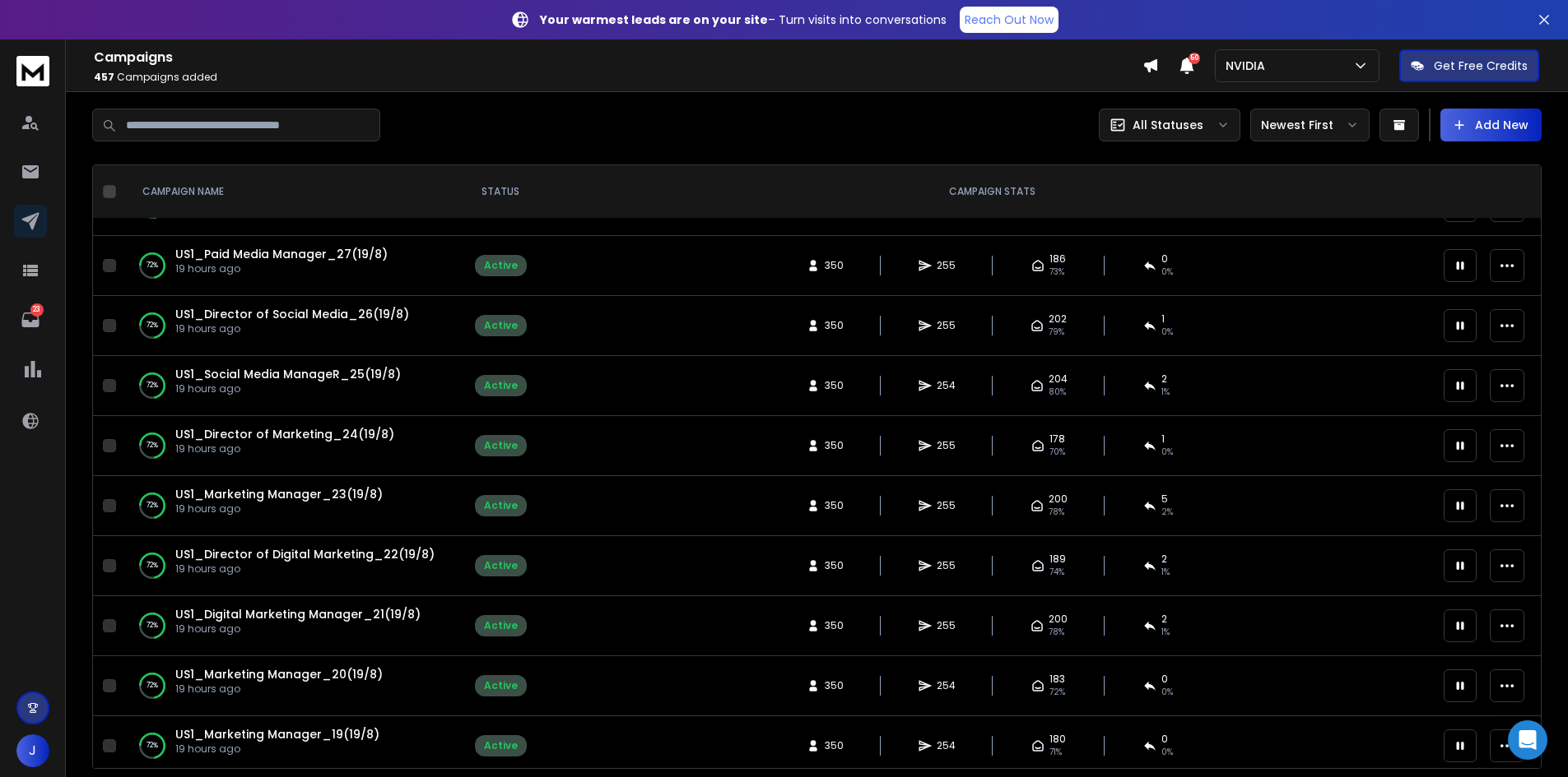
scroll to position [165, 0]
